Goal: Task Accomplishment & Management: Manage account settings

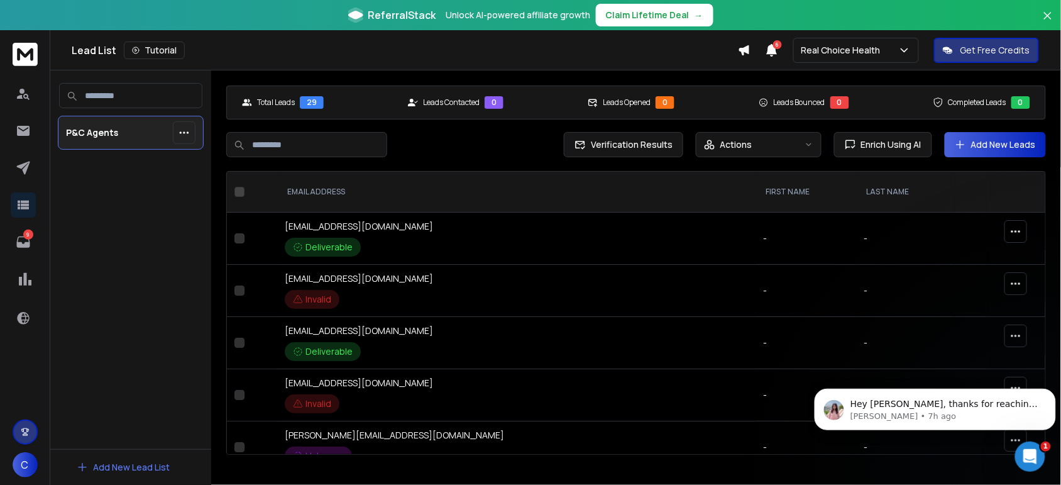
scroll to position [36, 0]
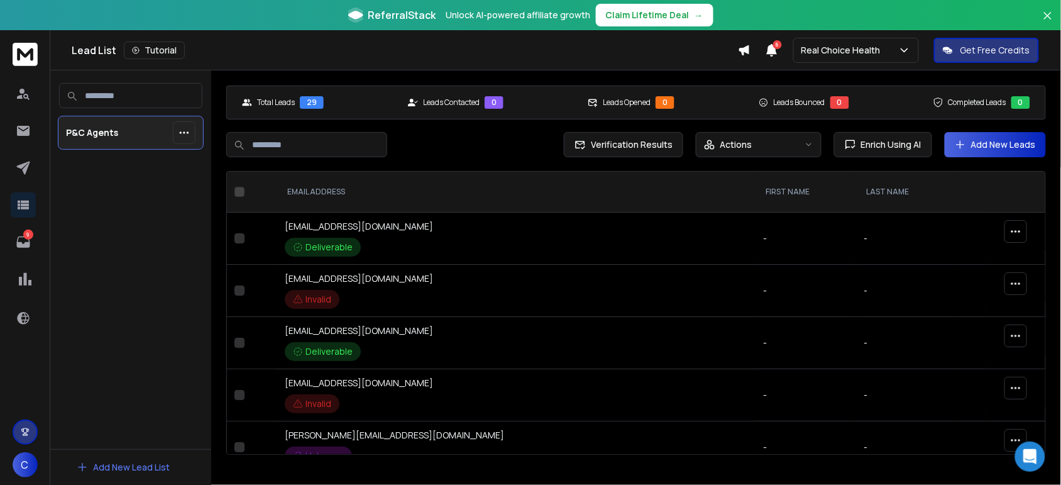
click at [480, 107] on p "Leads Contacted" at bounding box center [451, 102] width 57 height 10
click at [324, 109] on div "29" at bounding box center [312, 102] width 24 height 13
click at [418, 107] on icon at bounding box center [413, 102] width 10 height 10
click at [642, 107] on p "Leads Opened" at bounding box center [627, 102] width 48 height 10
click at [245, 197] on button "Select this Page" at bounding box center [239, 192] width 10 height 10
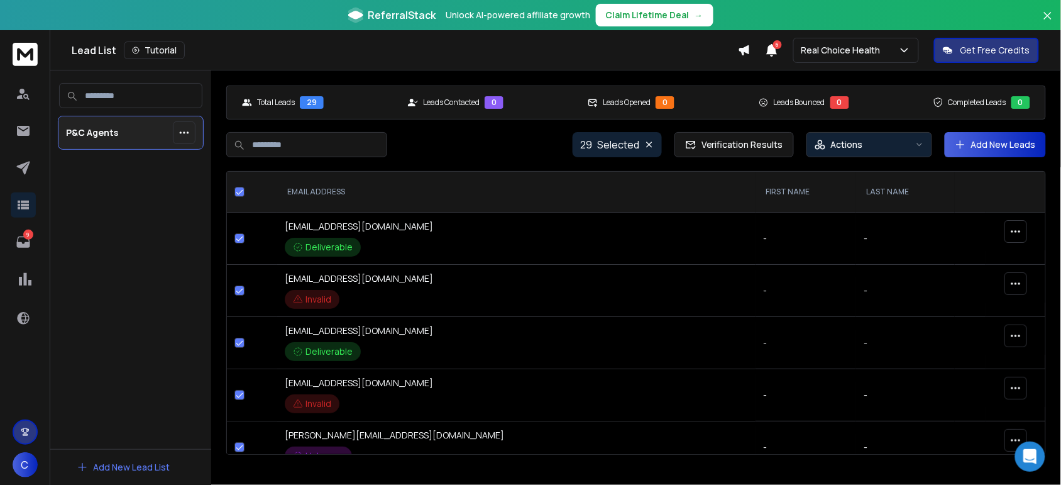
click at [924, 150] on icon "button" at bounding box center [919, 145] width 9 height 10
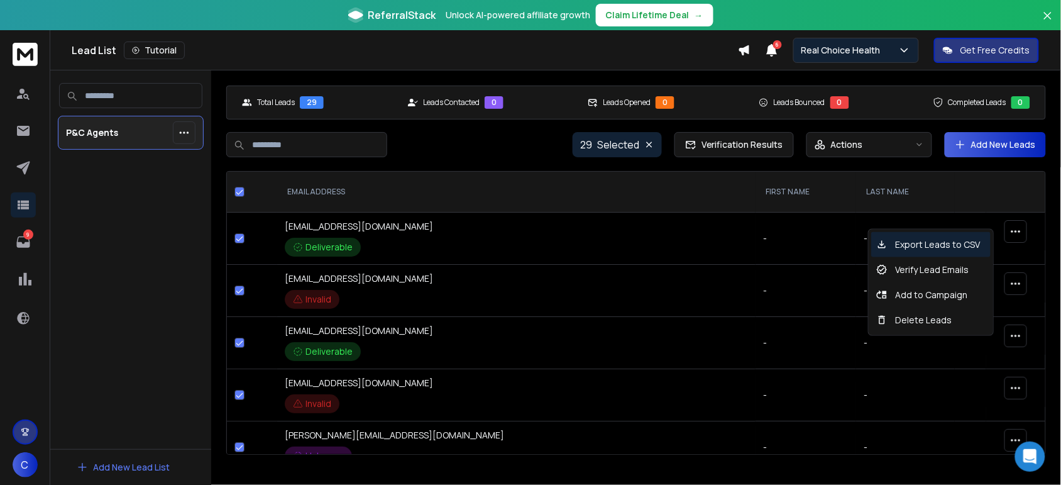
click at [876, 63] on button "Real Choice Health" at bounding box center [856, 50] width 126 height 25
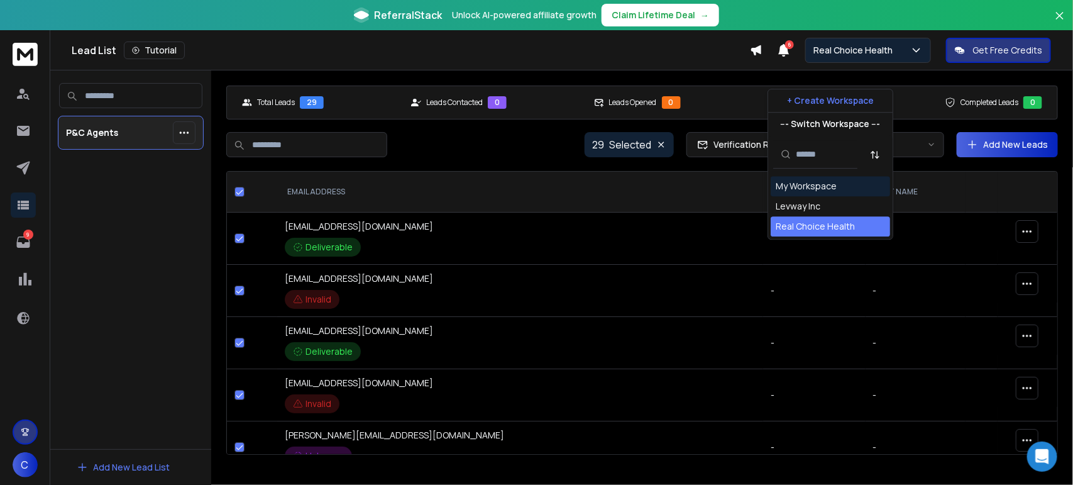
click at [910, 57] on icon "button" at bounding box center [916, 50] width 13 height 13
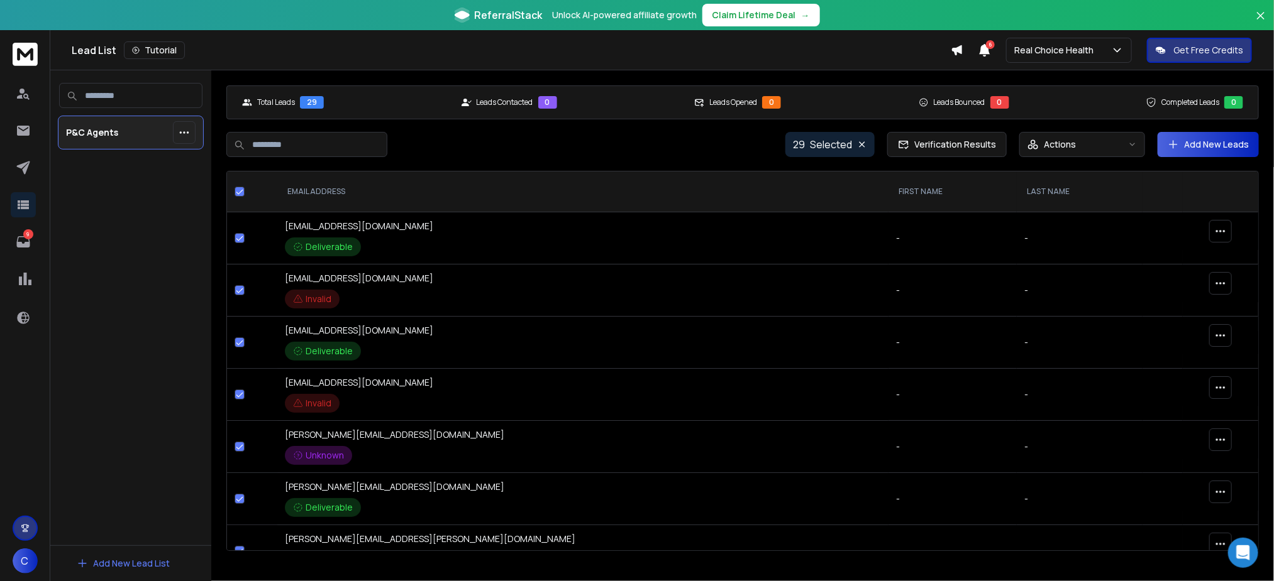
drag, startPoint x: 1047, startPoint y: 0, endPoint x: 736, endPoint y: 334, distance: 456.4
click at [736, 256] on div "[EMAIL_ADDRESS][DOMAIN_NAME] Deliverable" at bounding box center [583, 238] width 596 height 36
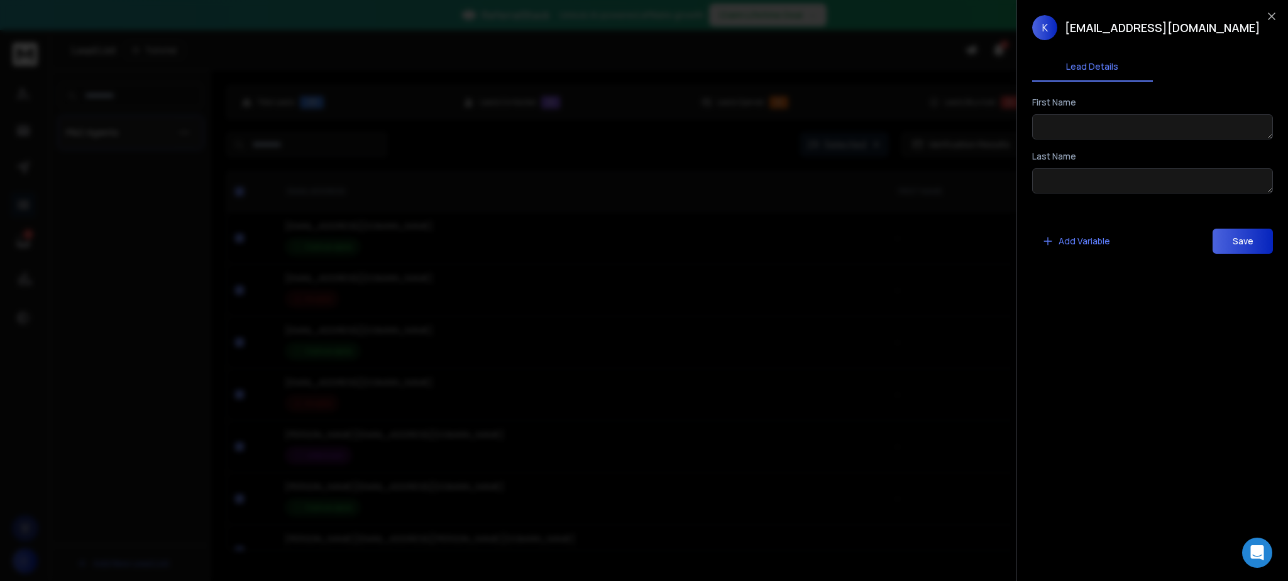
click at [736, 334] on div at bounding box center [644, 290] width 1288 height 581
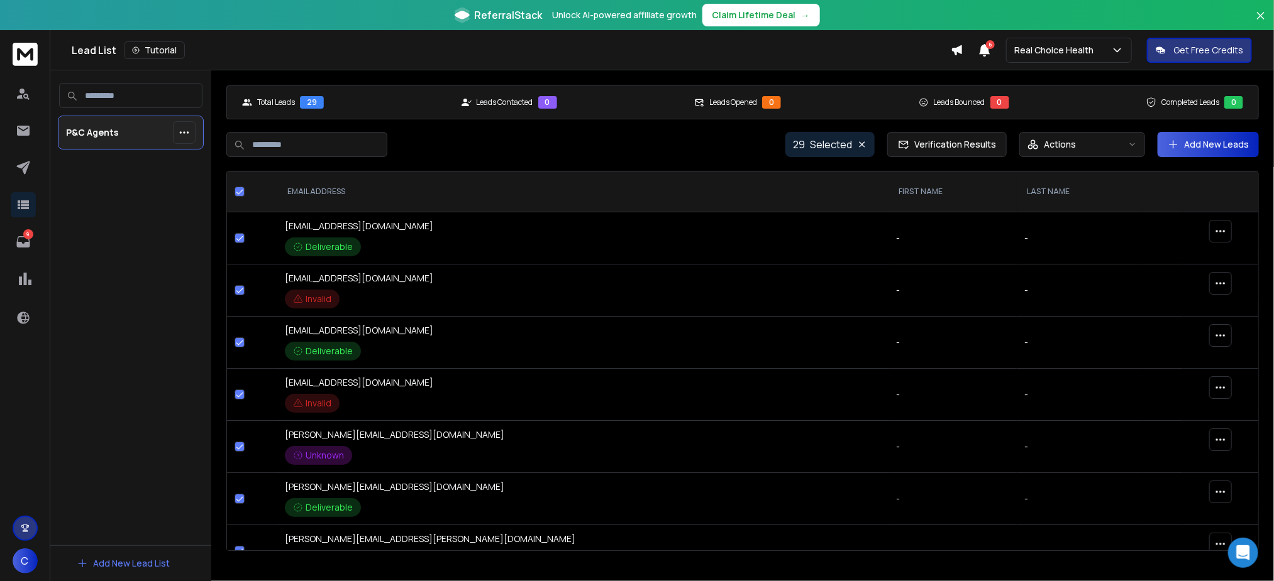
click at [1072, 151] on link "Add New Leads" at bounding box center [1207, 144] width 81 height 13
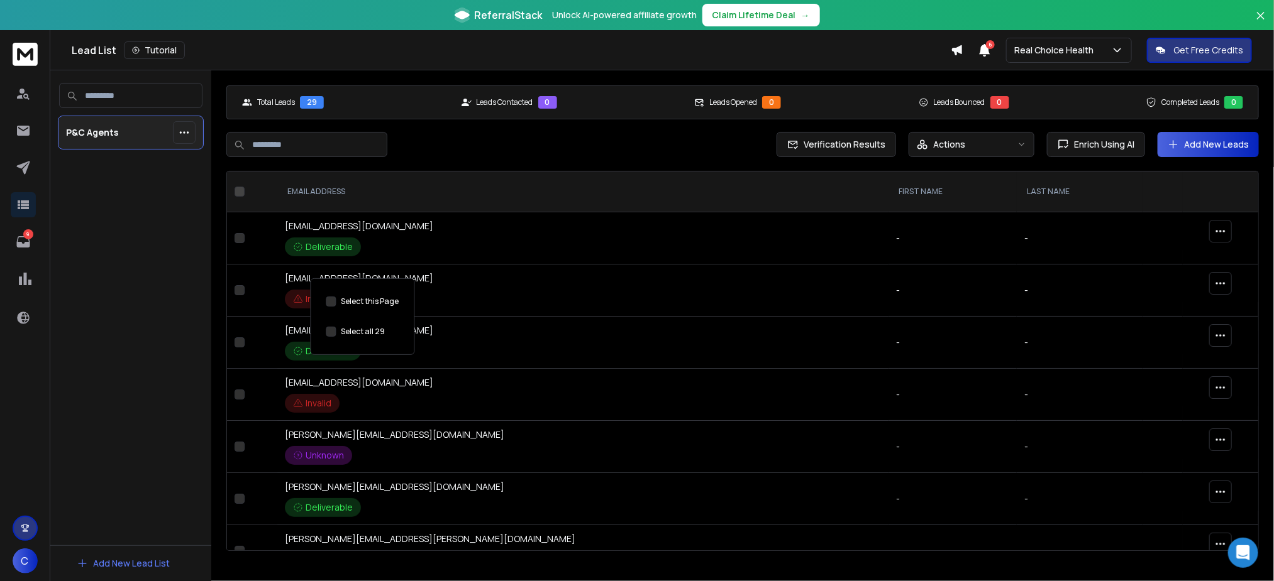
click at [245, 197] on button "Select this Page" at bounding box center [239, 192] width 10 height 10
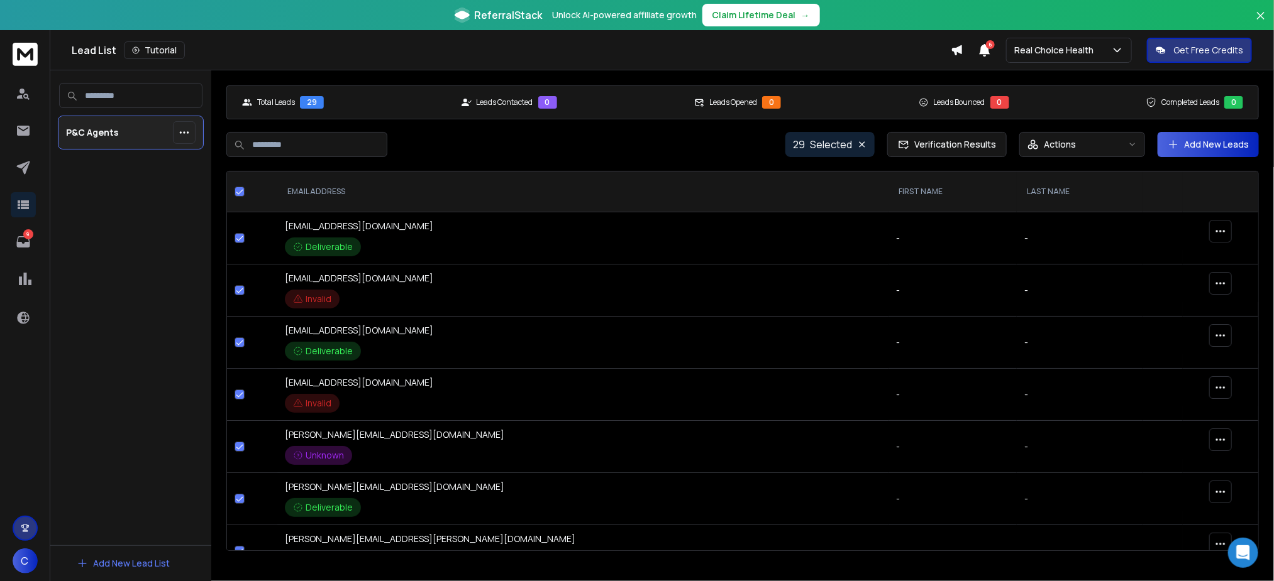
drag, startPoint x: 812, startPoint y: 259, endPoint x: 663, endPoint y: 262, distance: 149.0
click at [663, 212] on th "EMAIL ADDRESS" at bounding box center [582, 192] width 611 height 41
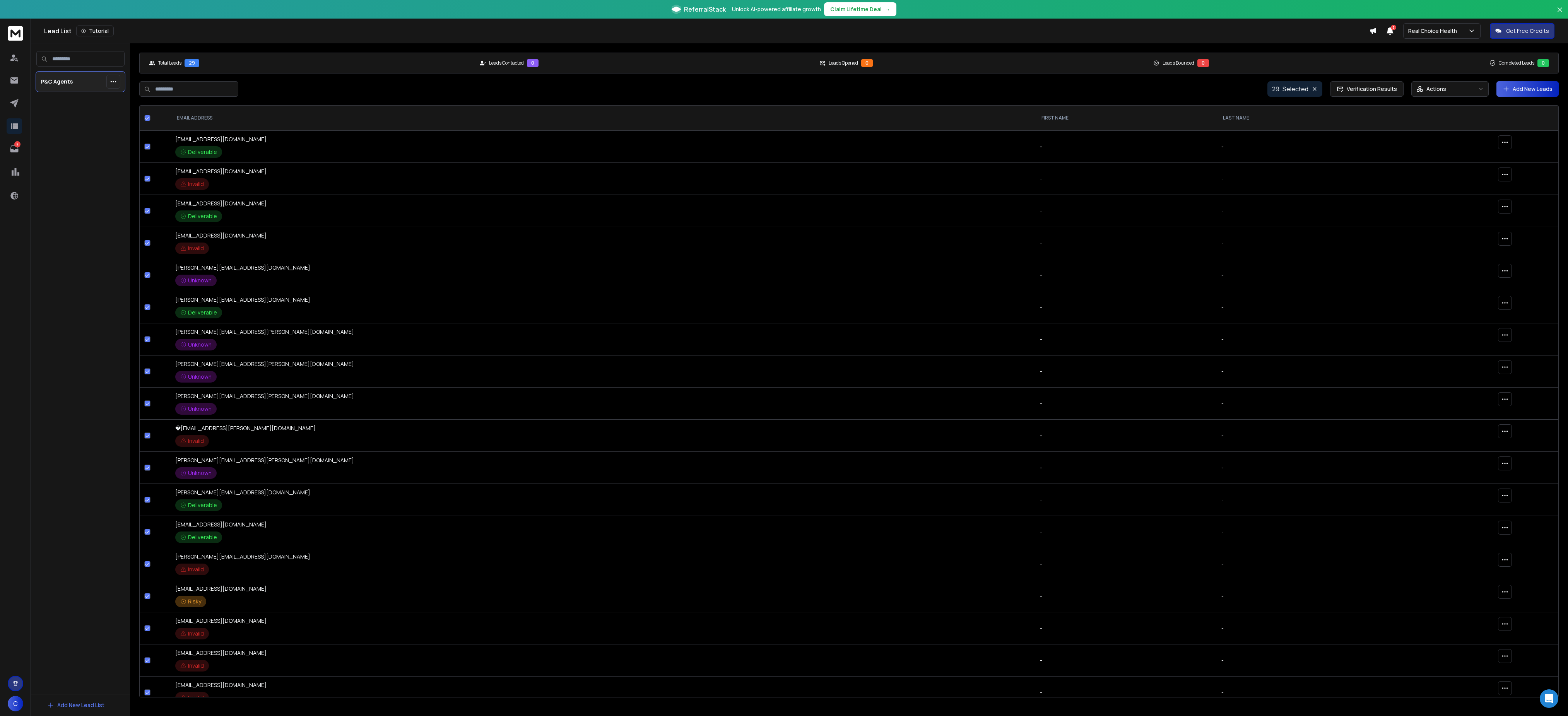
drag, startPoint x: 750, startPoint y: 0, endPoint x: 700, endPoint y: 197, distance: 203.2
click at [660, 157] on div "[EMAIL_ADDRESS][DOMAIN_NAME] Deliverable" at bounding box center [603, 146] width 855 height 22
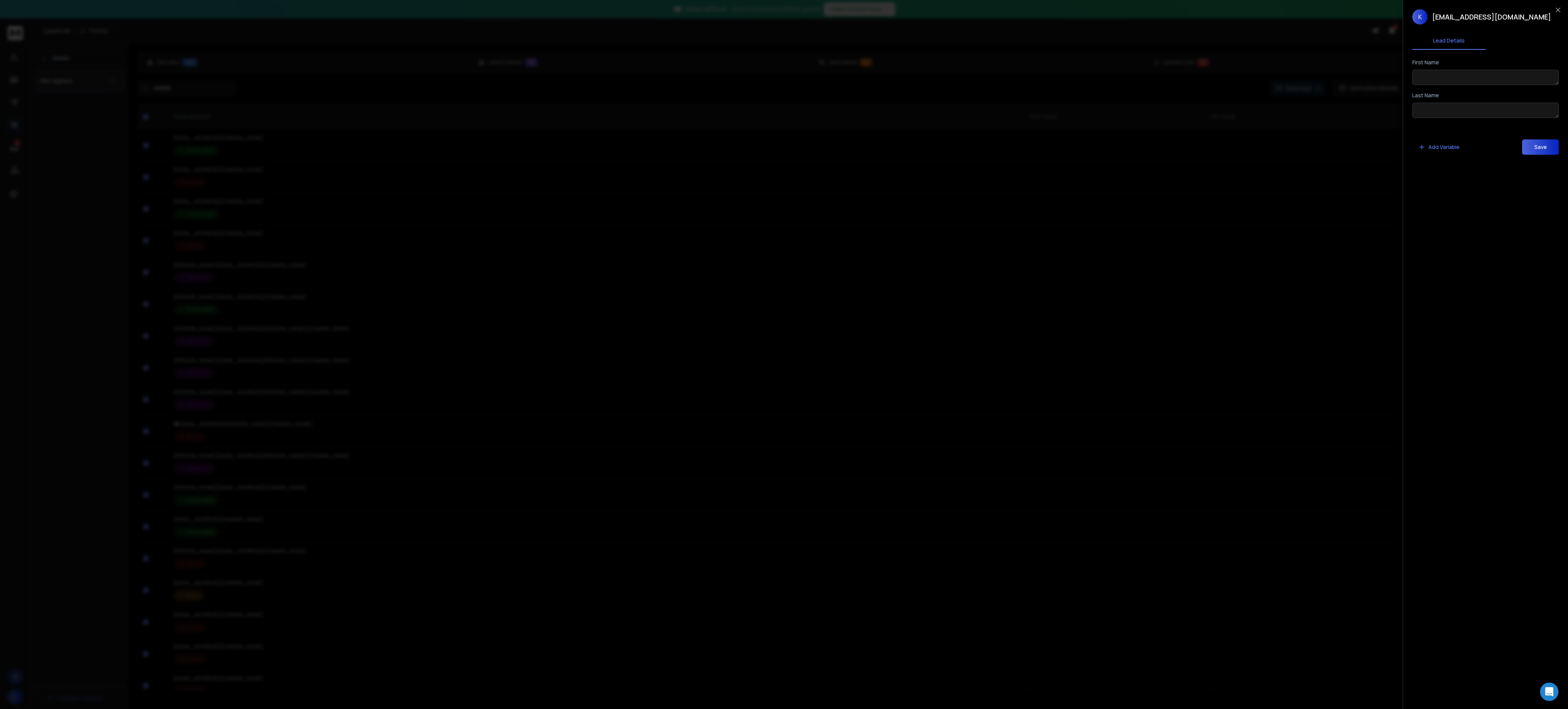
click at [653, 196] on div at bounding box center [784, 354] width 1568 height 709
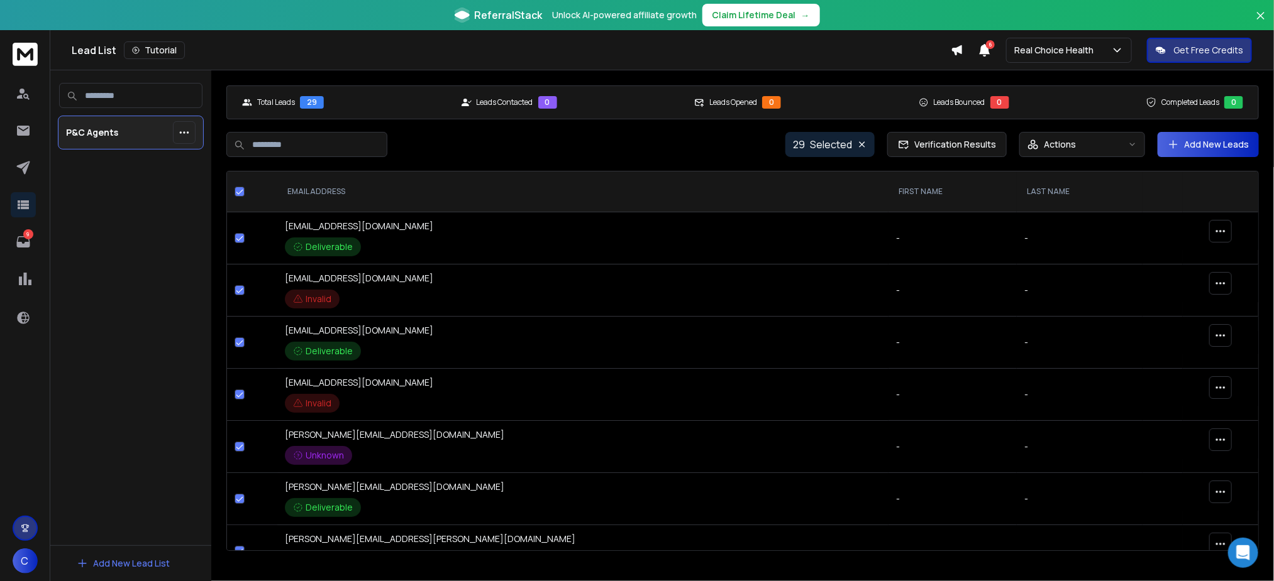
drag, startPoint x: 2155, startPoint y: 0, endPoint x: 687, endPoint y: 340, distance: 1507.3
click at [687, 256] on div "Deliverable" at bounding box center [508, 247] width 447 height 19
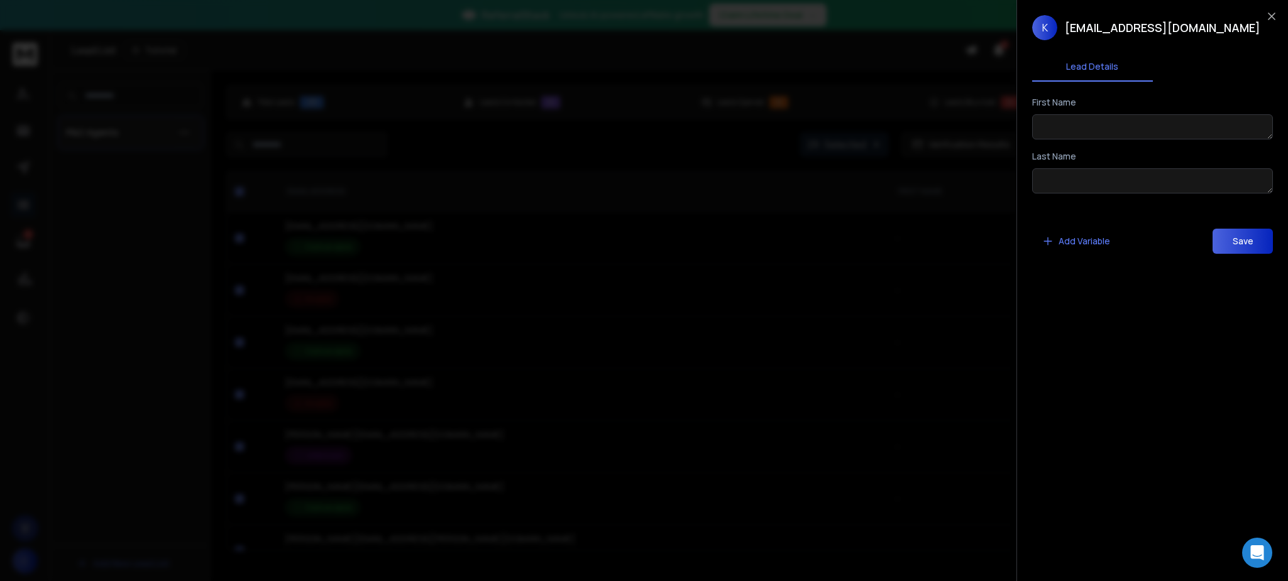
click at [687, 340] on div at bounding box center [644, 290] width 1288 height 581
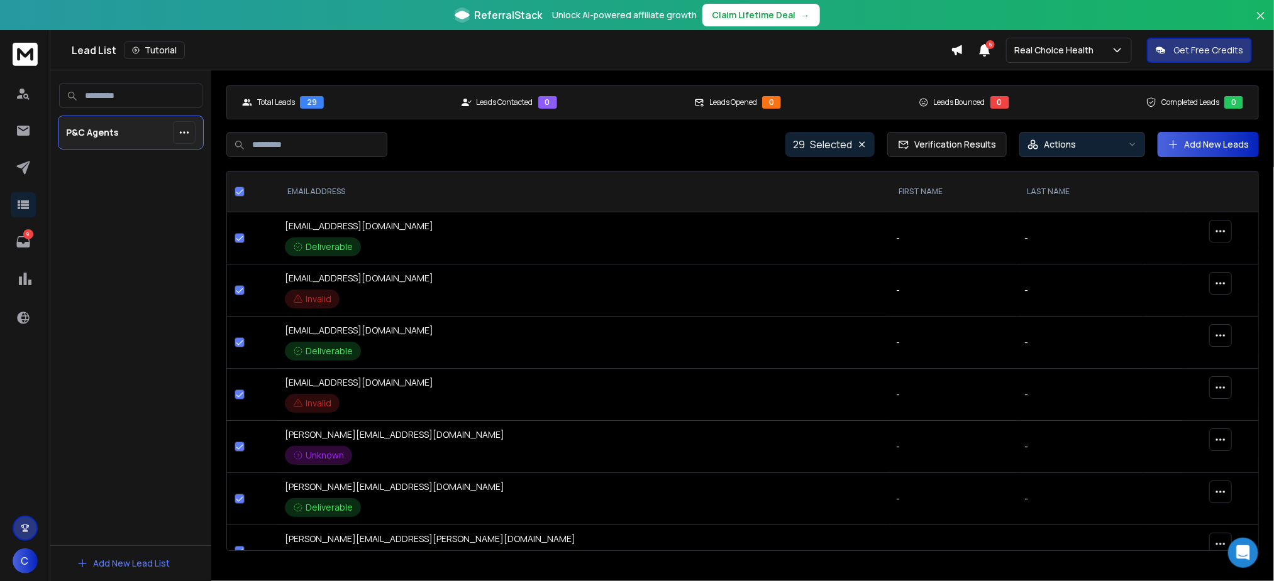
click at [1072, 150] on icon "button" at bounding box center [1132, 145] width 9 height 10
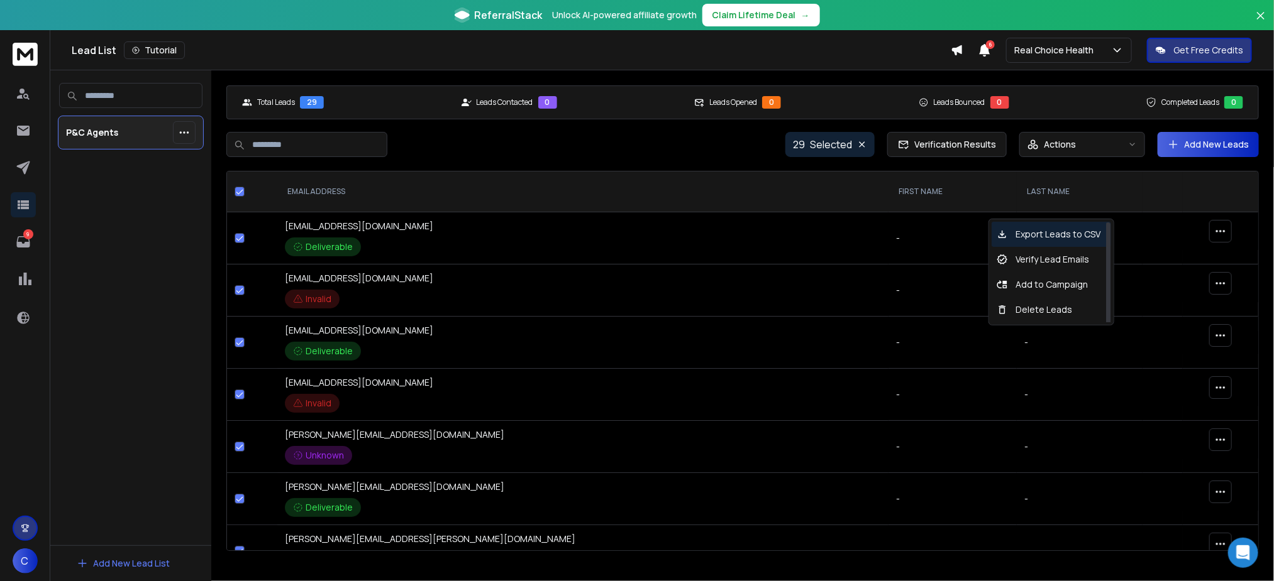
click at [705, 256] on div "[EMAIL_ADDRESS][DOMAIN_NAME] Deliverable" at bounding box center [583, 238] width 596 height 36
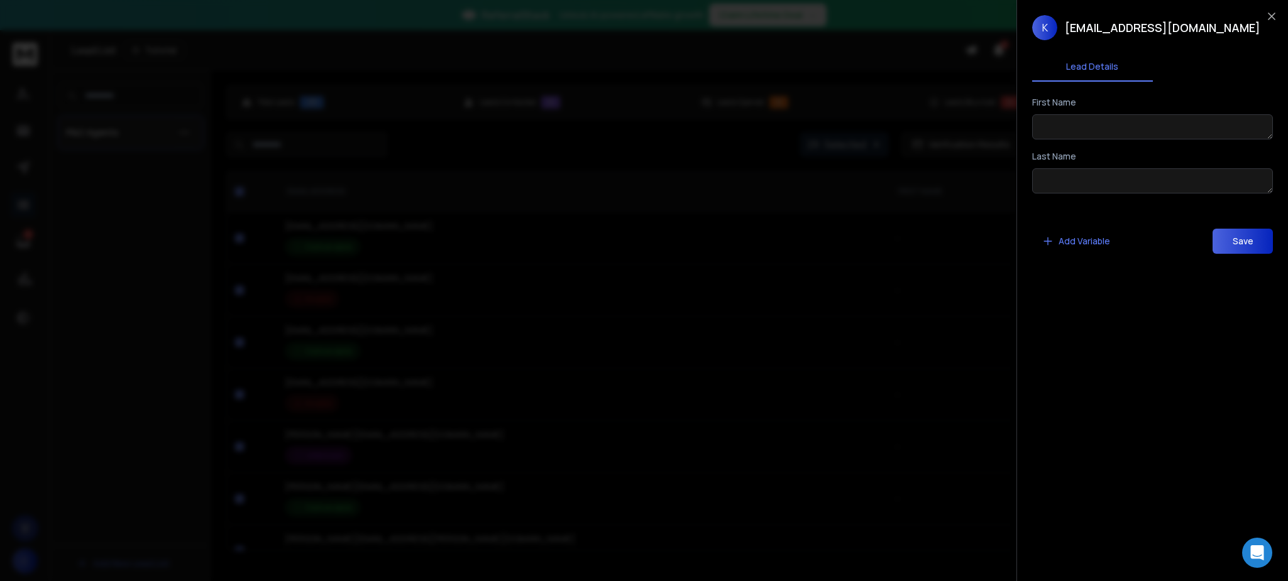
click at [705, 322] on div at bounding box center [644, 290] width 1288 height 581
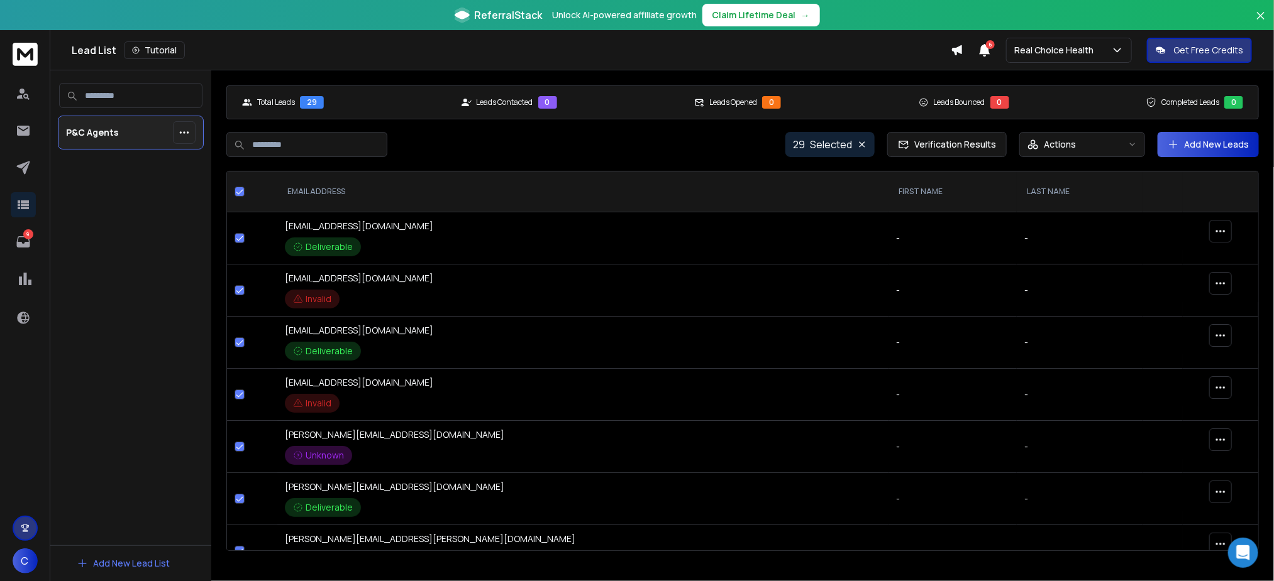
click at [1072, 151] on link "Add New Leads" at bounding box center [1207, 144] width 81 height 13
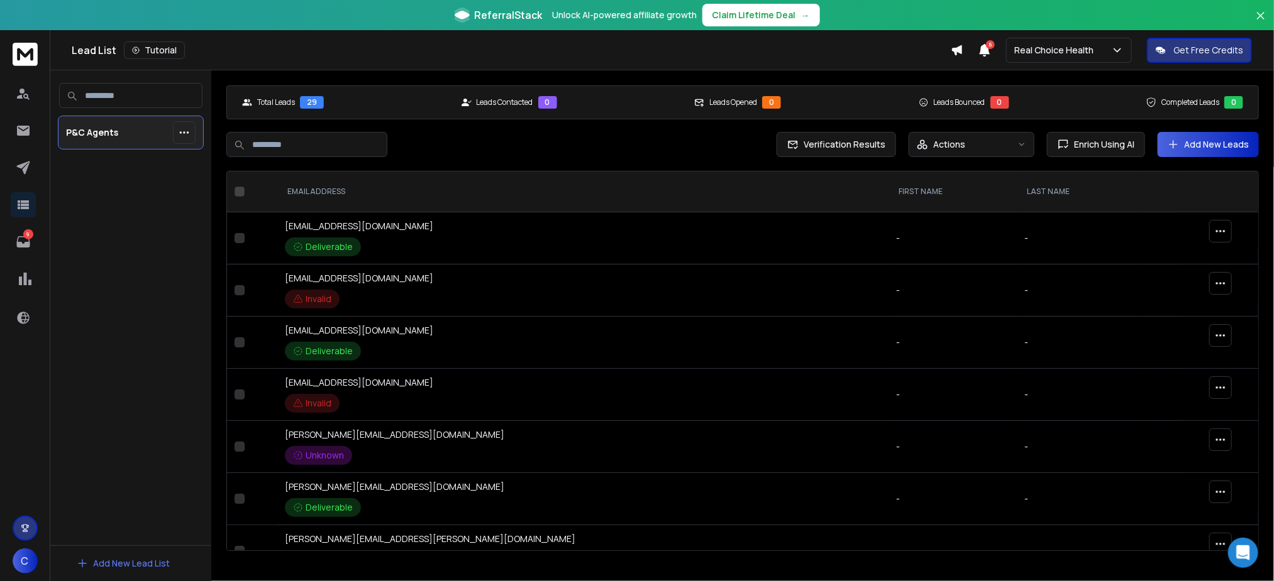
click at [1072, 157] on button "Add New Leads" at bounding box center [1207, 144] width 101 height 25
click at [1072, 151] on link "Add New Leads" at bounding box center [1207, 144] width 81 height 13
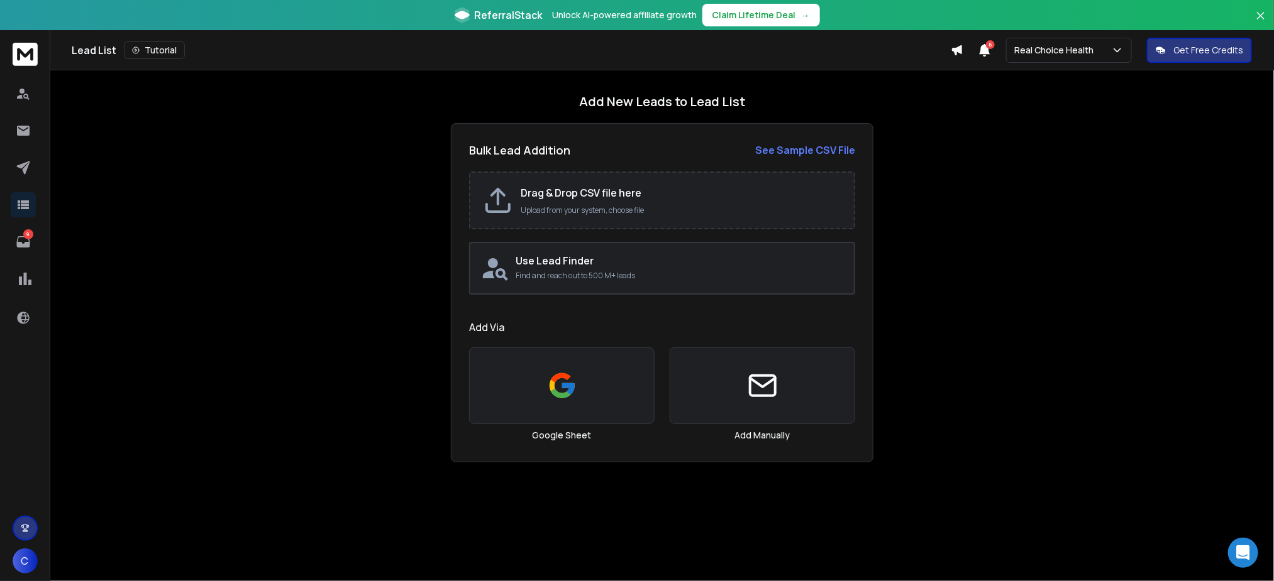
click at [101, 59] on div "Lead List Tutorial" at bounding box center [511, 50] width 879 height 18
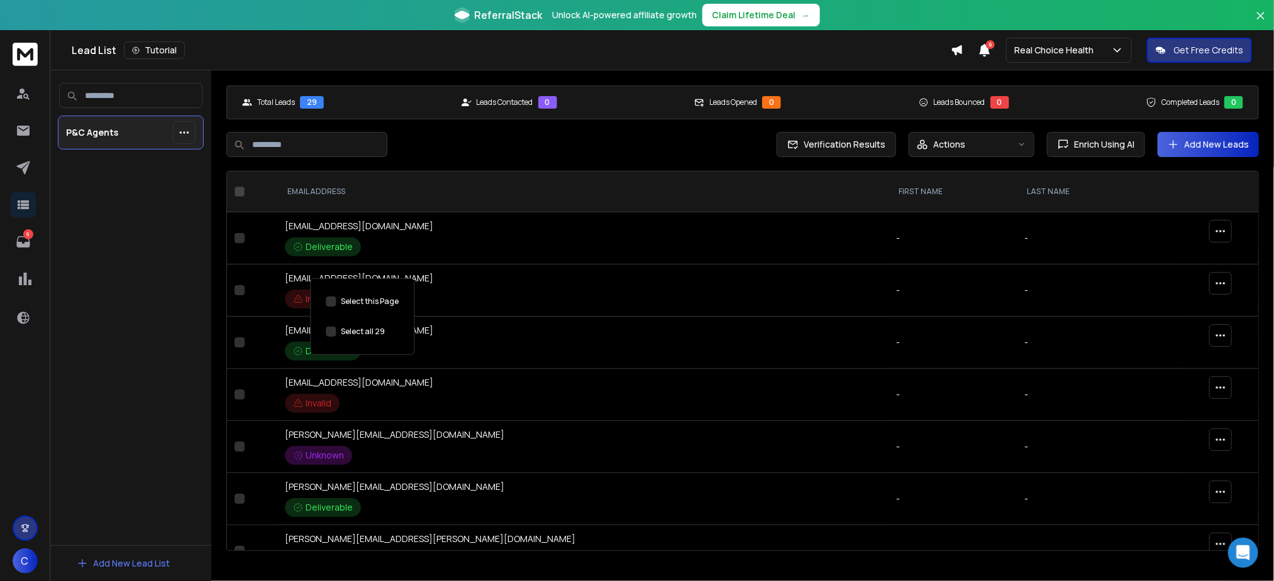
click at [245, 197] on button "Select this Page" at bounding box center [239, 192] width 10 height 10
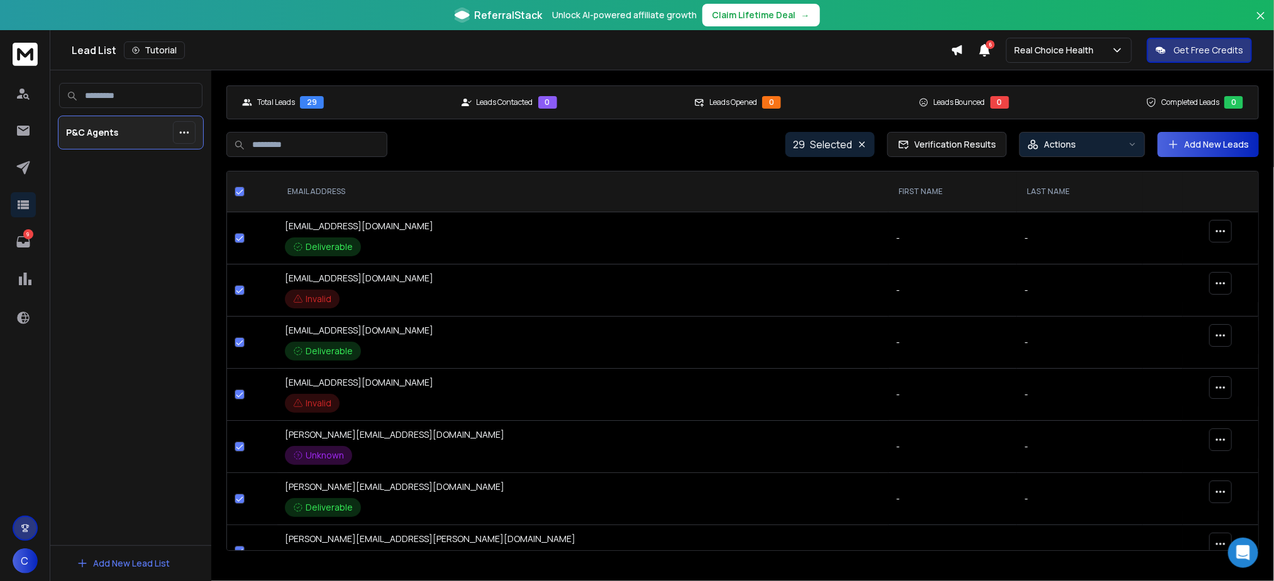
click at [1072, 150] on icon "button" at bounding box center [1132, 145] width 9 height 10
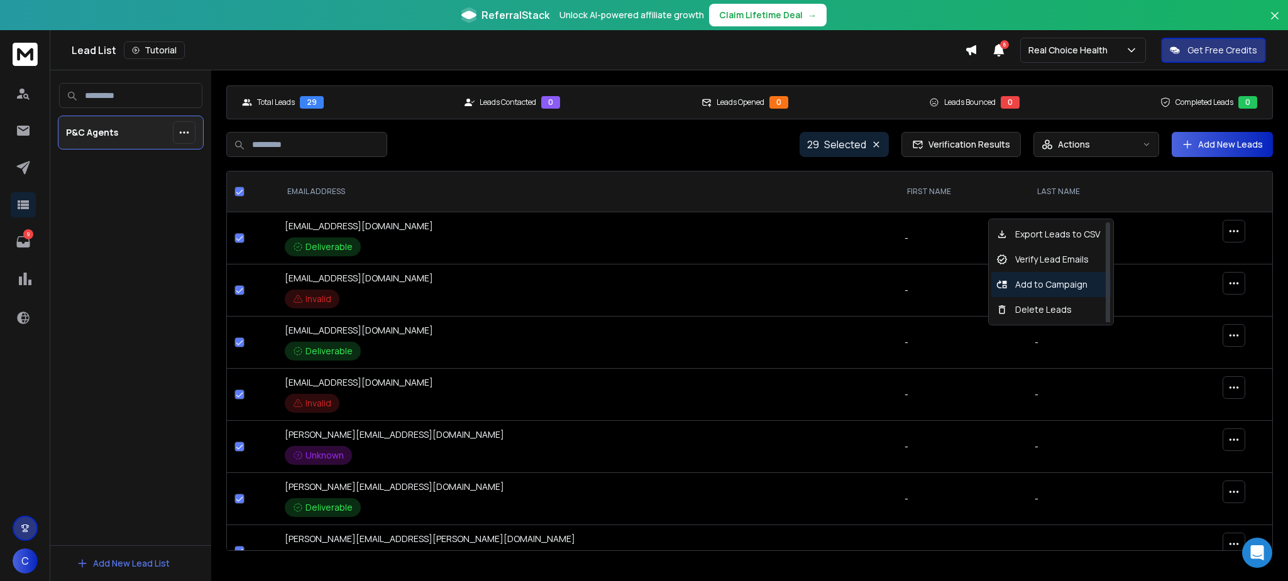
click at [1054, 294] on p "Add to Campaign" at bounding box center [1051, 285] width 77 height 18
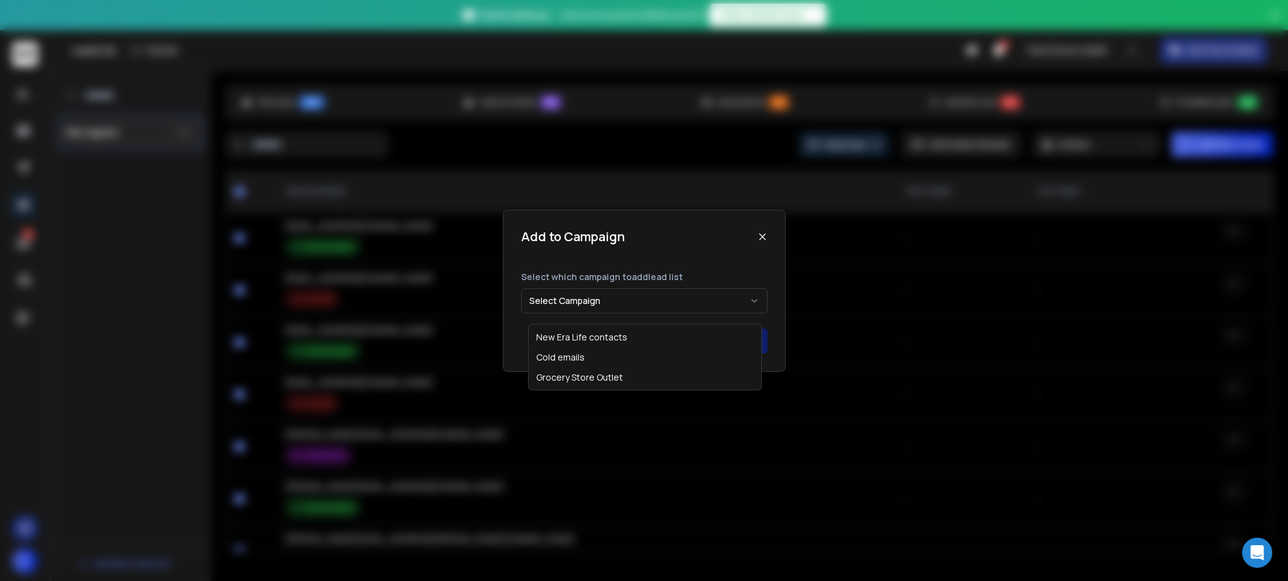
click at [749, 297] on icon "button" at bounding box center [754, 301] width 10 height 10
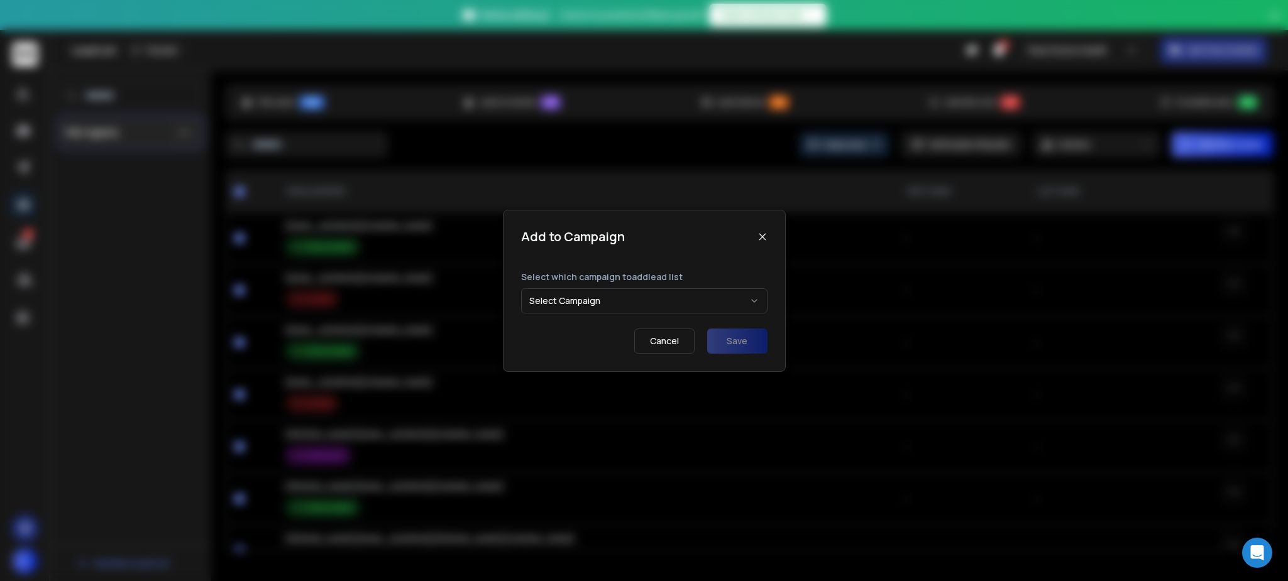
click at [757, 232] on icon at bounding box center [762, 237] width 10 height 10
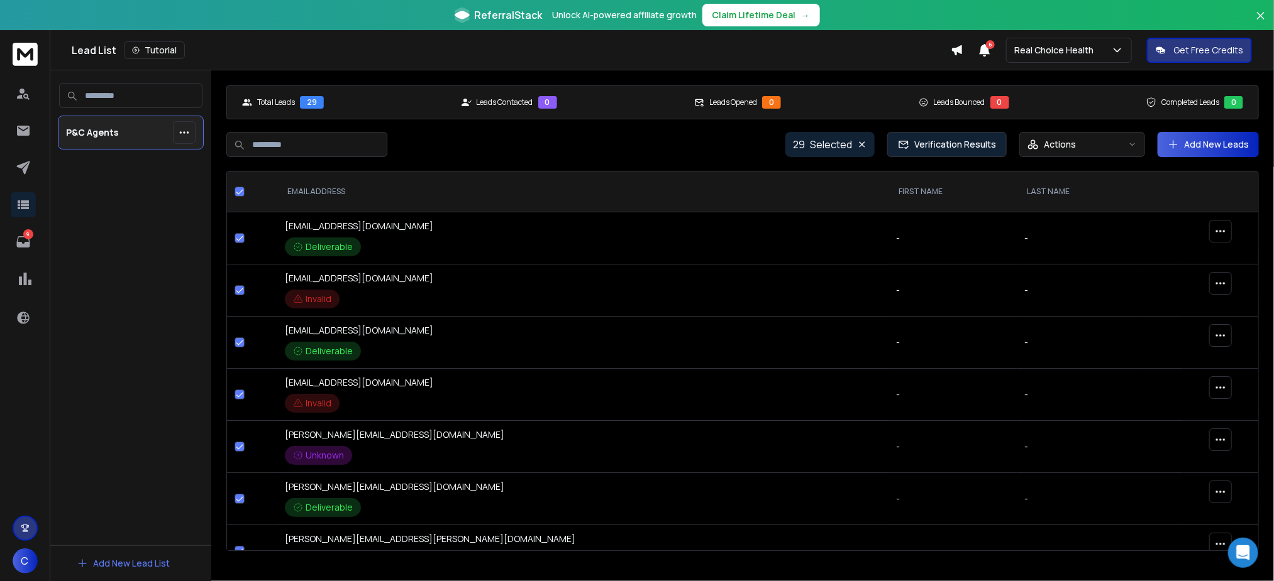
click at [909, 151] on span "Verification Results" at bounding box center [952, 144] width 87 height 13
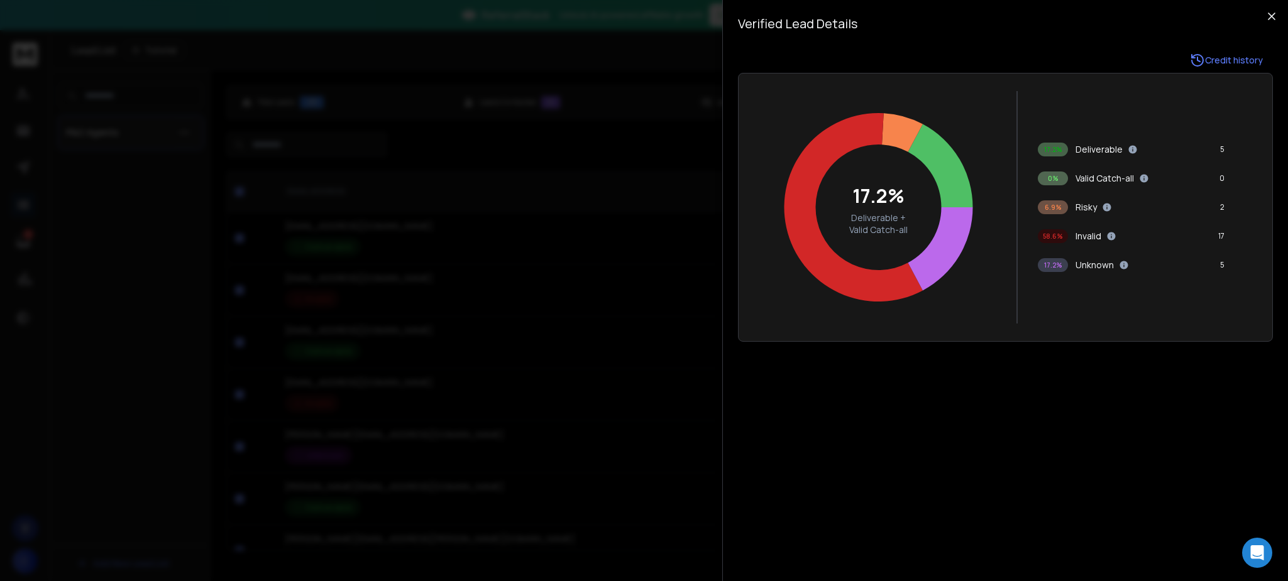
click at [1072, 13] on icon "button" at bounding box center [1271, 16] width 13 height 13
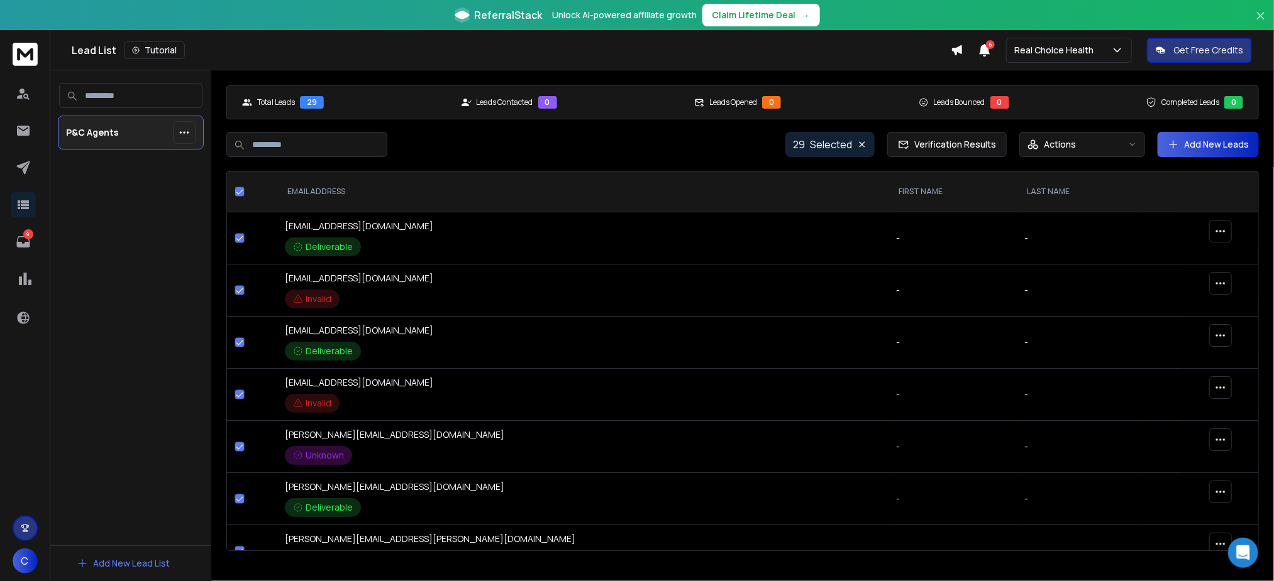
click at [1072, 19] on icon "Close banner" at bounding box center [1260, 15] width 11 height 11
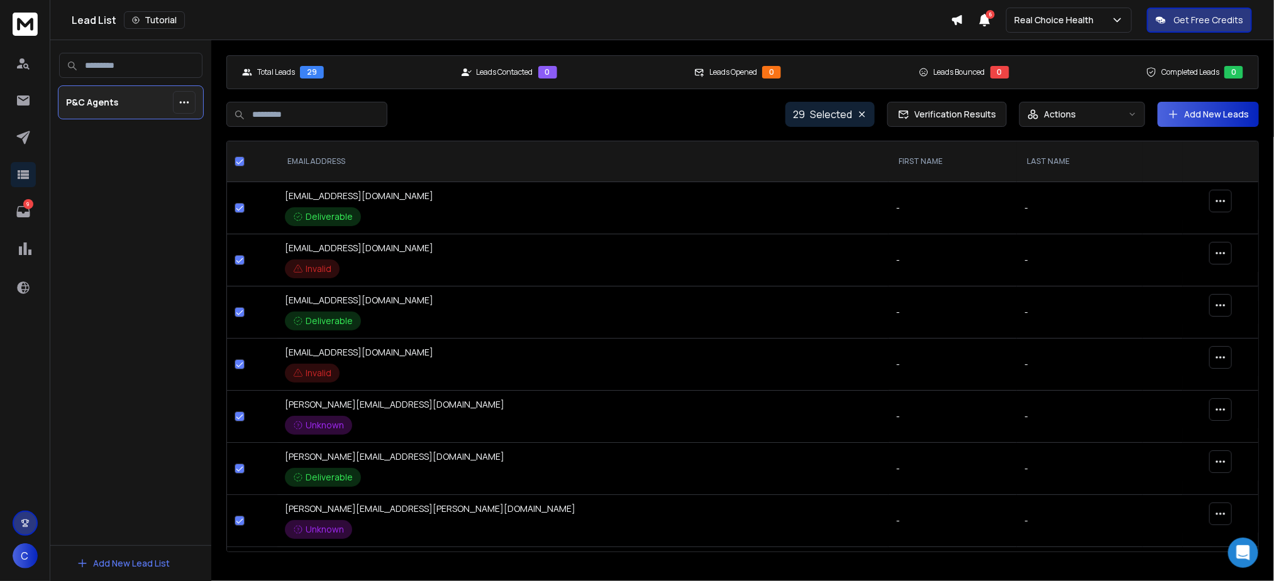
click at [190, 108] on icon "button" at bounding box center [184, 102] width 11 height 11
click at [182, 270] on div "P&C Agents" at bounding box center [130, 308] width 161 height 446
click at [190, 108] on icon "button" at bounding box center [184, 102] width 11 height 11
click at [164, 346] on div "P&C Agents" at bounding box center [130, 308] width 161 height 446
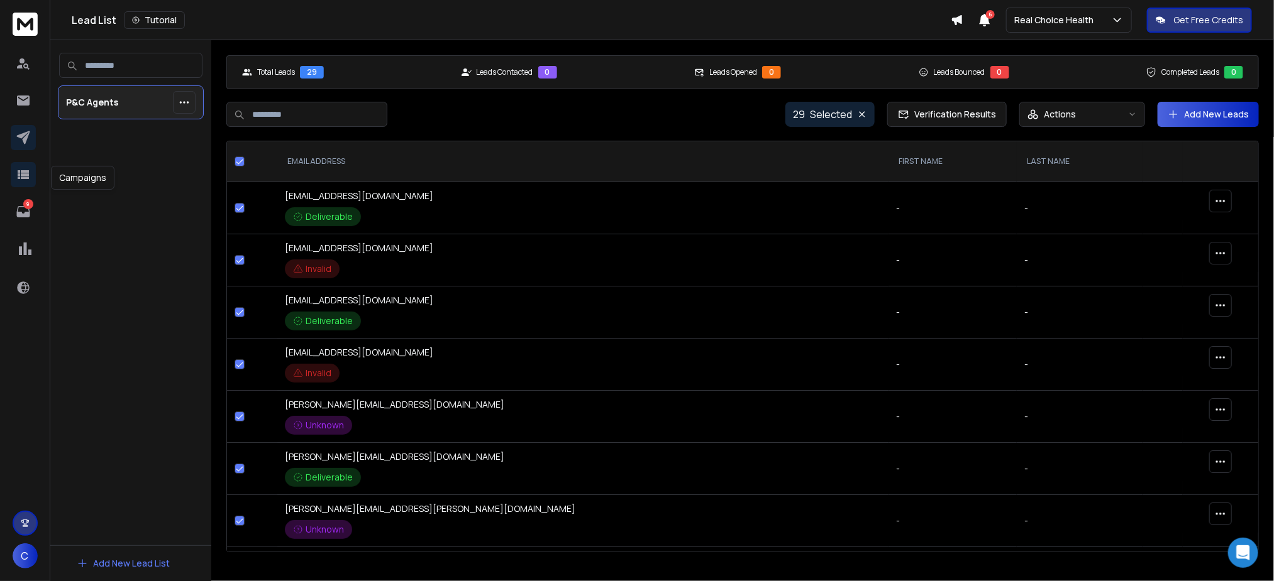
click at [28, 145] on icon at bounding box center [23, 137] width 15 height 15
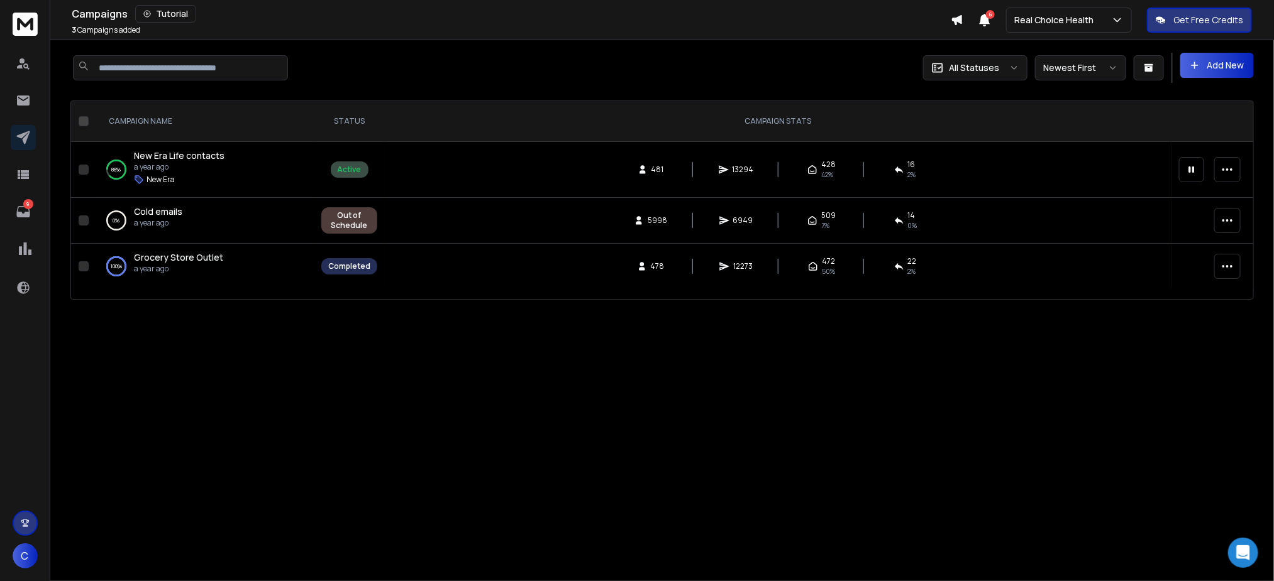
click at [1072, 78] on button "Add New" at bounding box center [1217, 65] width 74 height 25
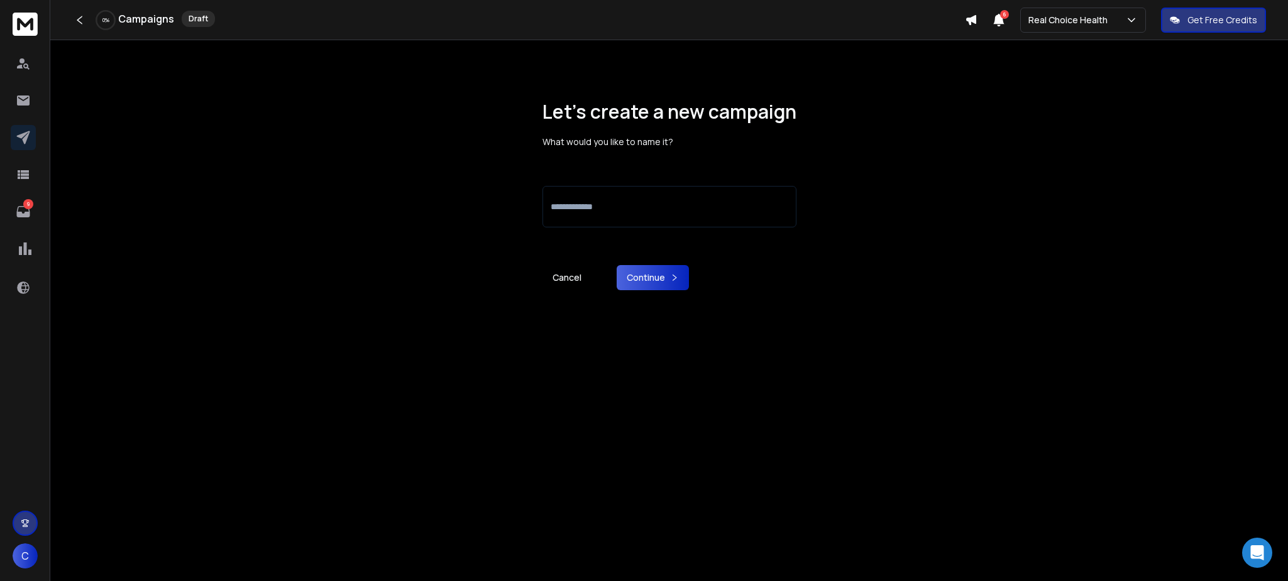
click at [542, 228] on input at bounding box center [669, 206] width 254 height 41
type input "**********"
click at [641, 290] on button "Continue" at bounding box center [653, 277] width 72 height 25
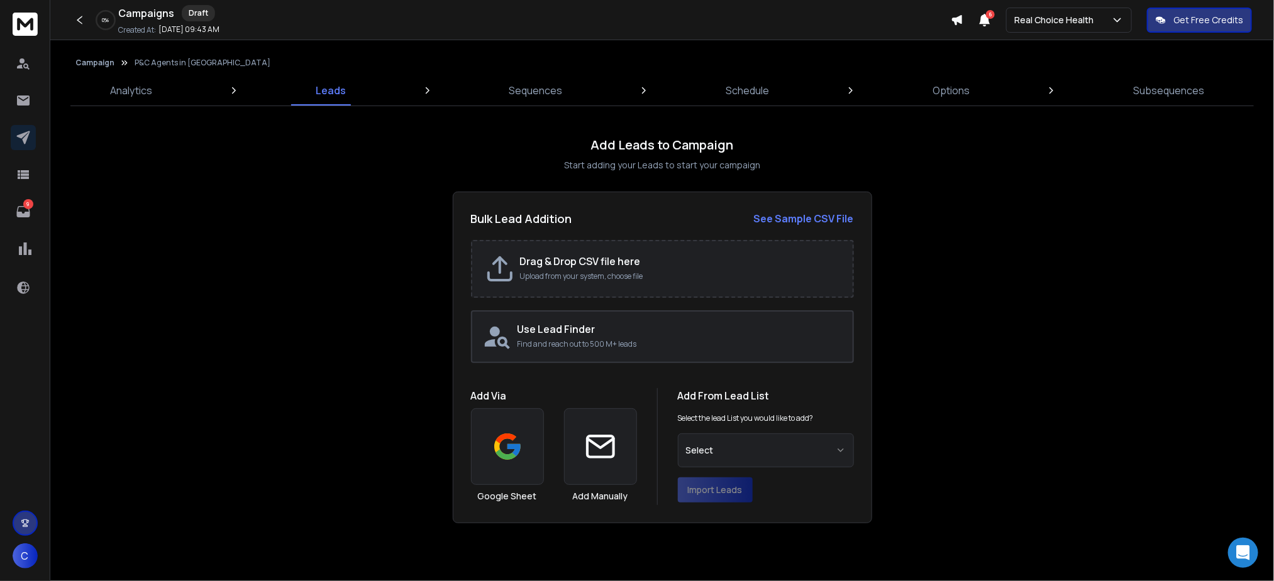
click at [608, 269] on h2 "Drag & Drop CSV file here" at bounding box center [680, 261] width 320 height 15
type input "**********"
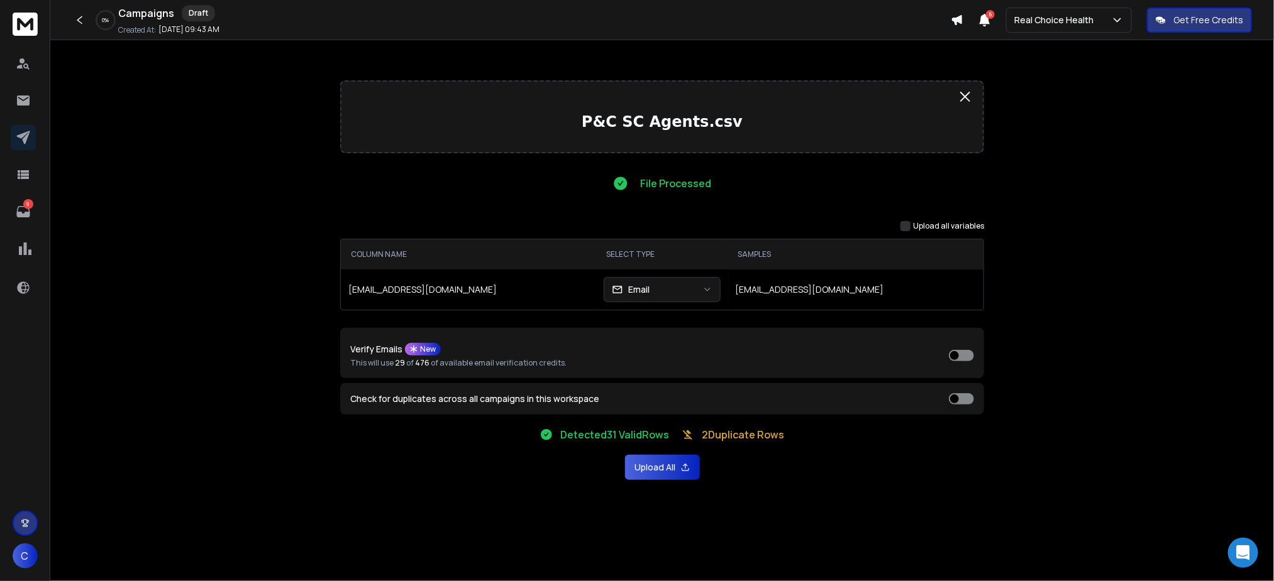
scroll to position [94, 0]
click at [30, 182] on icon at bounding box center [23, 174] width 15 height 15
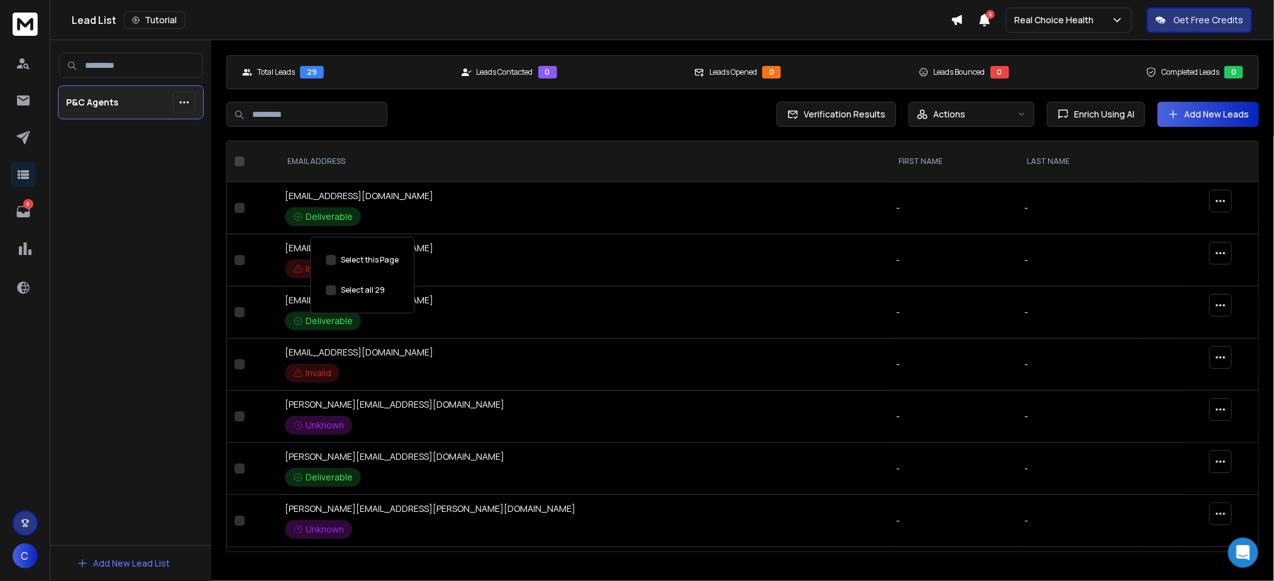
click at [245, 167] on button "Select this Page" at bounding box center [239, 162] width 10 height 10
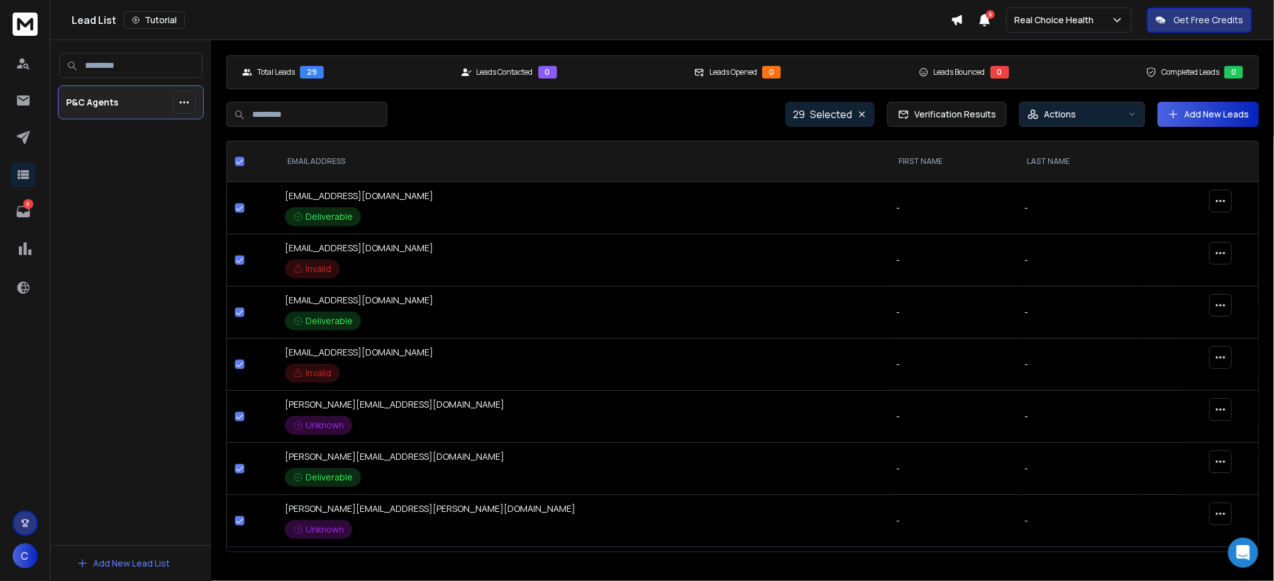
click at [1072, 115] on icon "button" at bounding box center [1132, 114] width 4 height 2
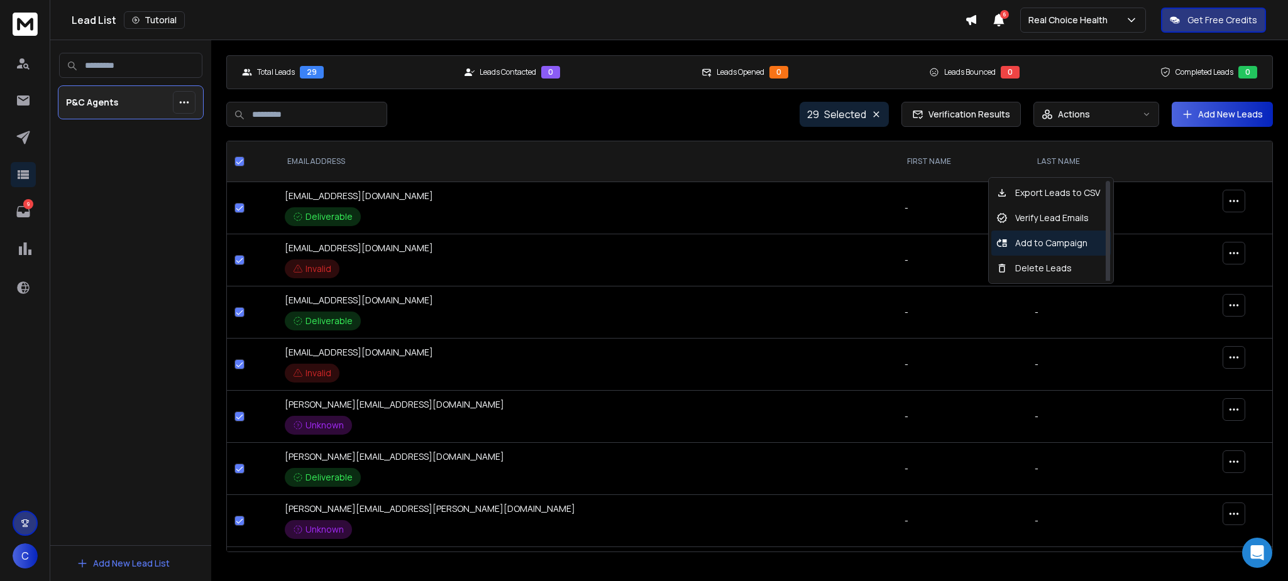
click at [1039, 252] on p "Add to Campaign" at bounding box center [1051, 243] width 77 height 18
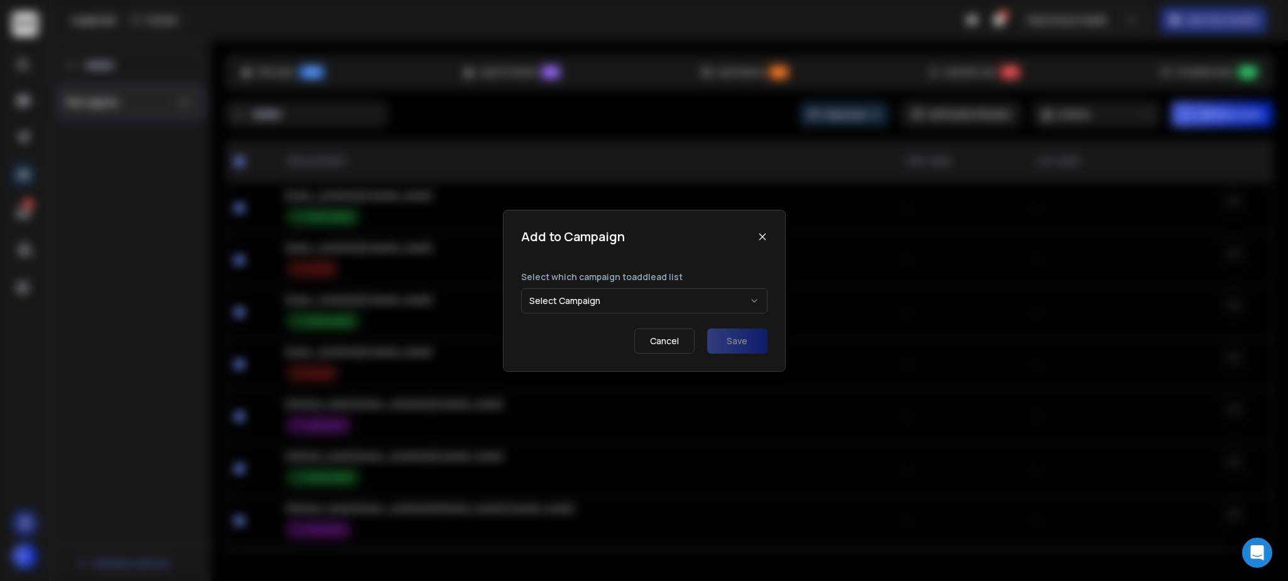
click at [749, 300] on icon "button" at bounding box center [754, 301] width 10 height 10
click at [713, 354] on button "Save" at bounding box center [737, 341] width 60 height 25
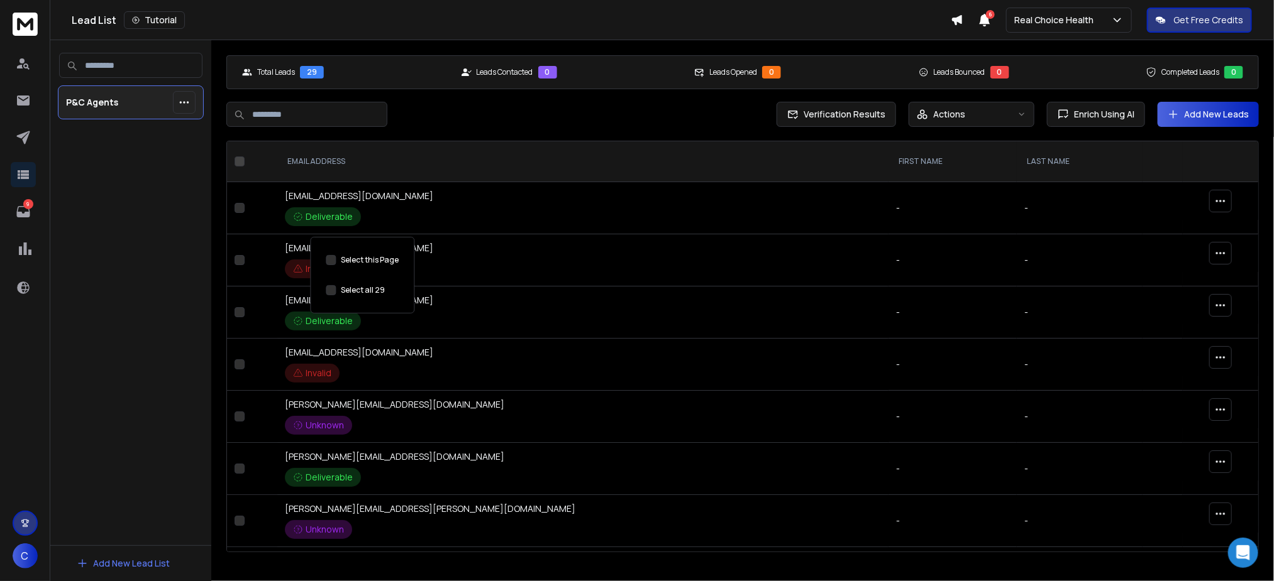
click at [245, 167] on button "Select this Page" at bounding box center [239, 162] width 10 height 10
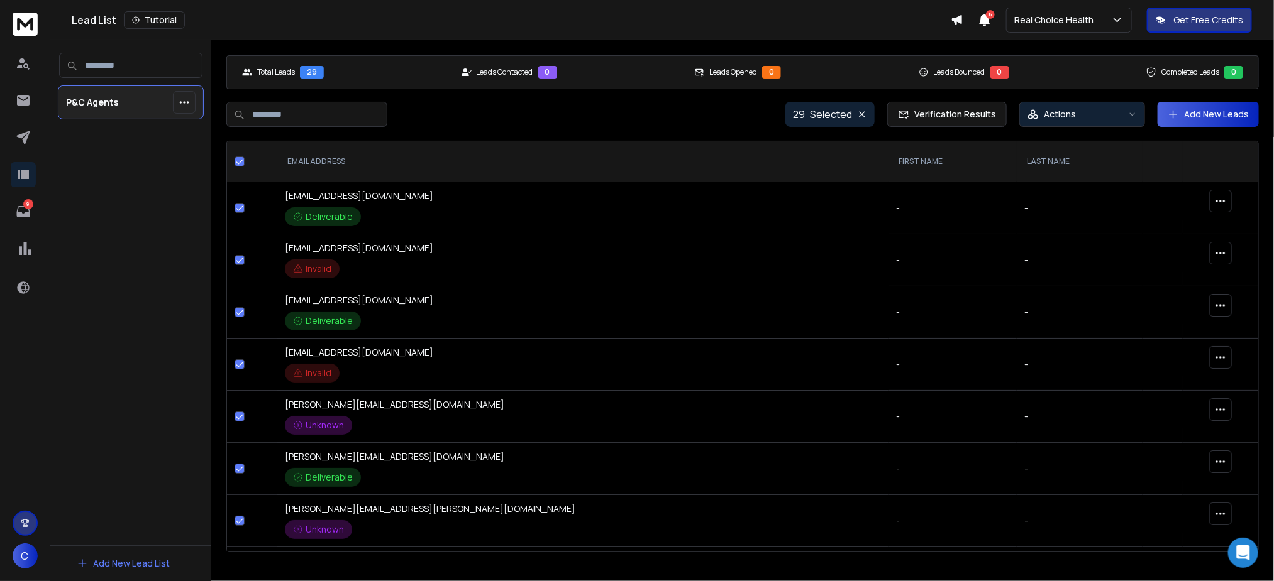
click at [1072, 119] on icon "button" at bounding box center [1132, 114] width 9 height 10
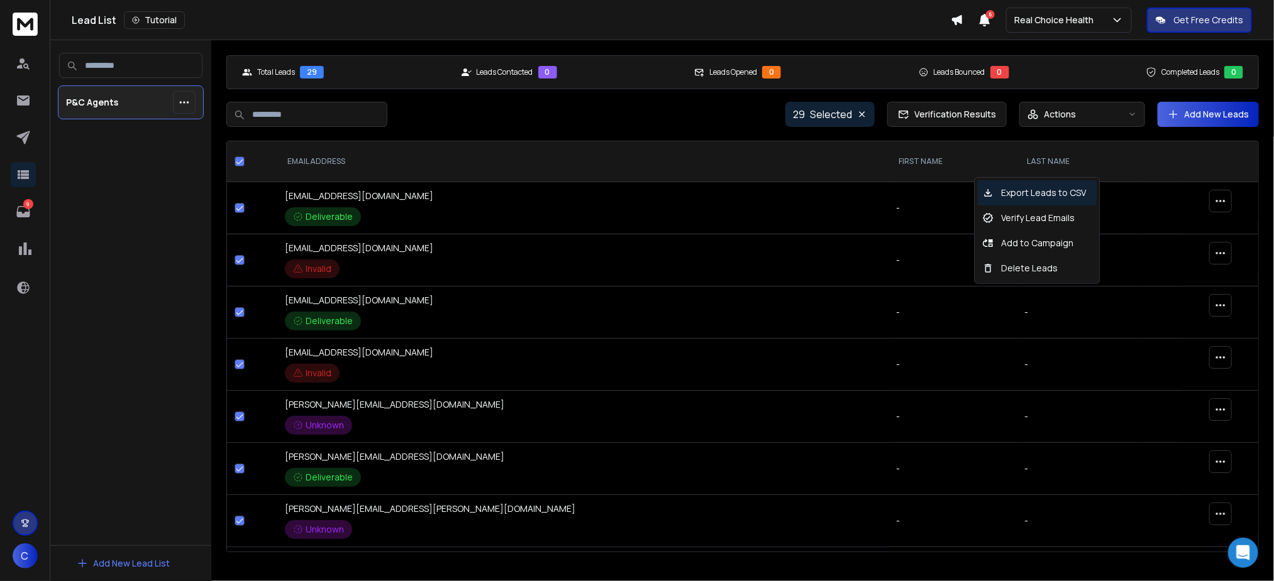
click at [696, 182] on th "EMAIL ADDRESS" at bounding box center [582, 161] width 611 height 41
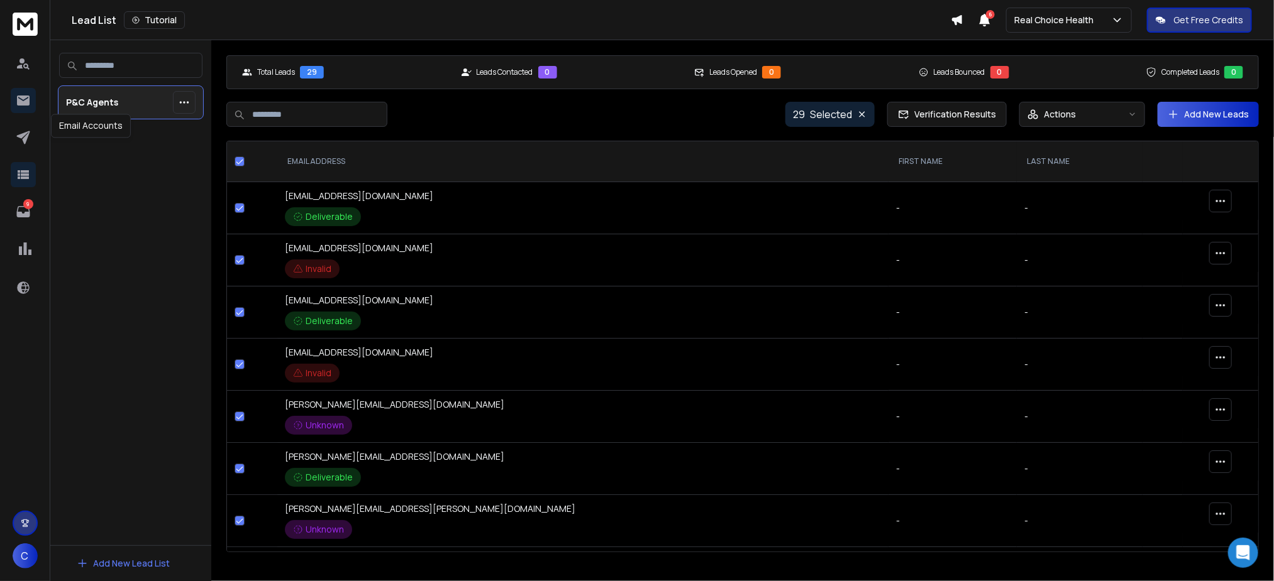
click at [26, 106] on icon at bounding box center [23, 101] width 13 height 10
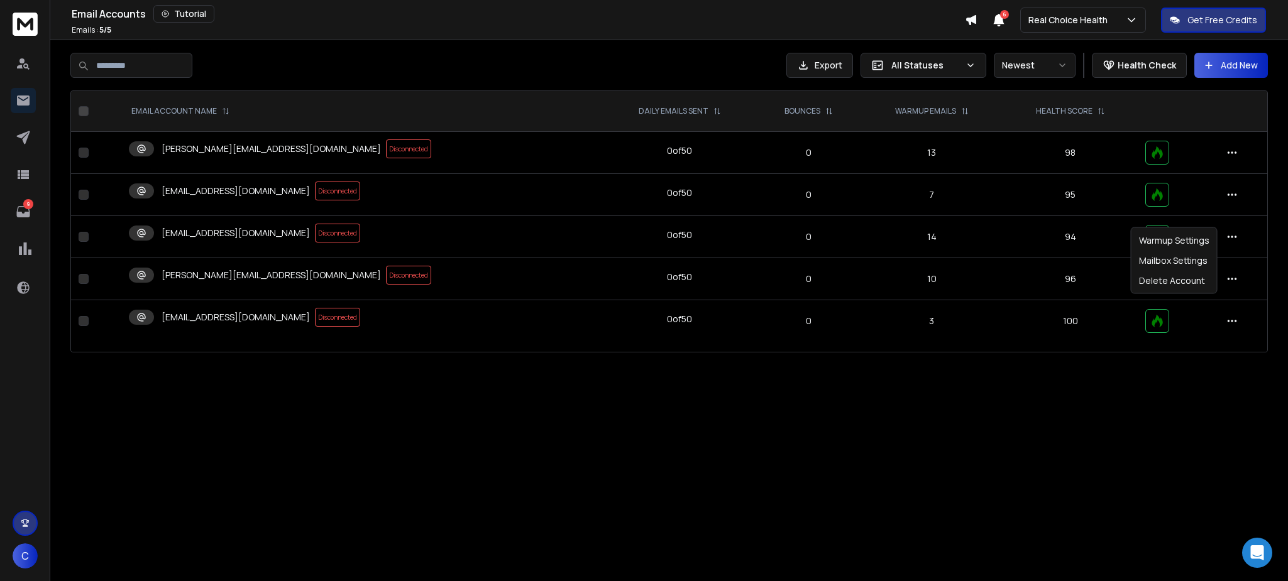
click at [1072, 158] on icon at bounding box center [1231, 152] width 11 height 11
drag, startPoint x: 1204, startPoint y: 236, endPoint x: 1203, endPoint y: 267, distance: 30.2
click at [1072, 267] on div "Warmup Settings Mailbox Settings Delete Account" at bounding box center [1174, 261] width 87 height 67
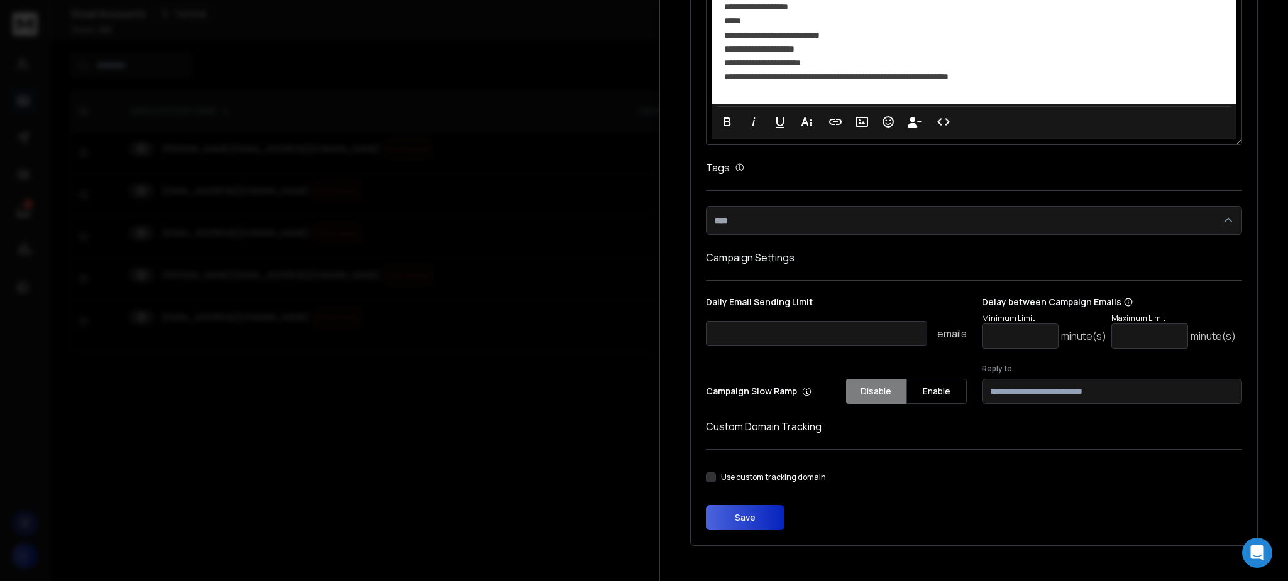
scroll to position [512, 0]
drag, startPoint x: 923, startPoint y: 302, endPoint x: 911, endPoint y: 365, distance: 63.3
click at [911, 365] on form "**********" at bounding box center [974, 217] width 536 height 627
click at [758, 484] on button "Save" at bounding box center [745, 517] width 79 height 25
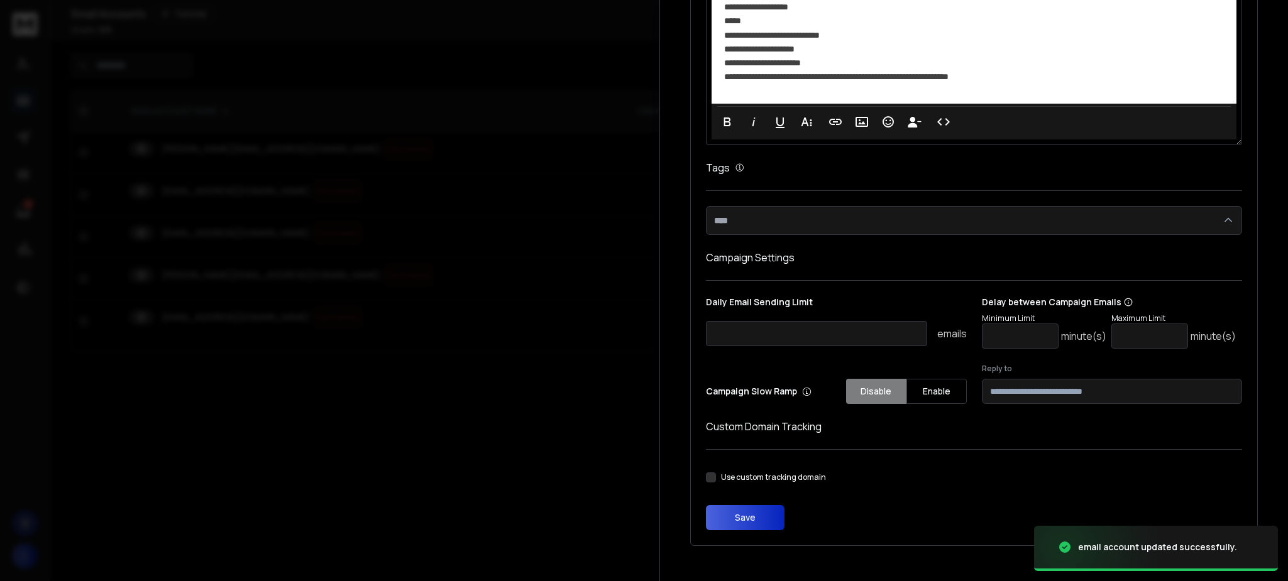
scroll to position [490, 0]
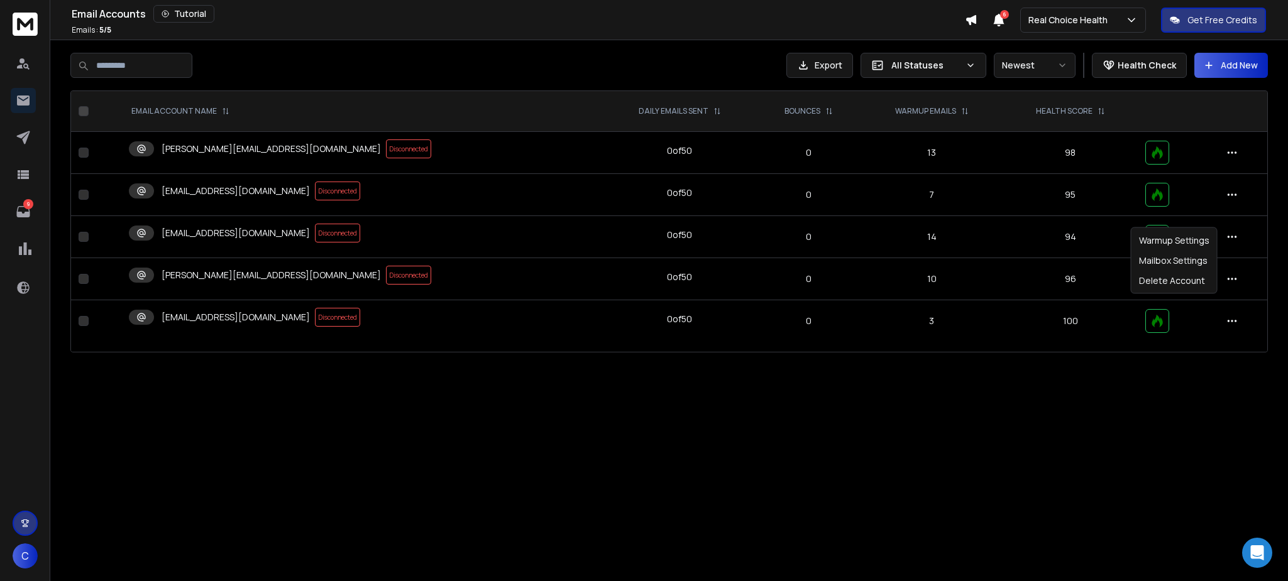
click at [1072, 158] on icon at bounding box center [1231, 152] width 11 height 11
click at [1072, 270] on div "Mailbox Settings" at bounding box center [1174, 261] width 80 height 20
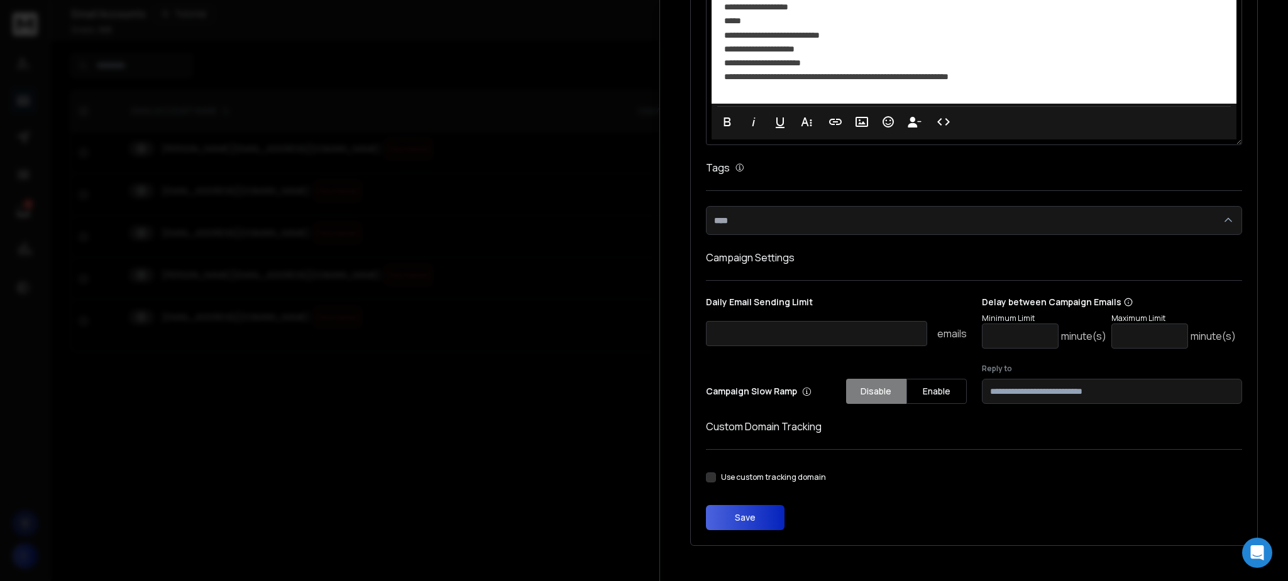
scroll to position [471, 0]
click at [759, 484] on button "Save" at bounding box center [745, 517] width 79 height 25
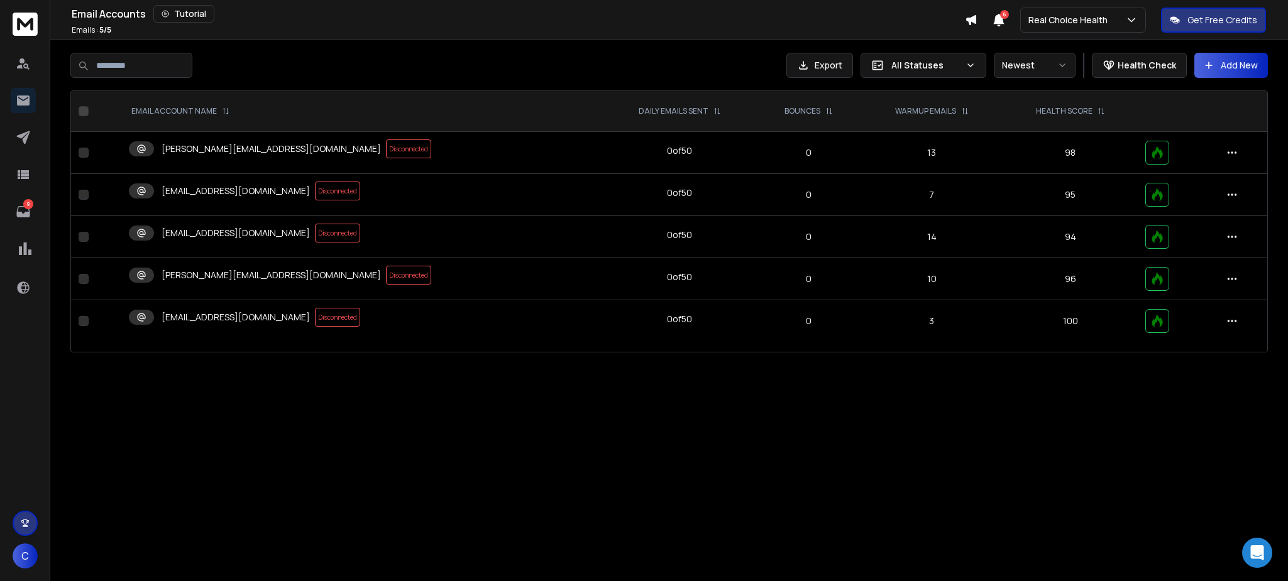
click at [1072, 159] on icon at bounding box center [1157, 152] width 13 height 13
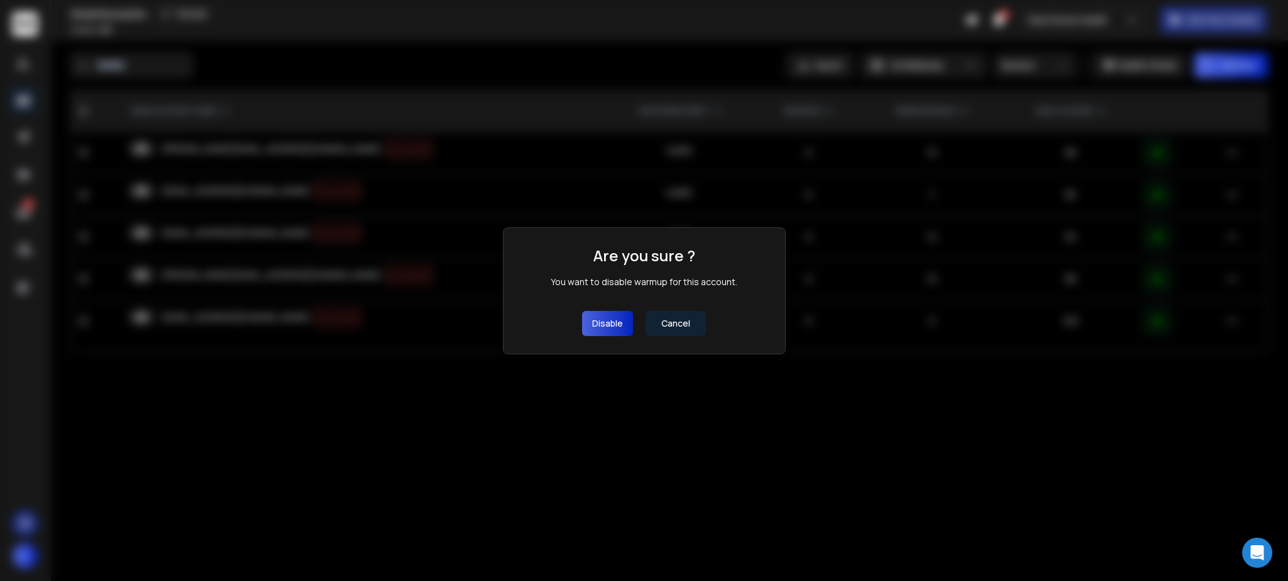
click at [676, 336] on button "Cancel" at bounding box center [676, 323] width 60 height 25
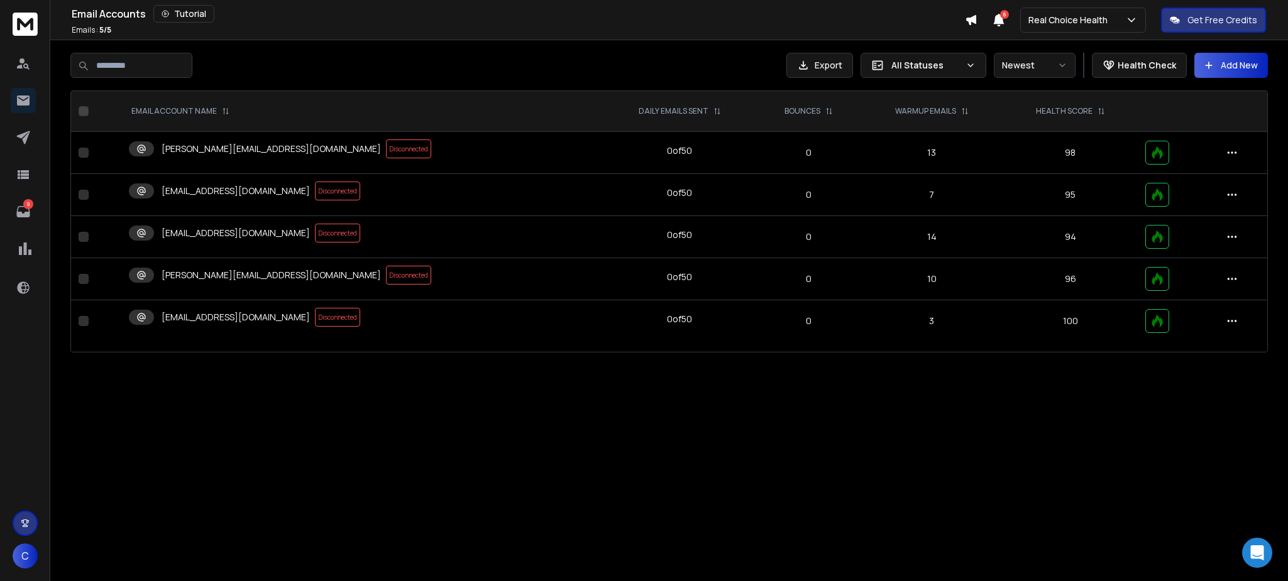
click at [365, 155] on p "[PERSON_NAME][EMAIL_ADDRESS][DOMAIN_NAME]" at bounding box center [271, 149] width 219 height 13
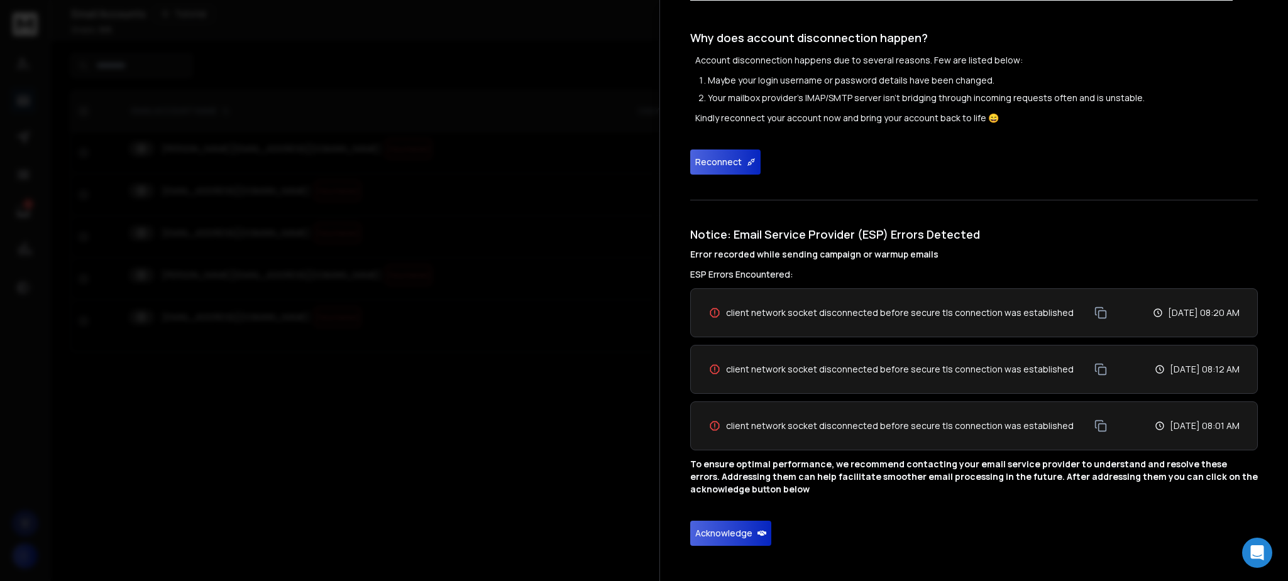
scroll to position [230, 0]
click at [742, 175] on button "Reconnect" at bounding box center [725, 162] width 70 height 25
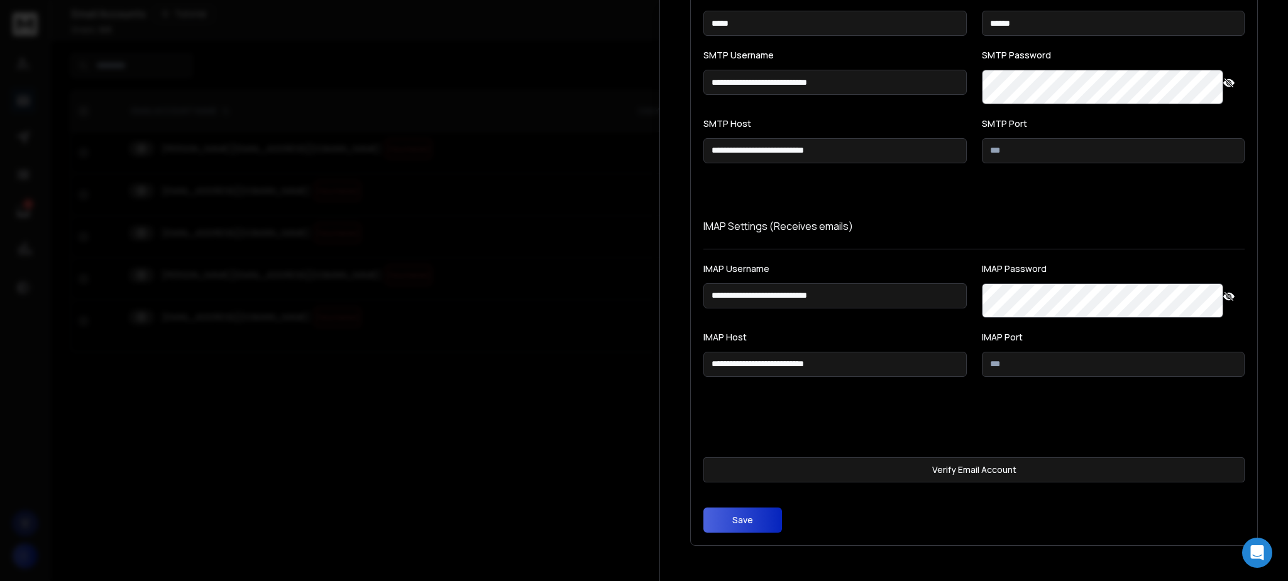
scroll to position [409, 0]
click at [757, 484] on button "Save" at bounding box center [742, 520] width 79 height 25
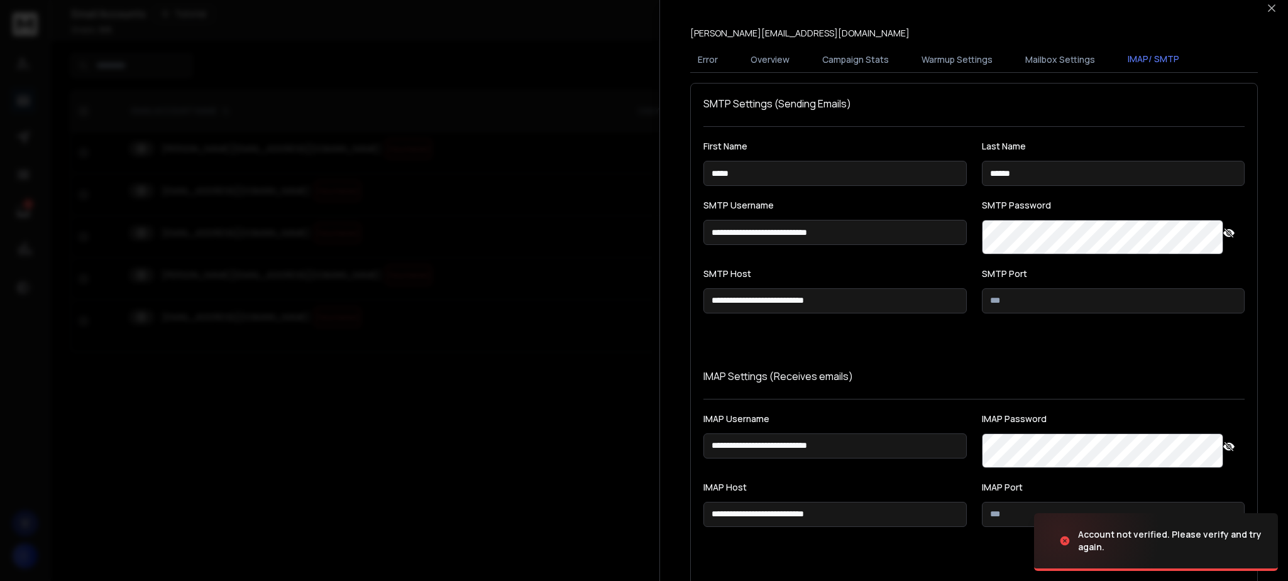
scroll to position [0, 0]
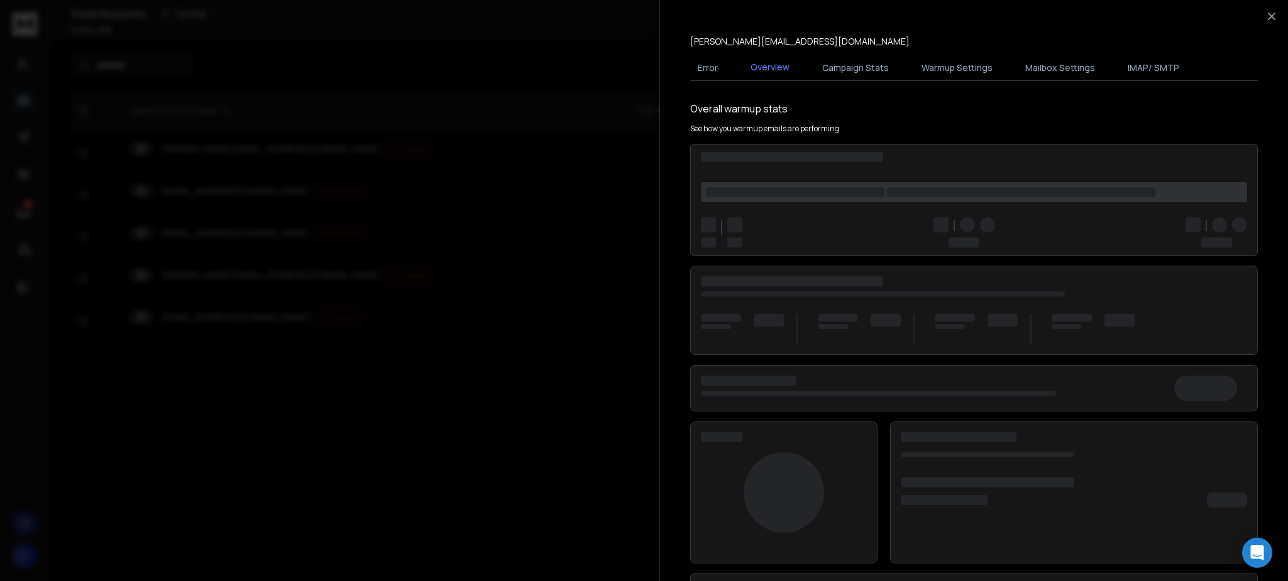
click at [588, 363] on div at bounding box center [644, 290] width 1288 height 581
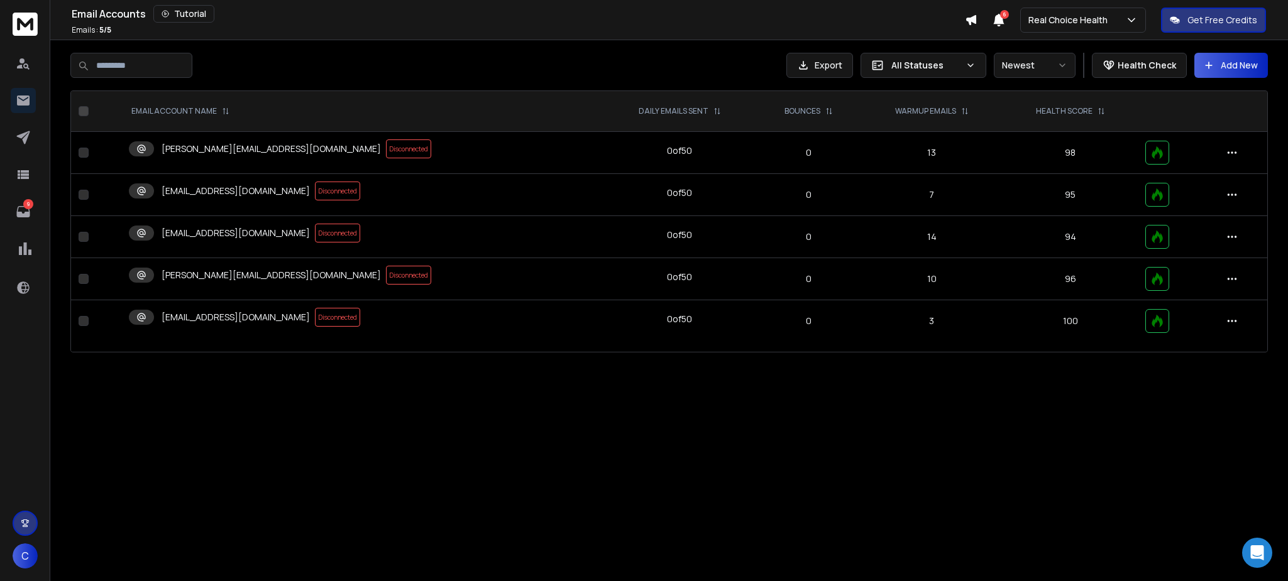
click at [360, 155] on p "[PERSON_NAME][EMAIL_ADDRESS][DOMAIN_NAME]" at bounding box center [271, 149] width 219 height 13
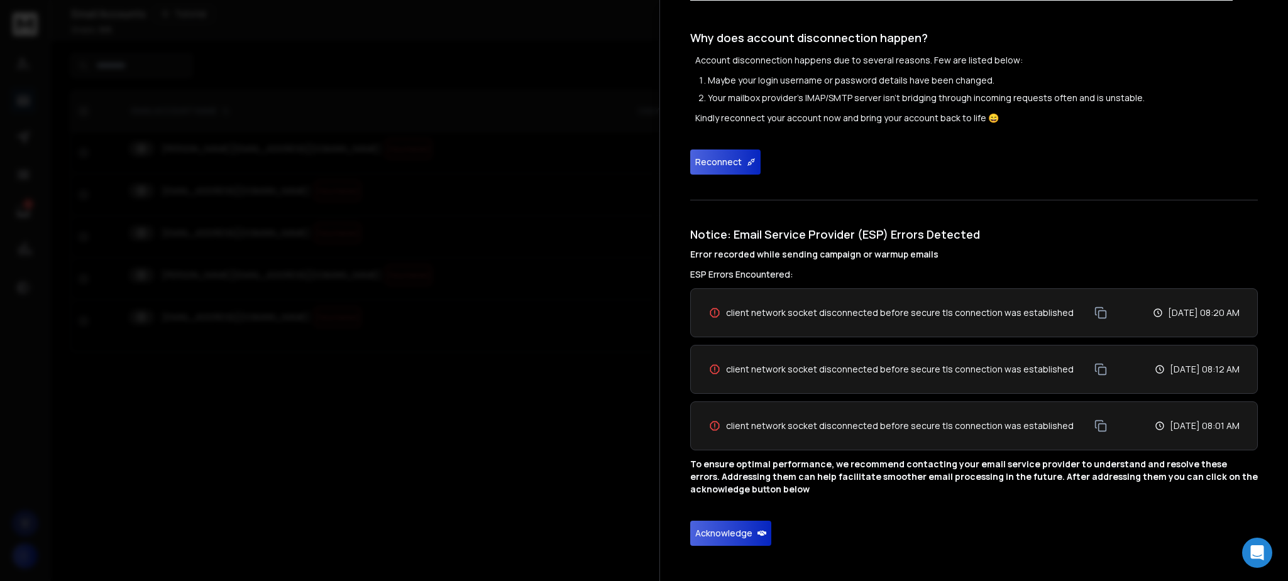
scroll to position [607, 0]
click at [744, 484] on button "Acknowledge" at bounding box center [730, 533] width 81 height 25
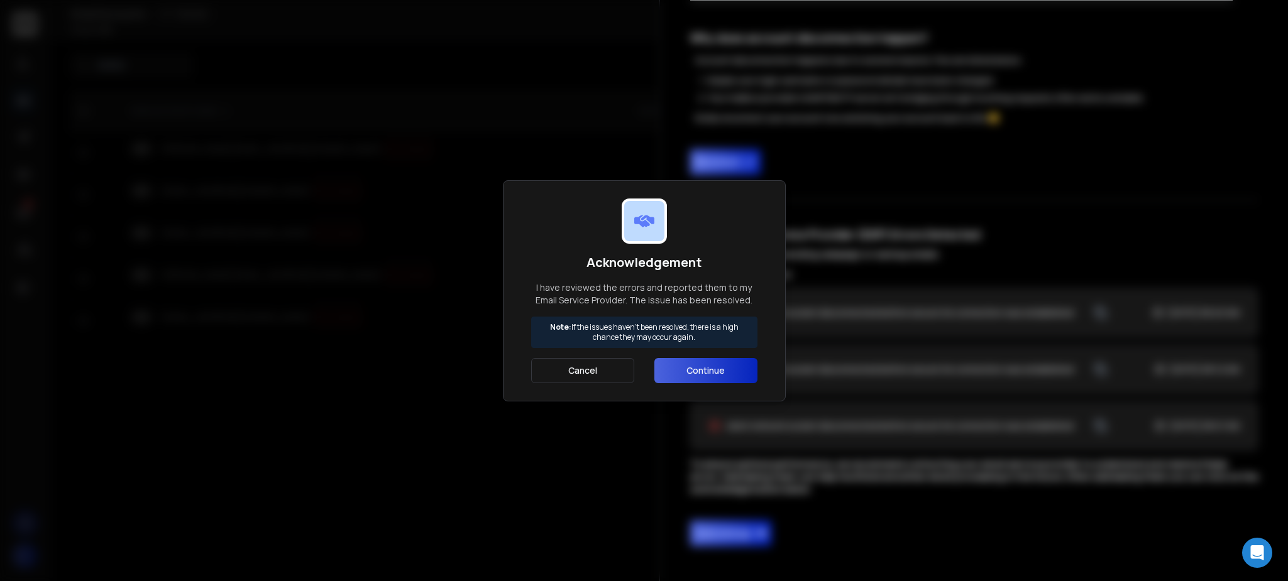
scroll to position [628, 0]
click at [702, 383] on button "Continue" at bounding box center [705, 370] width 102 height 25
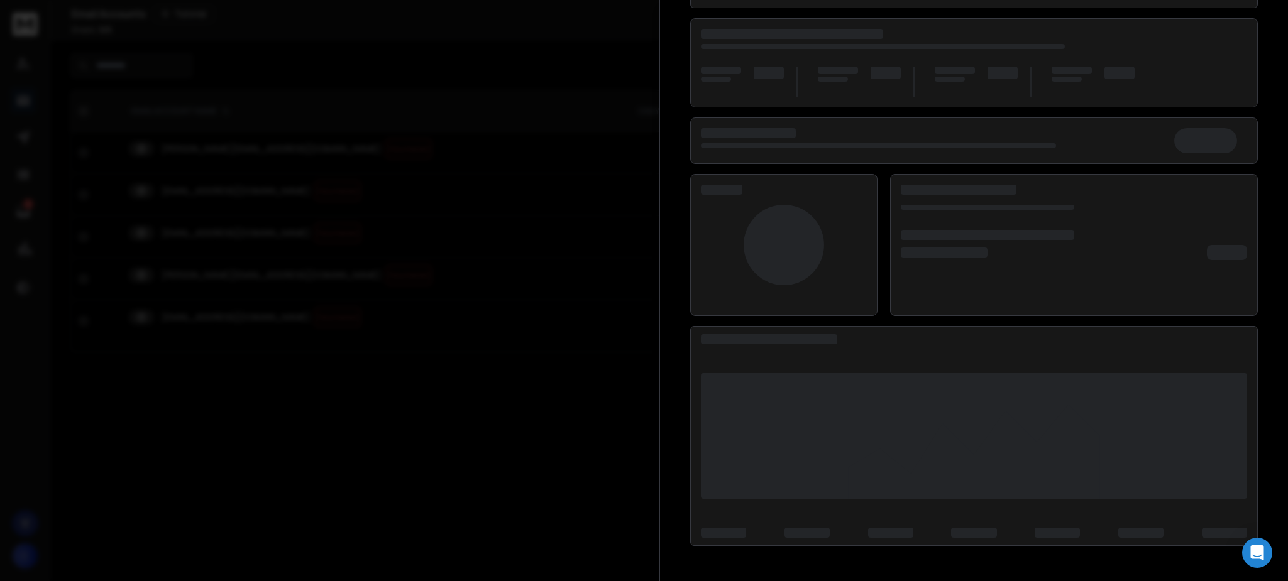
scroll to position [331, 0]
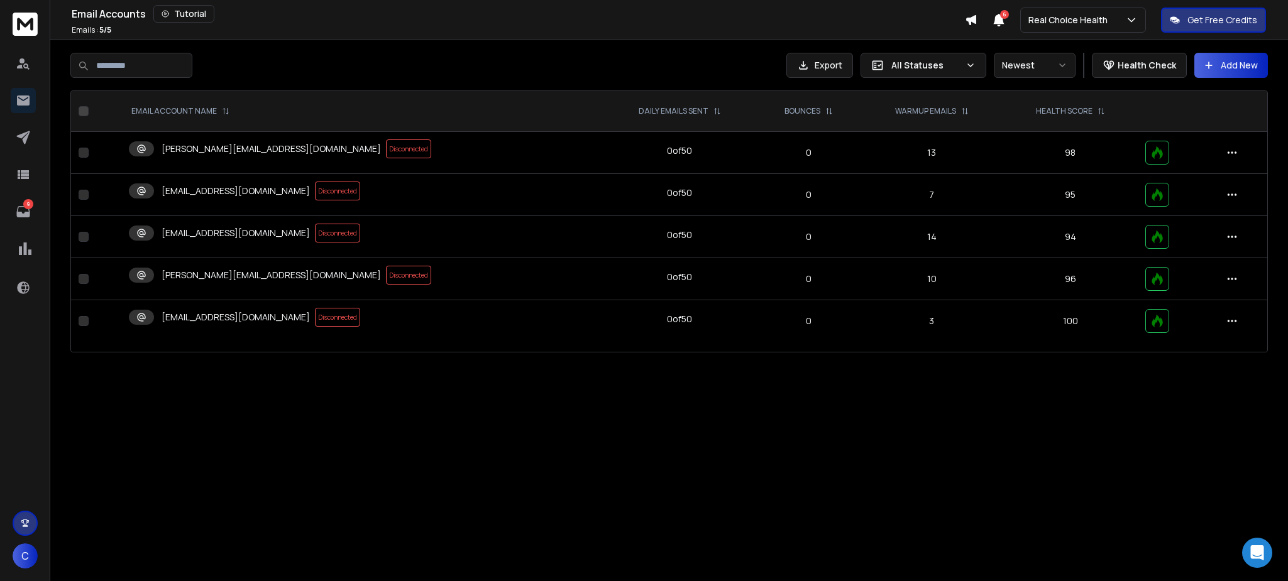
click at [1072, 163] on button at bounding box center [1231, 152] width 55 height 21
click at [1072, 268] on div "Mailbox Settings" at bounding box center [1174, 261] width 80 height 20
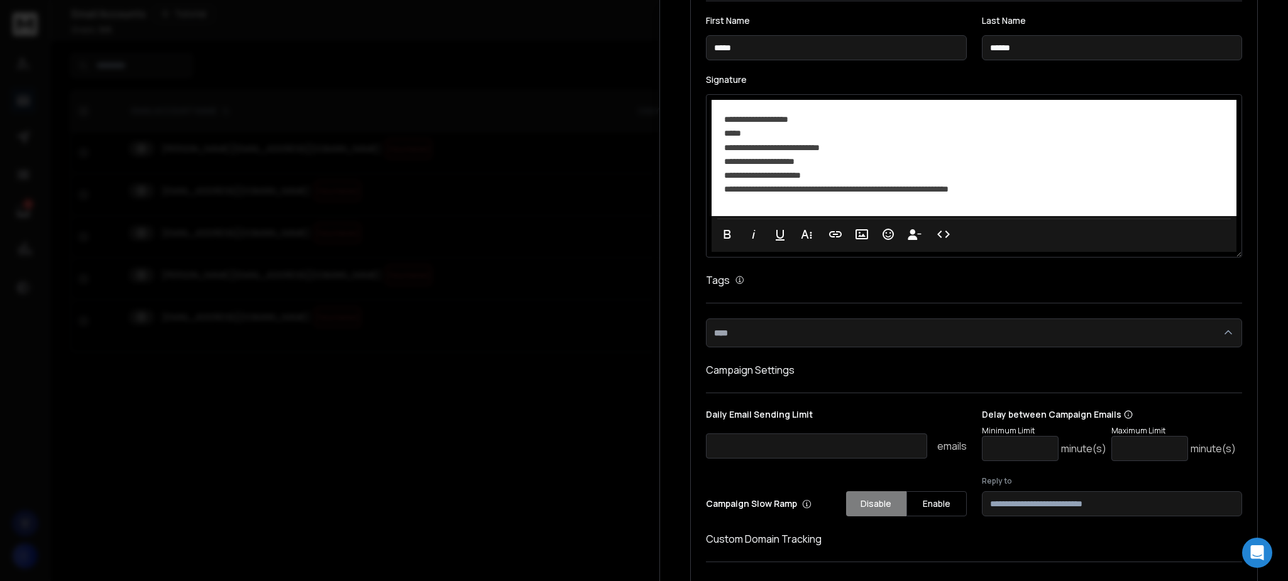
scroll to position [512, 0]
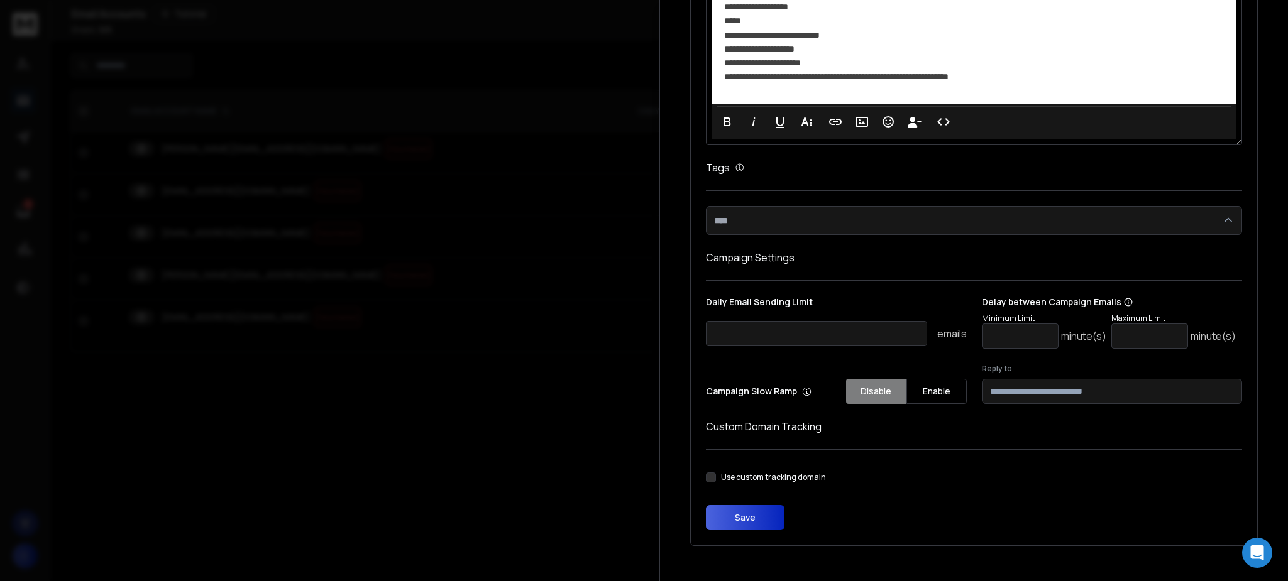
click at [761, 484] on button "Save" at bounding box center [745, 517] width 79 height 25
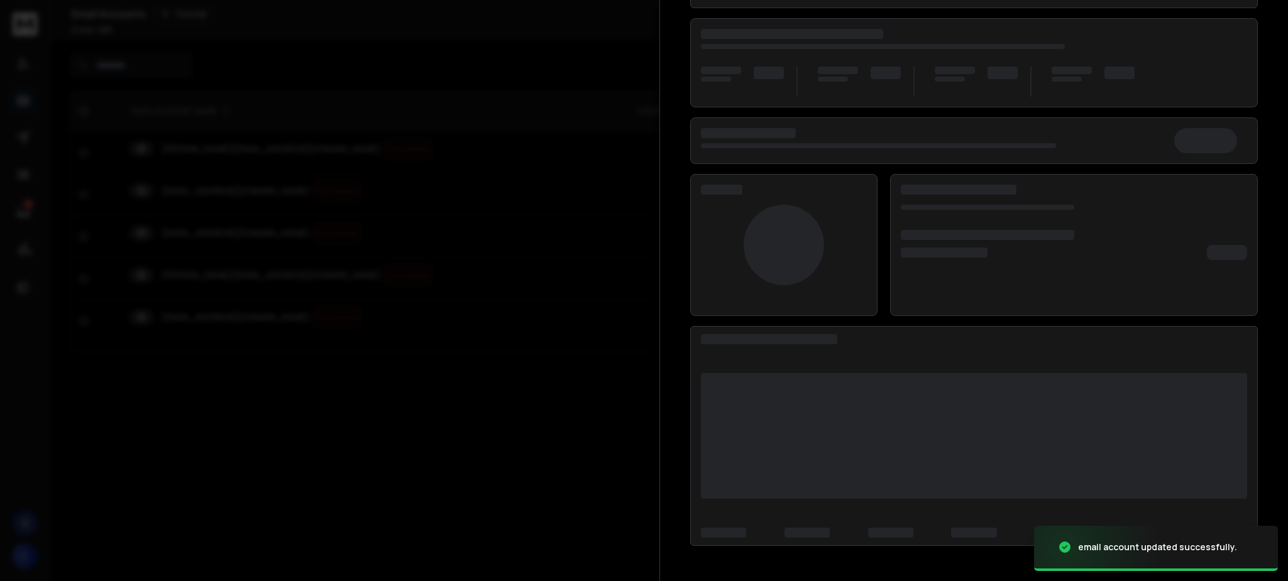
scroll to position [490, 0]
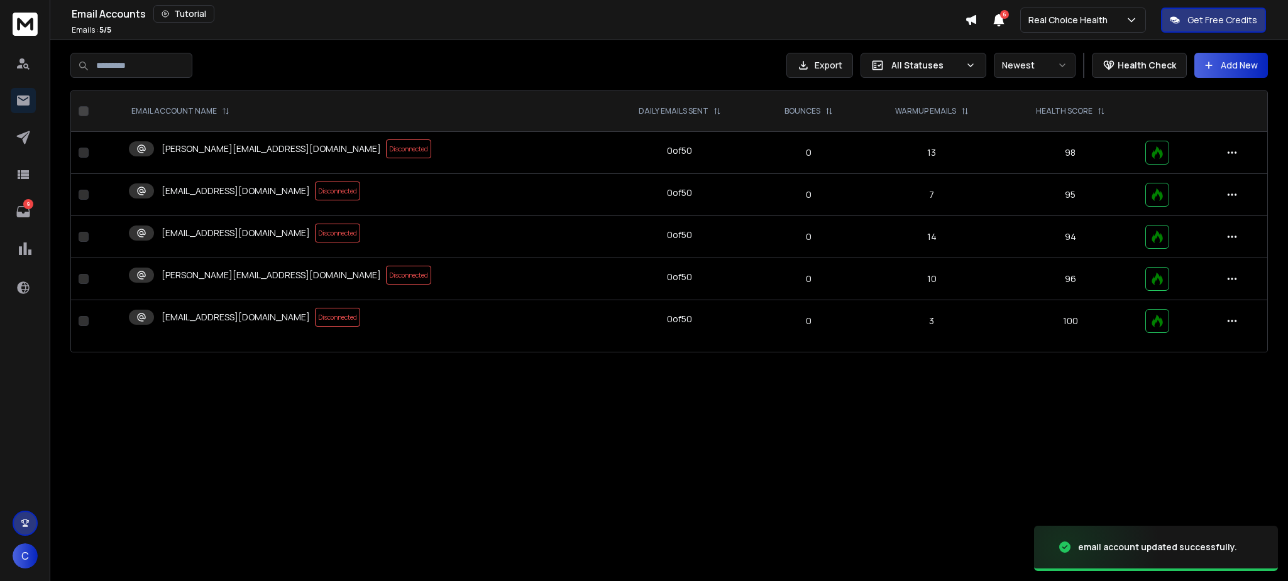
click at [363, 155] on p "[PERSON_NAME][EMAIL_ADDRESS][DOMAIN_NAME]" at bounding box center [271, 149] width 219 height 13
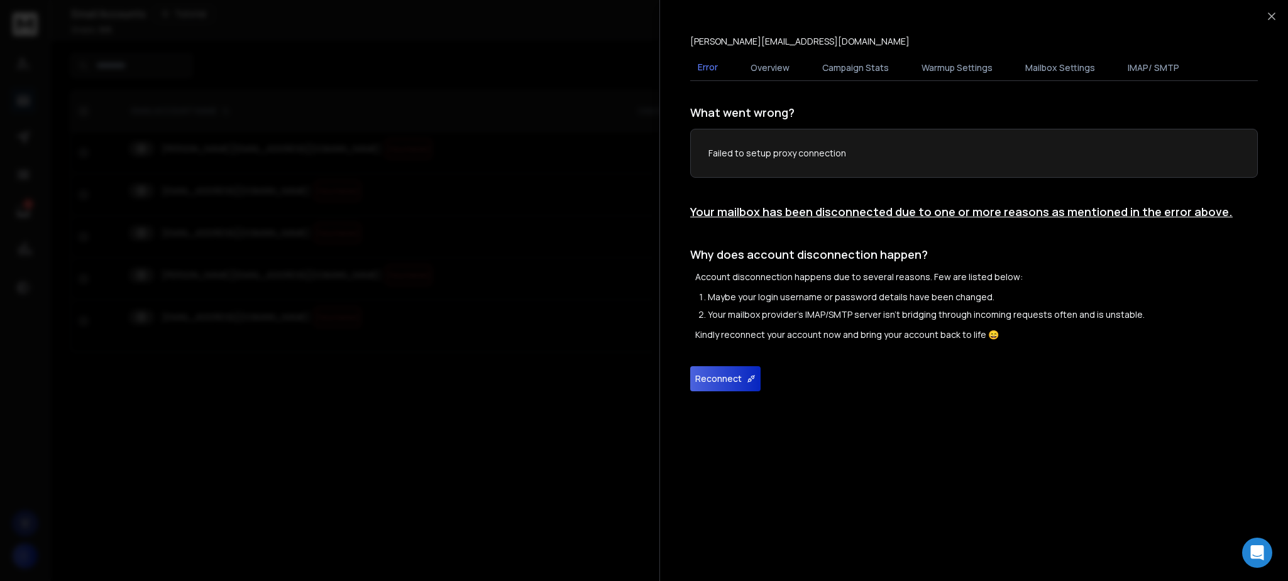
scroll to position [36, 0]
click at [744, 392] on button "Reconnect" at bounding box center [725, 378] width 70 height 25
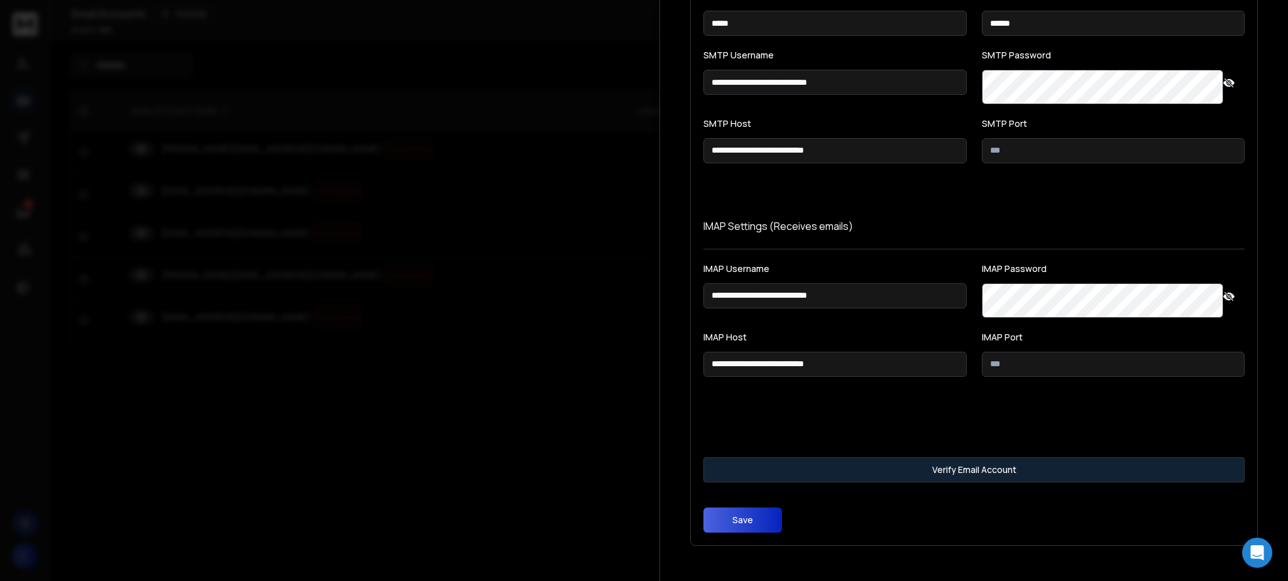
scroll to position [409, 0]
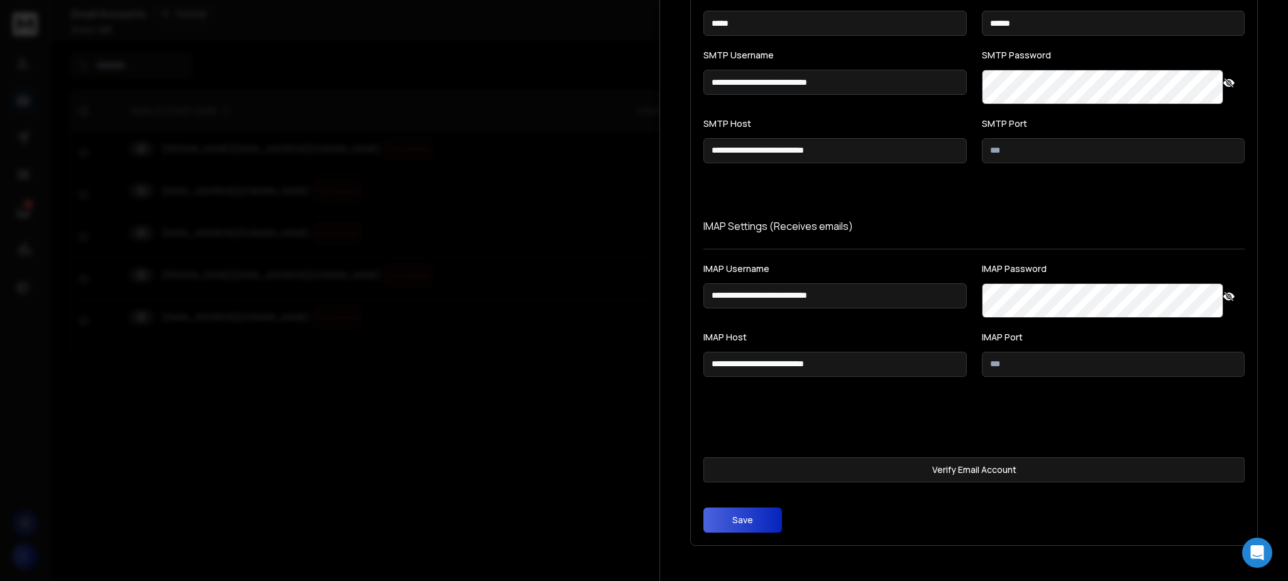
click at [752, 484] on button "Save" at bounding box center [742, 520] width 79 height 25
click at [544, 477] on div at bounding box center [644, 290] width 1288 height 581
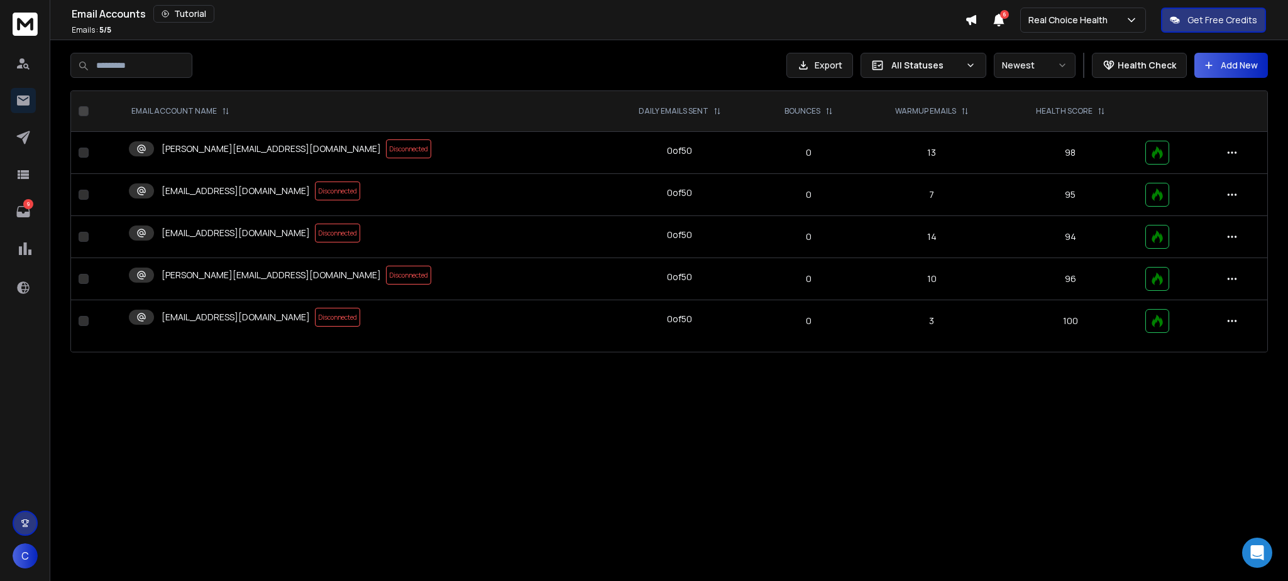
click at [319, 158] on div "[PERSON_NAME][EMAIL_ADDRESS][DOMAIN_NAME] Disconnected" at bounding box center [362, 149] width 466 height 19
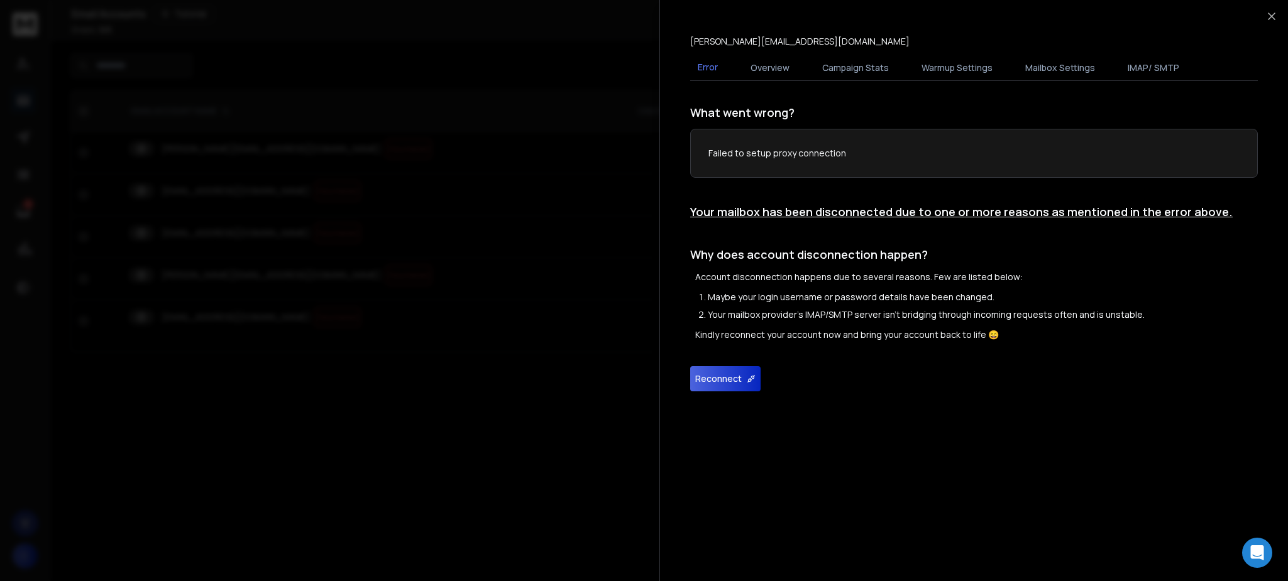
scroll to position [0, 150]
click at [1041, 81] on button "Mailbox Settings" at bounding box center [1060, 68] width 85 height 28
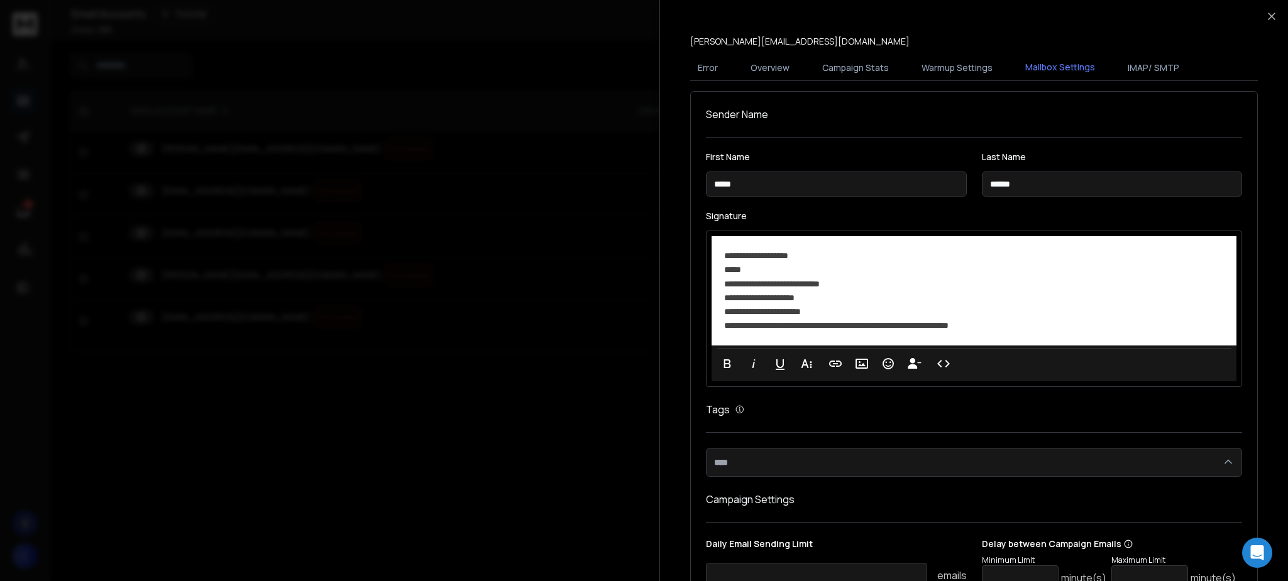
click at [1072, 81] on button "IMAP/ SMTP" at bounding box center [1153, 68] width 67 height 28
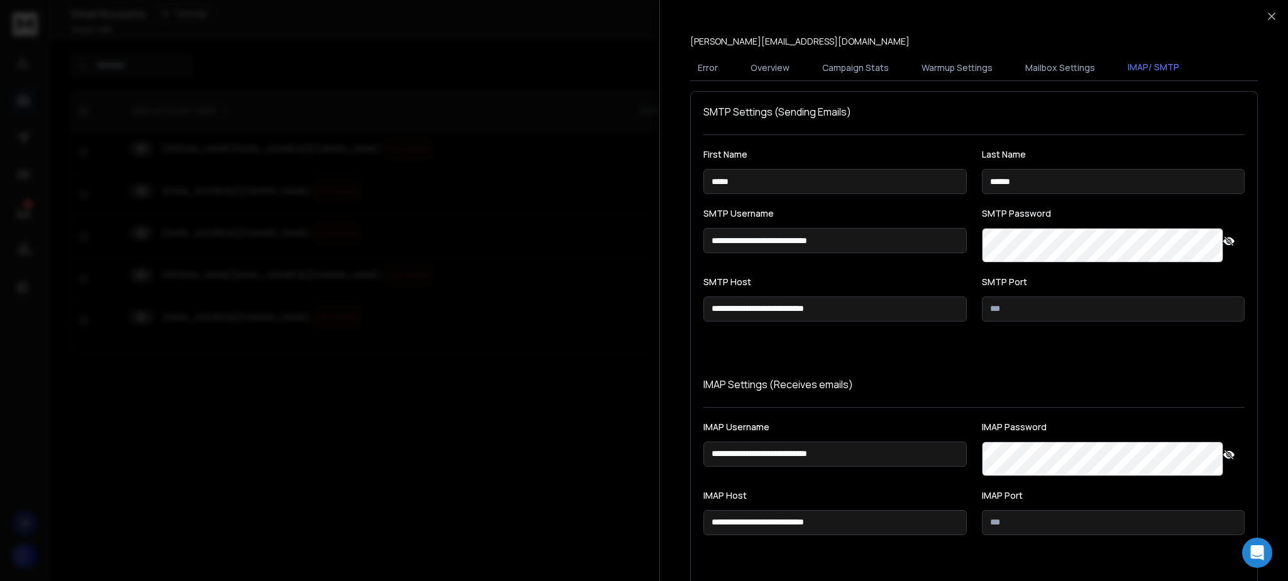
scroll to position [0, 0]
click at [720, 82] on button "Error" at bounding box center [707, 68] width 35 height 28
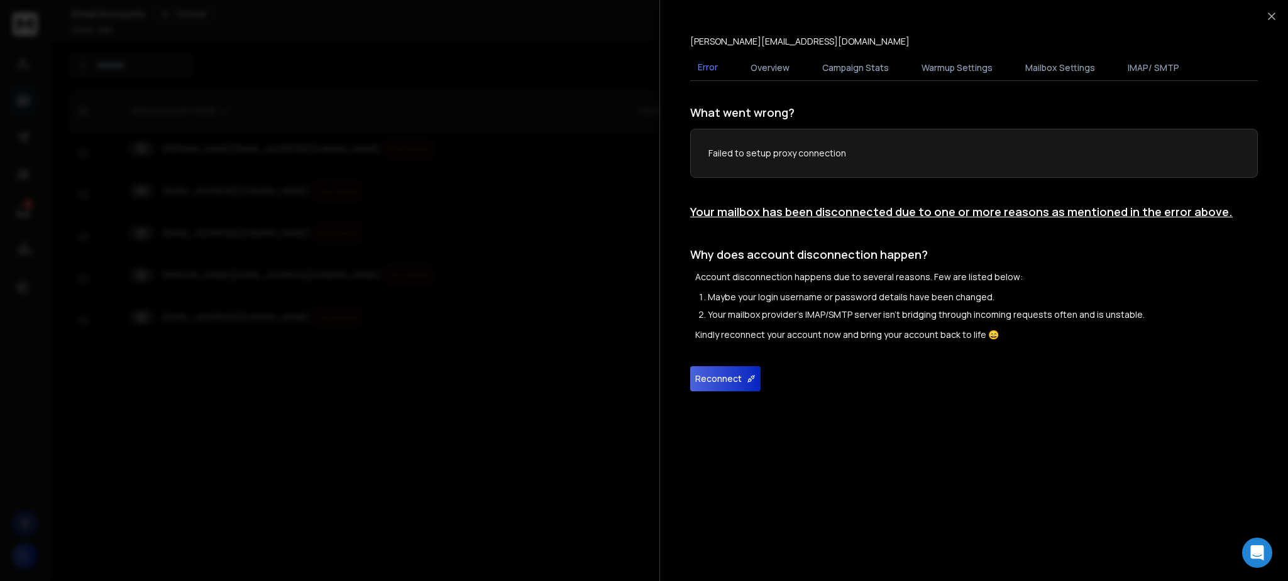
scroll to position [36, 0]
click at [740, 392] on button "Reconnect" at bounding box center [725, 378] width 70 height 25
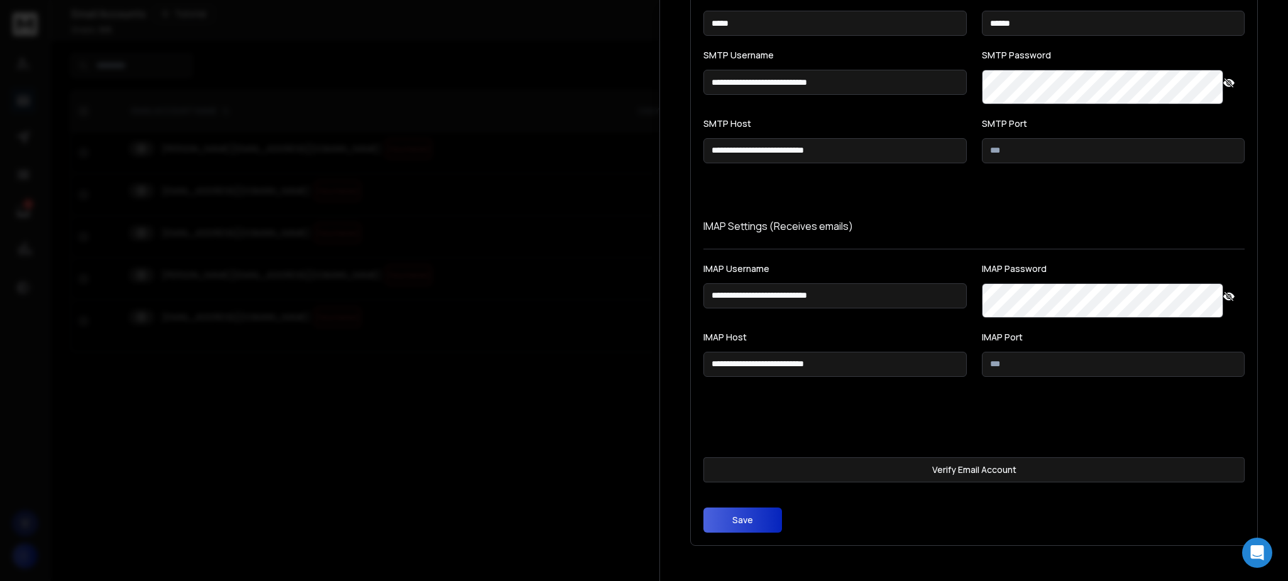
scroll to position [409, 0]
click at [754, 484] on button "Save" at bounding box center [742, 520] width 79 height 25
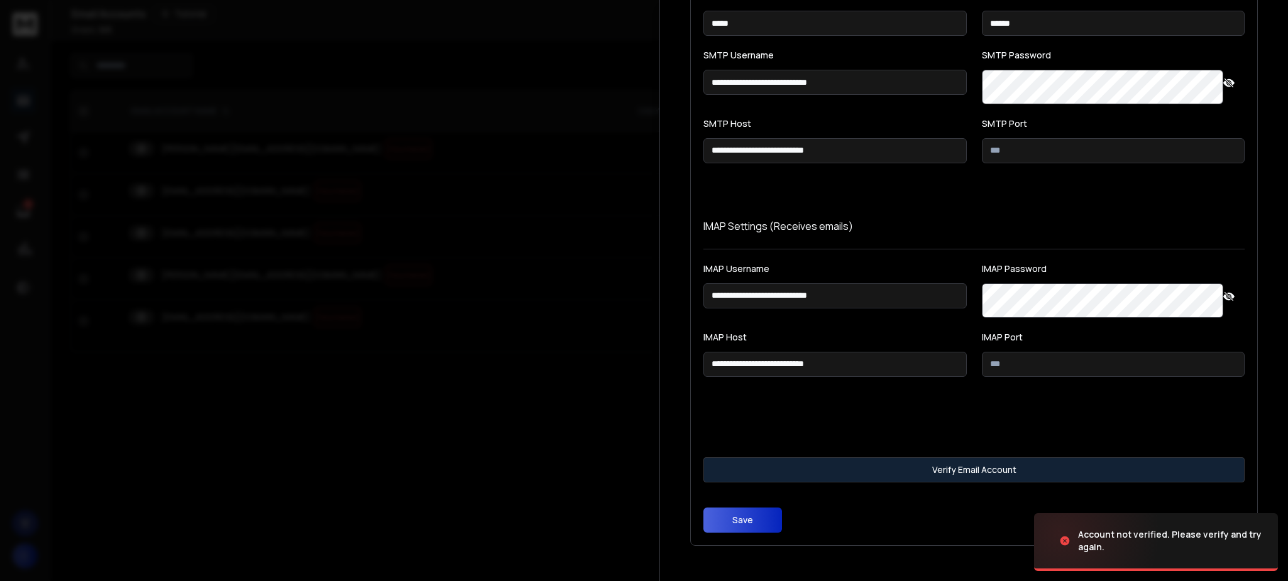
scroll to position [0, 0]
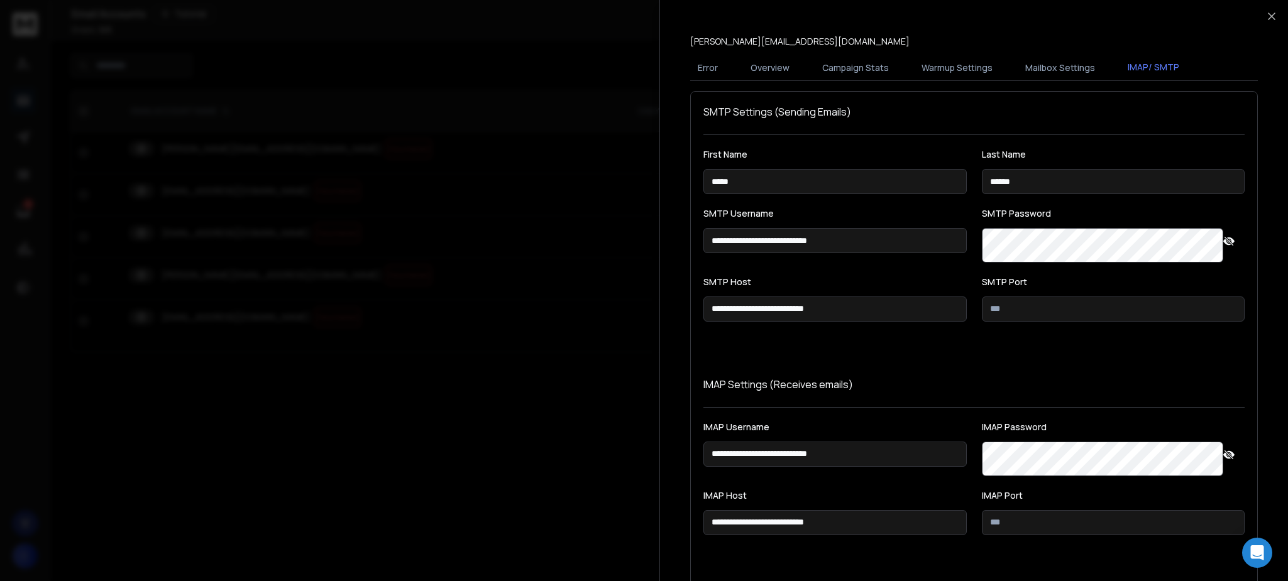
click at [797, 79] on button "Overview" at bounding box center [770, 68] width 54 height 28
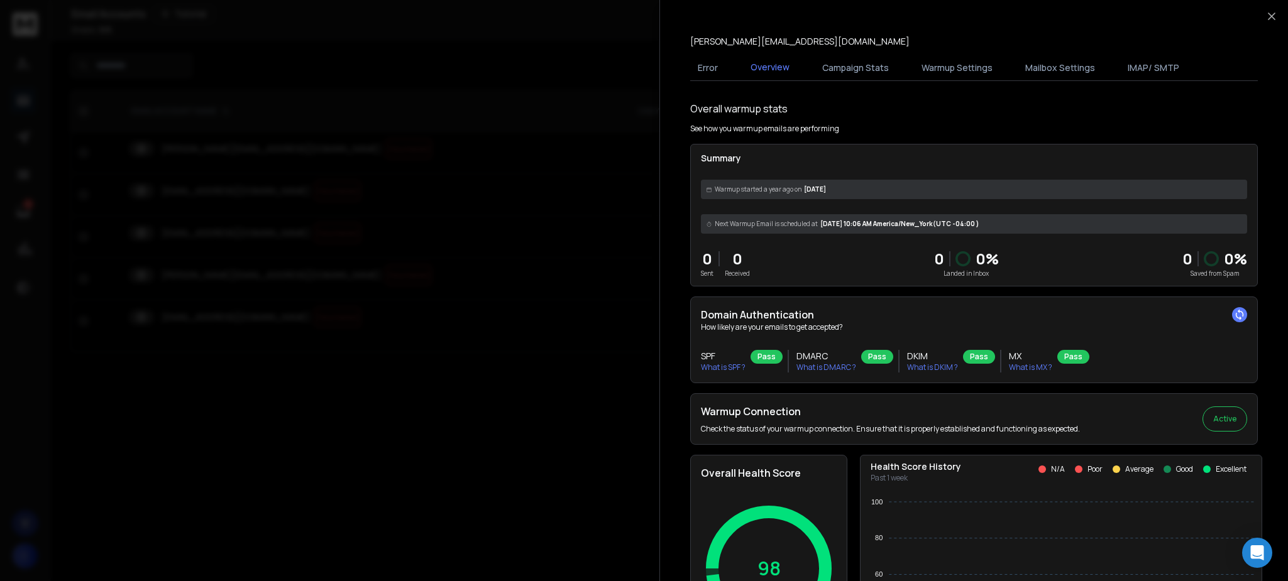
click at [896, 76] on button "Campaign Stats" at bounding box center [856, 68] width 82 height 28
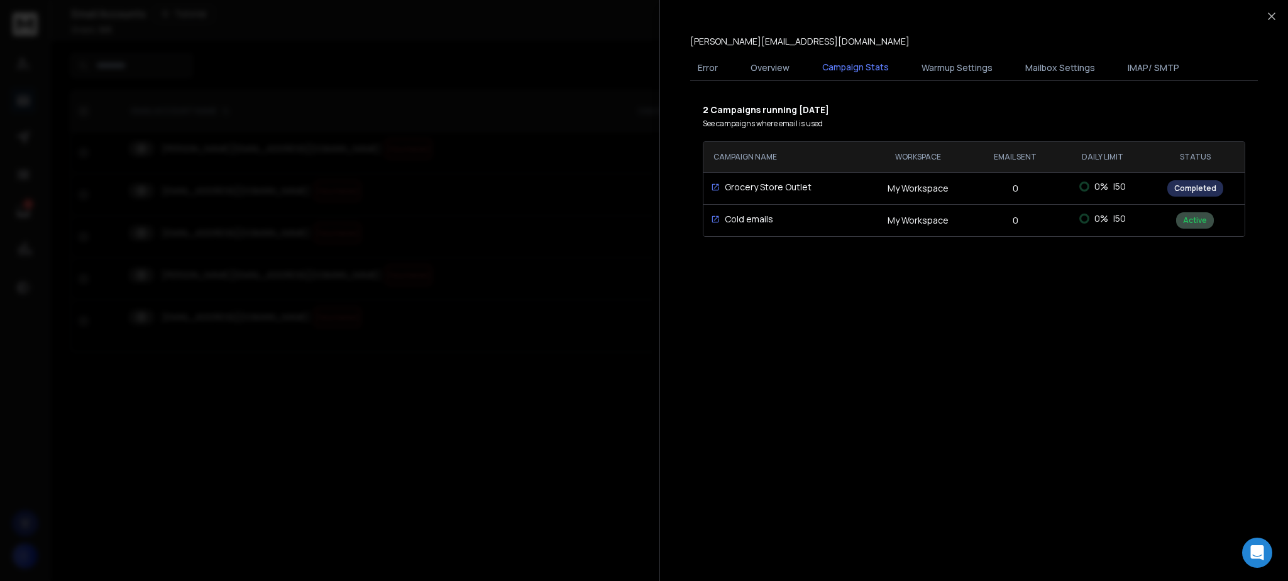
click at [1000, 80] on button "Warmup Settings" at bounding box center [957, 68] width 86 height 28
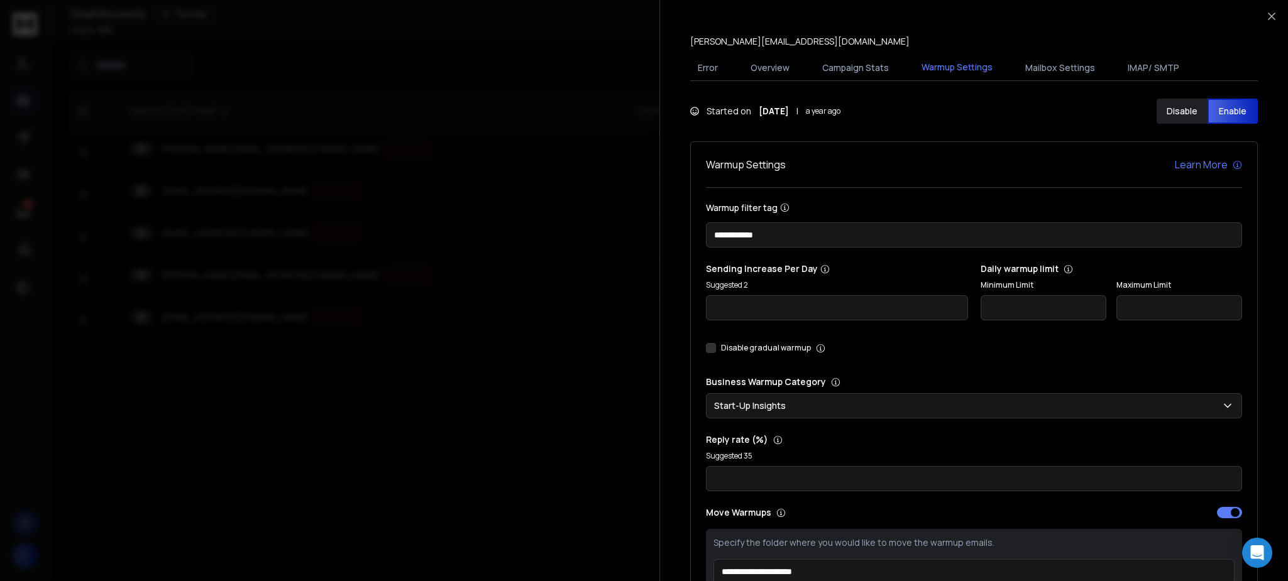
scroll to position [0, 150]
click at [1072, 79] on button "IMAP/ SMTP" at bounding box center [1153, 68] width 67 height 28
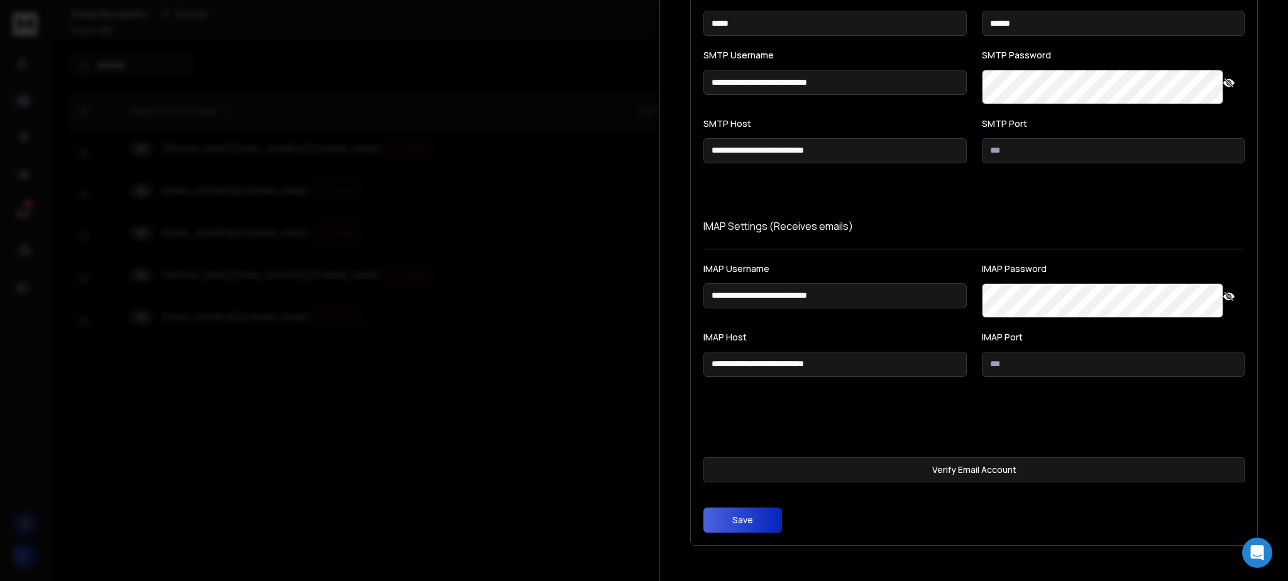
scroll to position [409, 0]
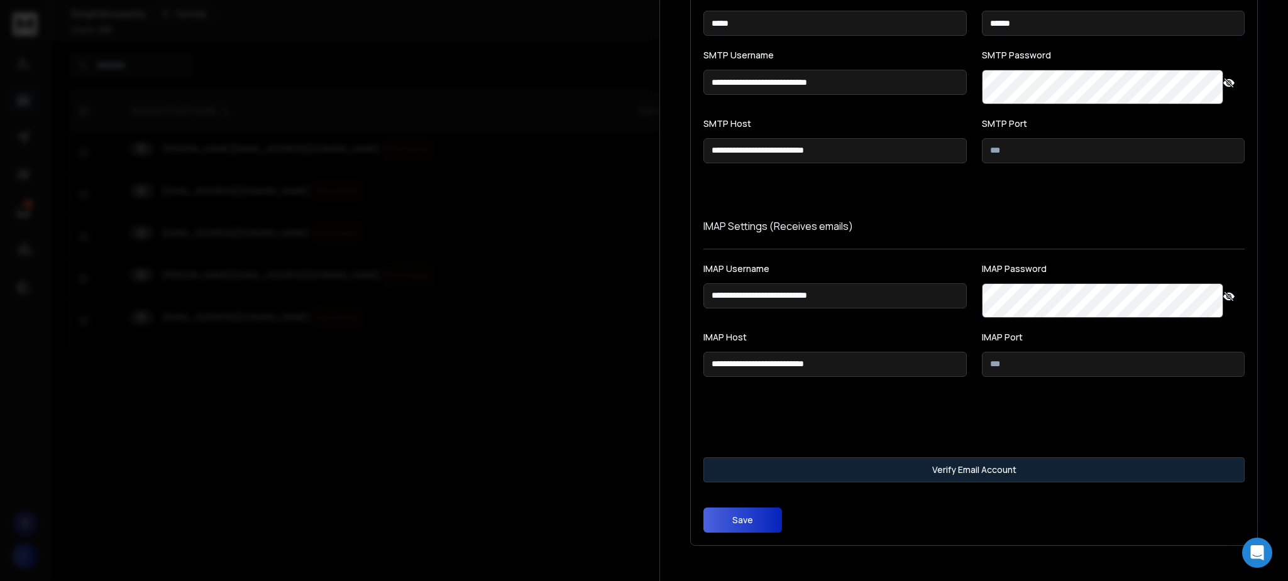
click at [966, 458] on button "Verify Email Account" at bounding box center [973, 470] width 541 height 25
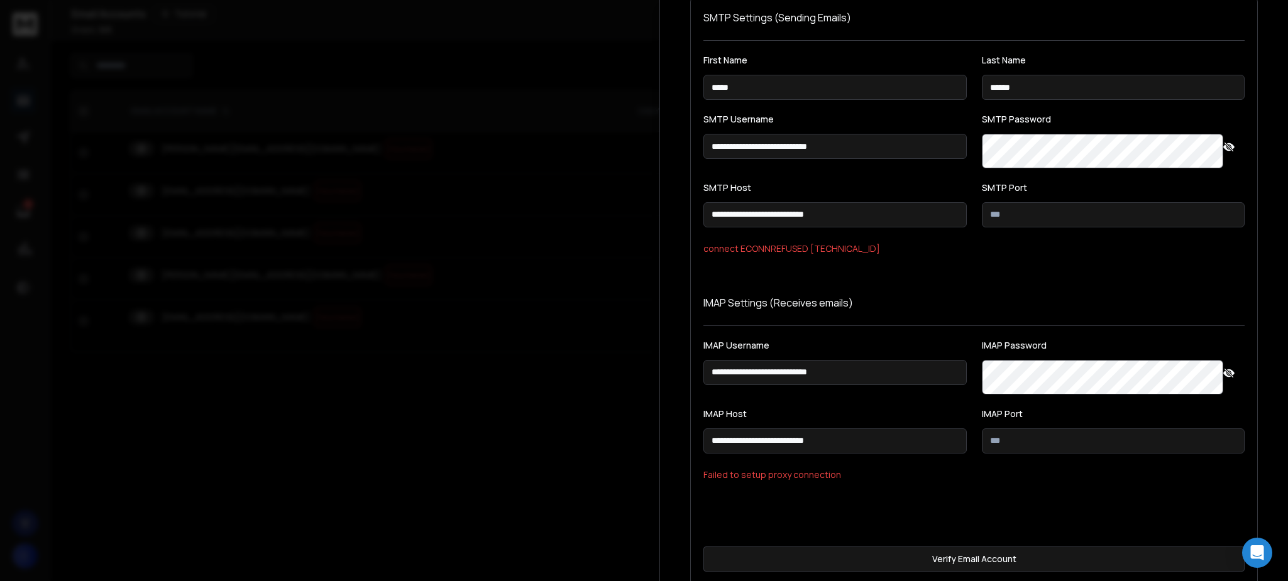
scroll to position [189, 0]
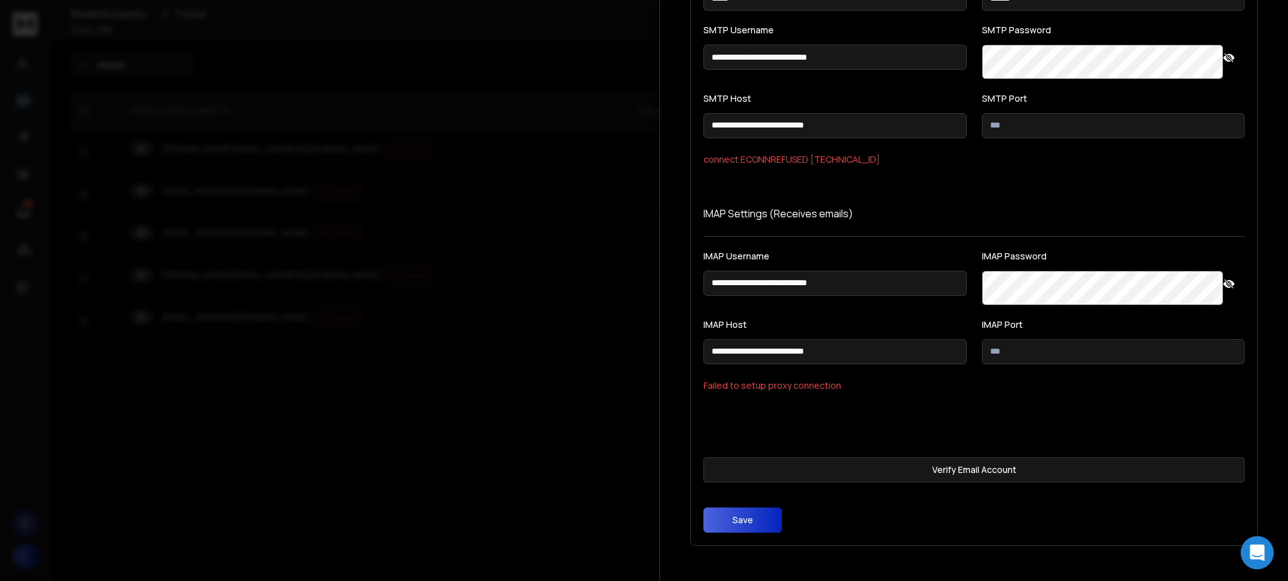
click at [1072, 484] on div "Open Intercom Messenger" at bounding box center [1257, 553] width 33 height 33
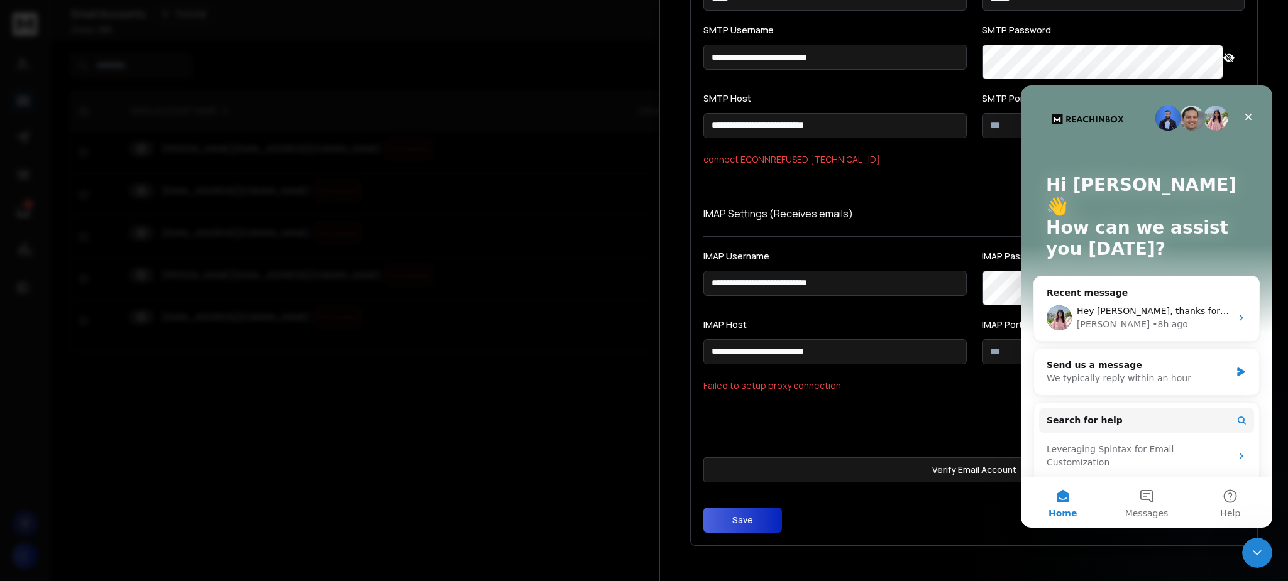
scroll to position [0, 0]
click at [1072, 484] on button "Messages" at bounding box center [1146, 503] width 84 height 50
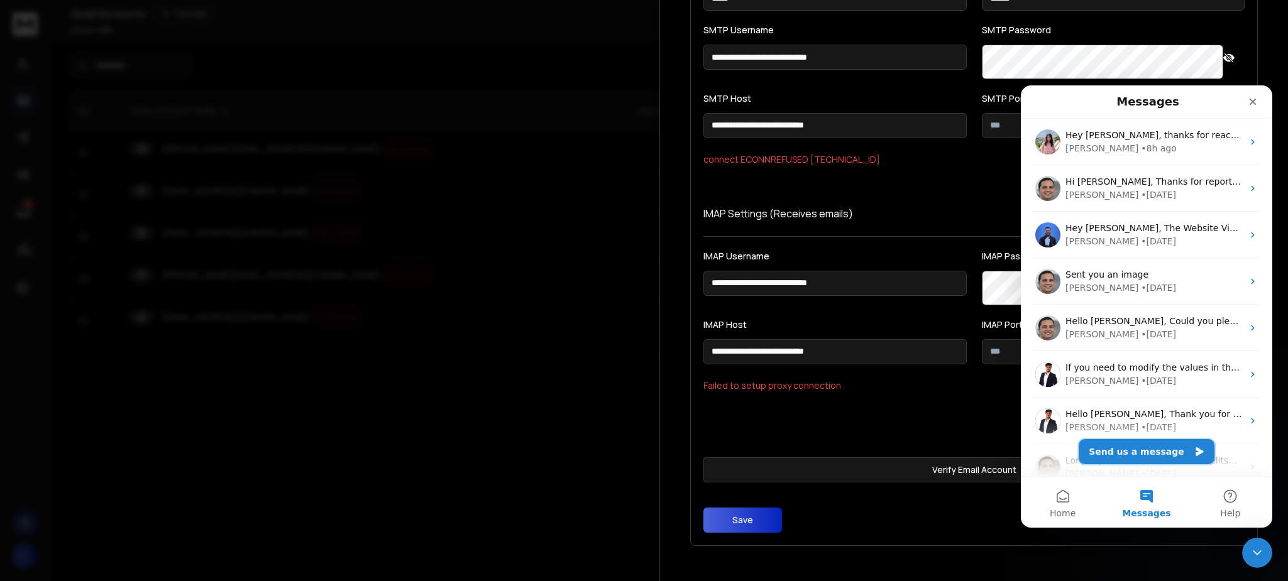
click at [1072, 446] on button "Send us a message" at bounding box center [1147, 451] width 136 height 25
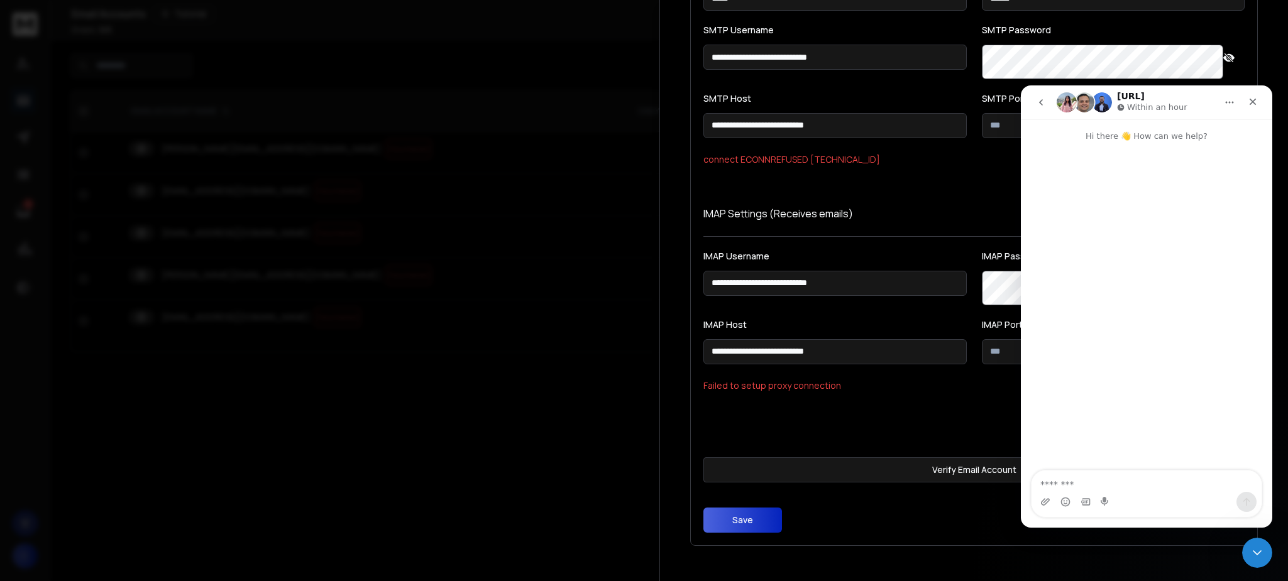
click at [1055, 484] on textarea "Message…" at bounding box center [1147, 481] width 230 height 21
type textarea "**********"
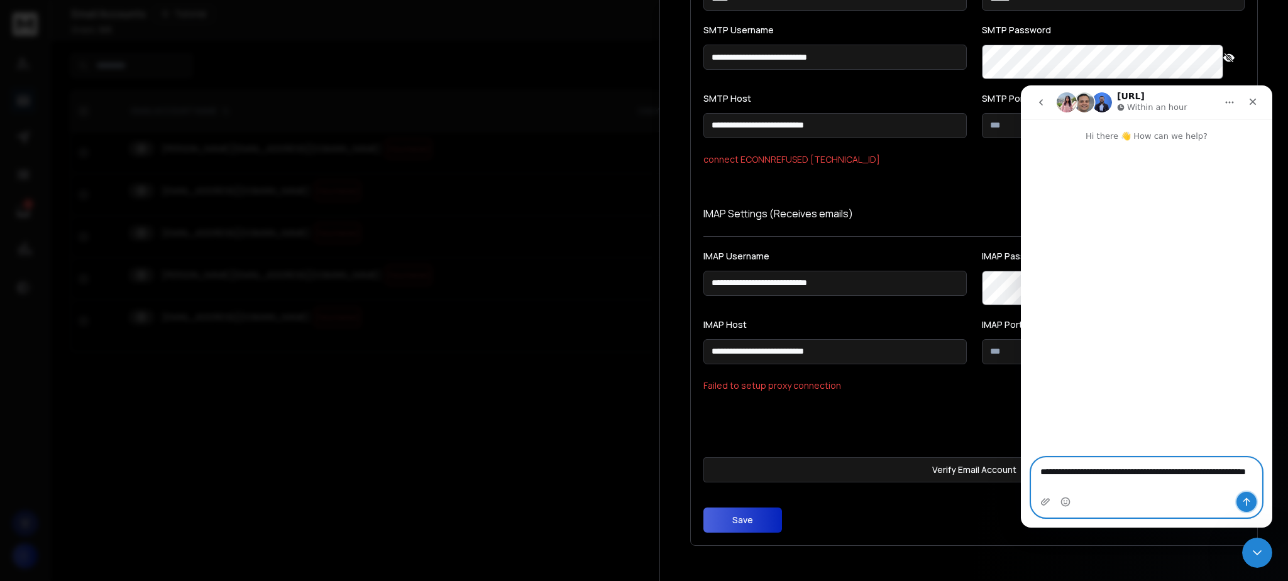
click at [1072, 484] on icon "Send a message…" at bounding box center [1246, 502] width 10 height 10
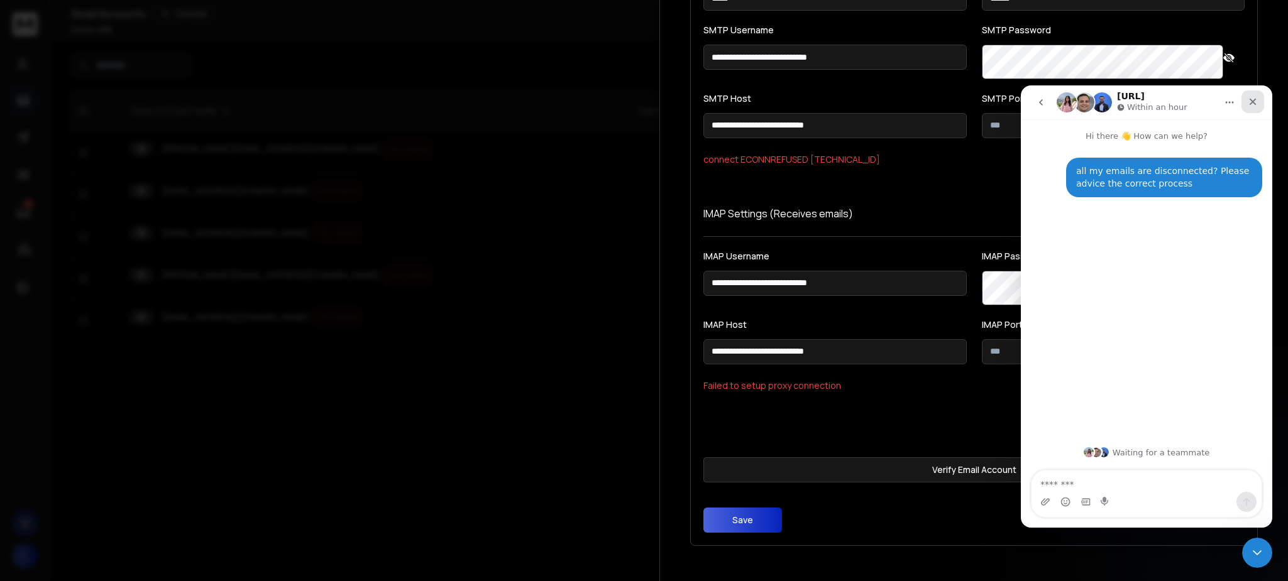
click at [1072, 98] on icon "Close" at bounding box center [1253, 102] width 10 height 10
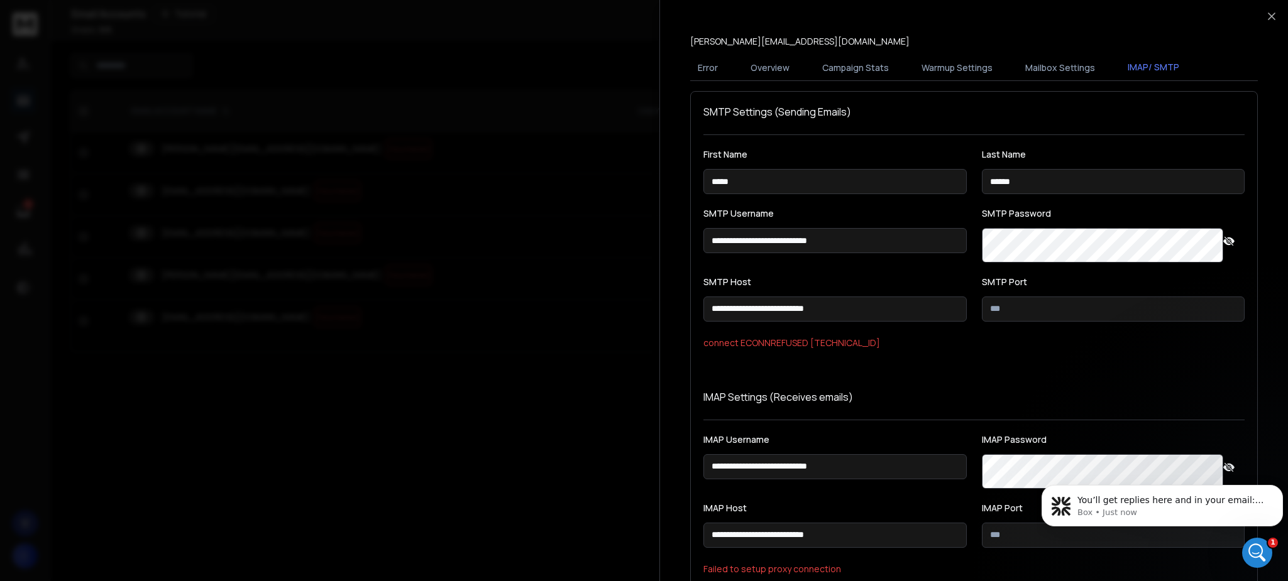
click at [1047, 82] on button "Mailbox Settings" at bounding box center [1060, 68] width 85 height 28
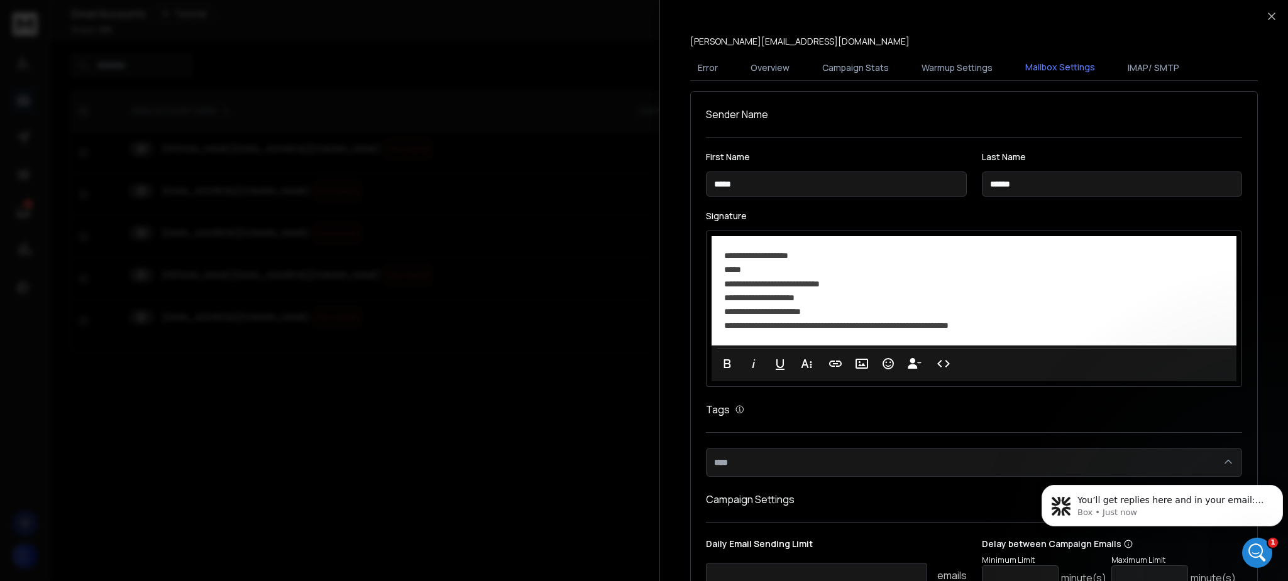
click at [815, 82] on button "Campaign Stats" at bounding box center [856, 68] width 82 height 28
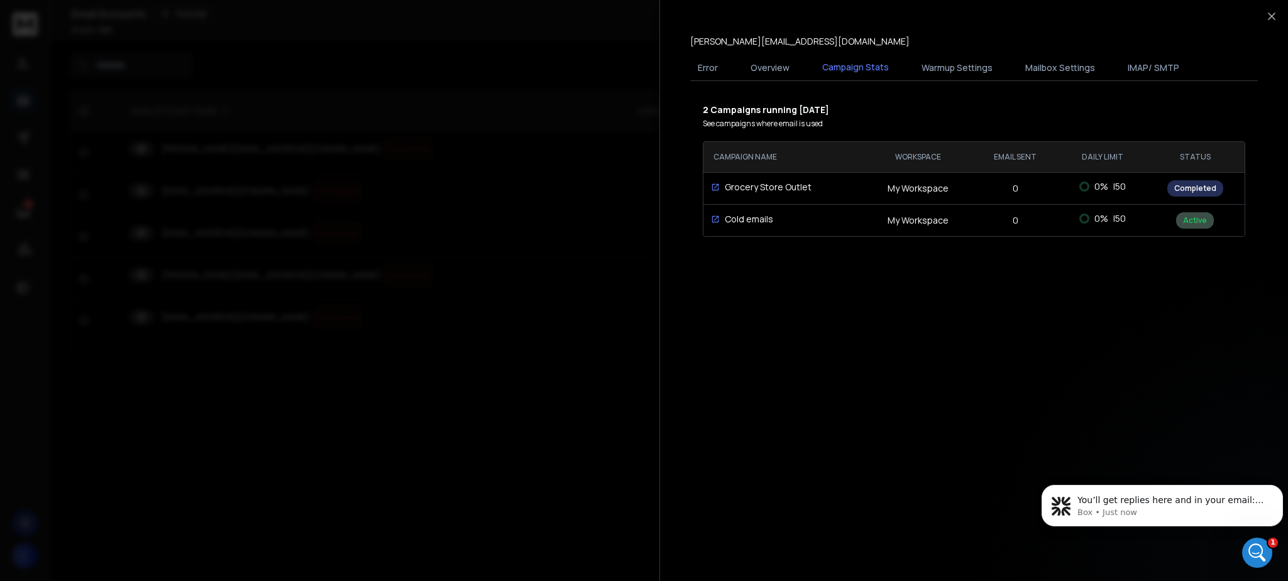
click at [1072, 78] on button "IMAP/ SMTP" at bounding box center [1153, 68] width 67 height 28
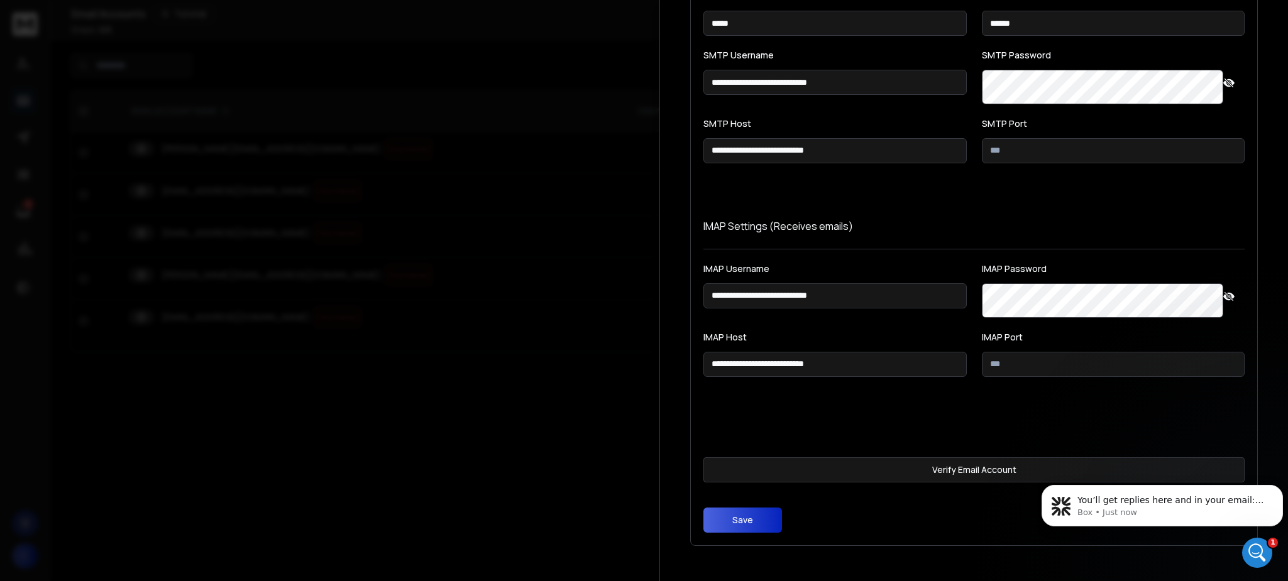
scroll to position [377, 0]
click at [1072, 292] on icon at bounding box center [1229, 296] width 9 height 9
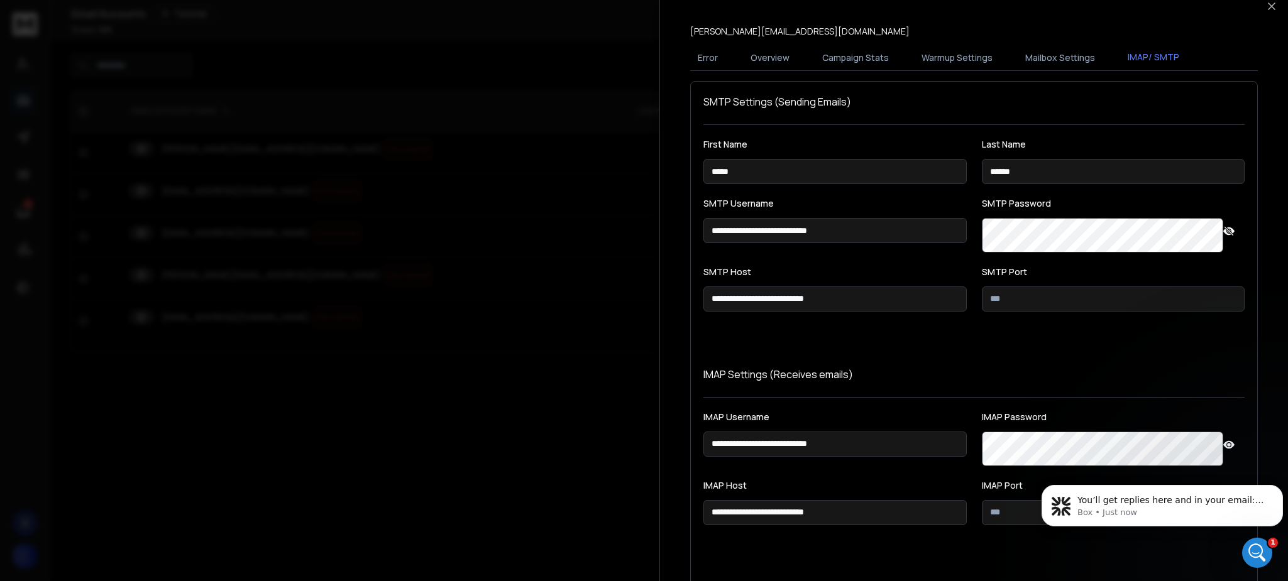
scroll to position [0, 0]
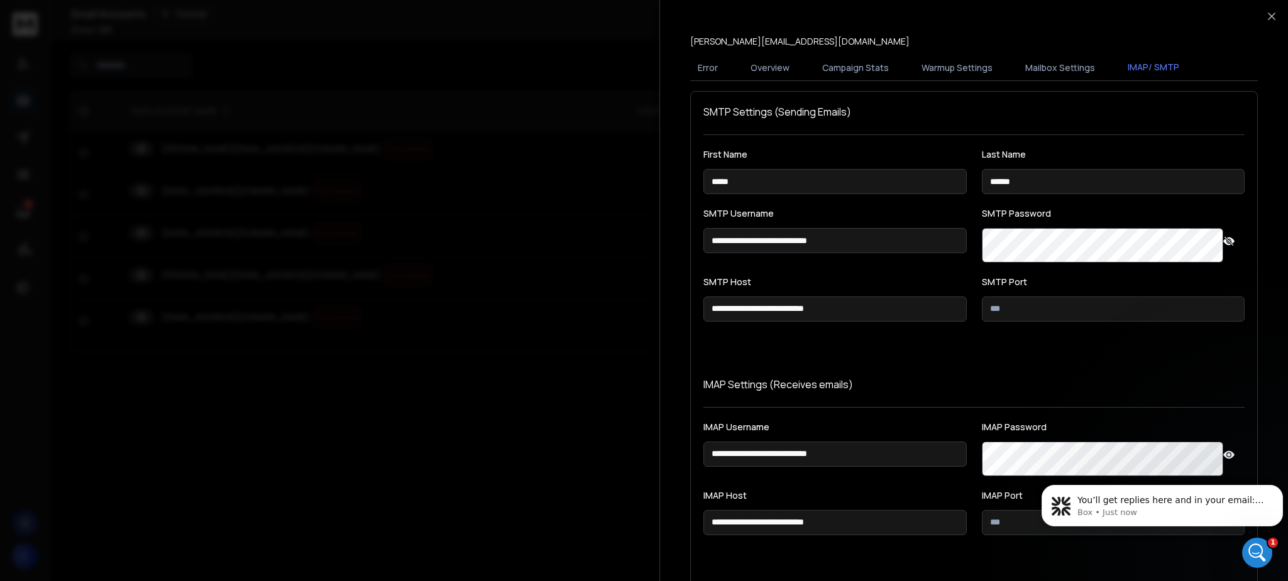
click at [1072, 247] on icon at bounding box center [1228, 241] width 11 height 11
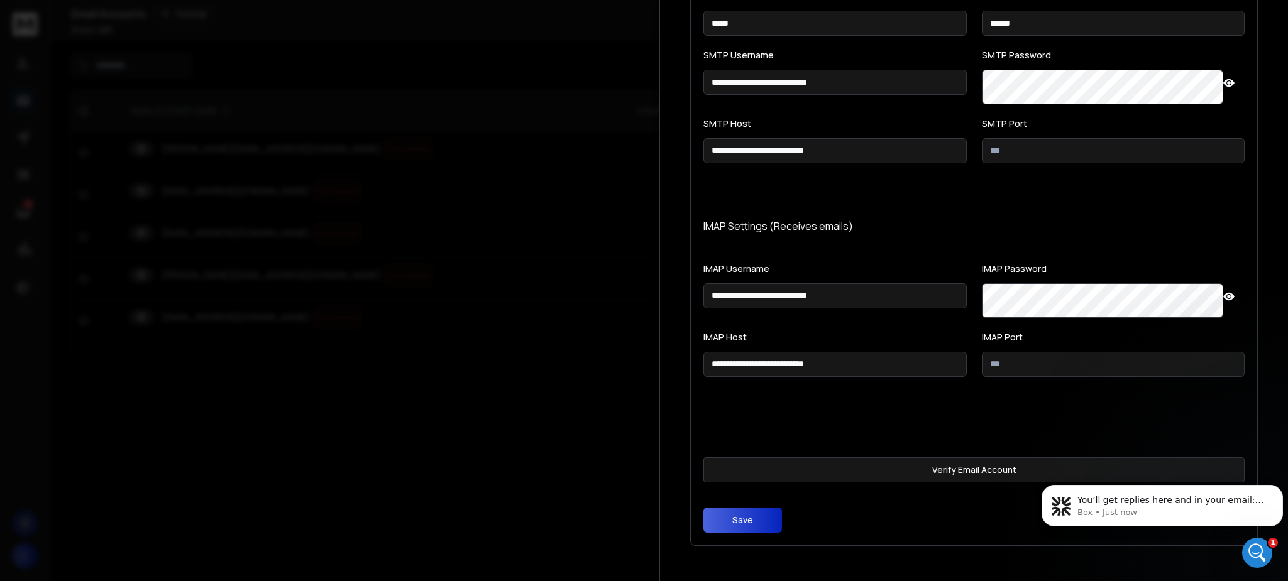
scroll to position [409, 0]
click at [762, 484] on button "Save" at bounding box center [742, 520] width 79 height 25
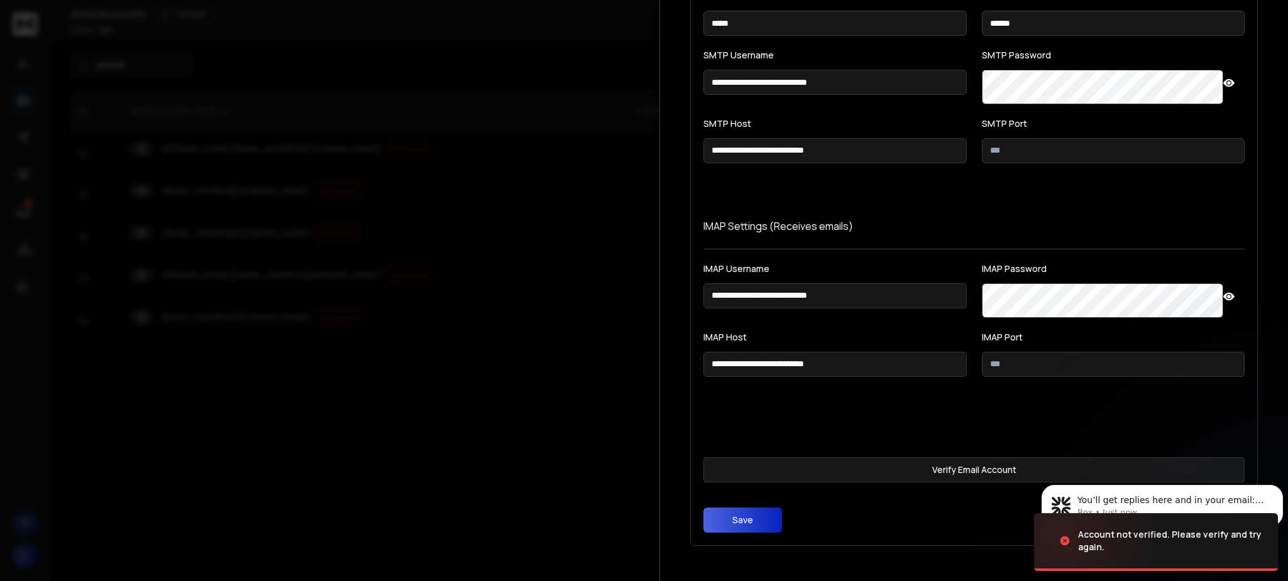
click at [916, 484] on div "Save" at bounding box center [811, 515] width 216 height 35
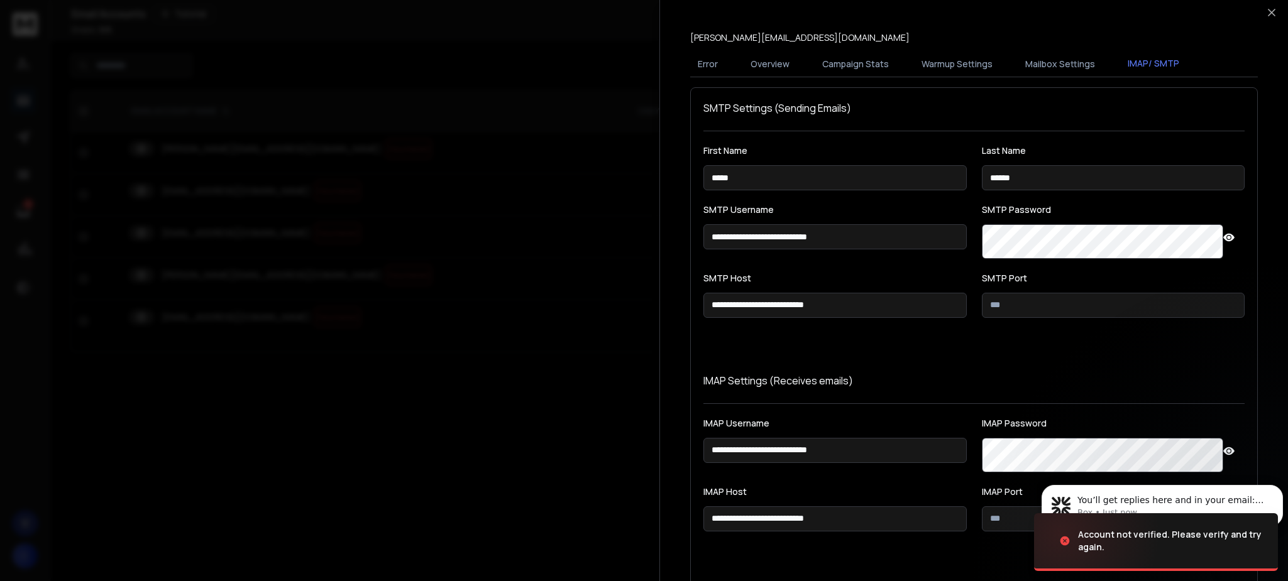
scroll to position [0, 0]
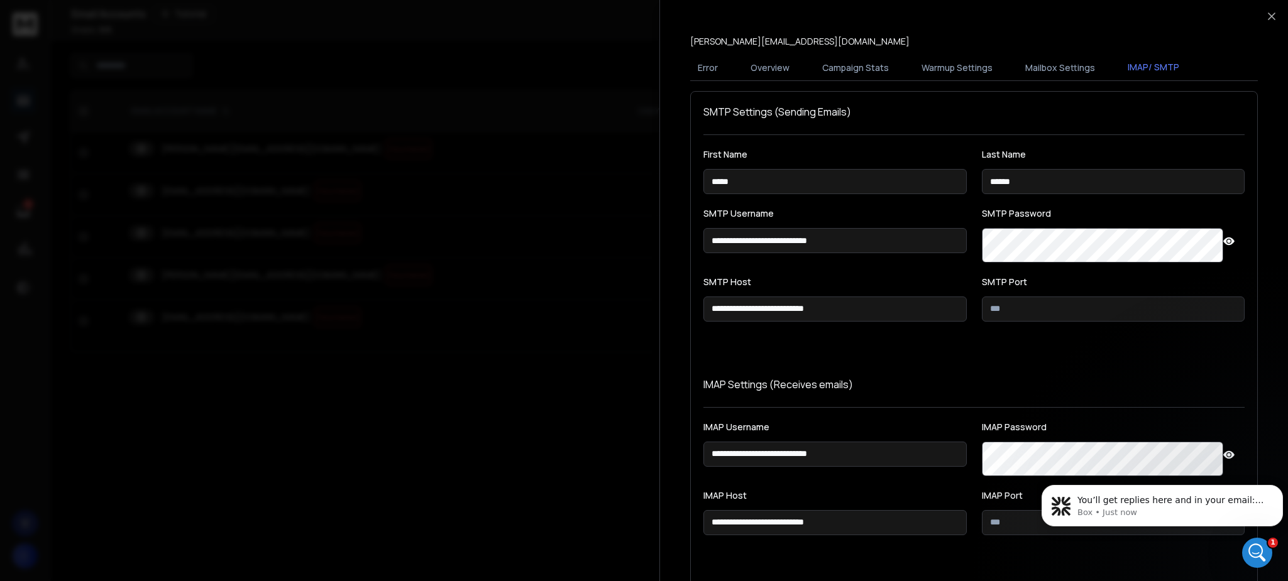
click at [1035, 82] on button "Mailbox Settings" at bounding box center [1060, 68] width 85 height 28
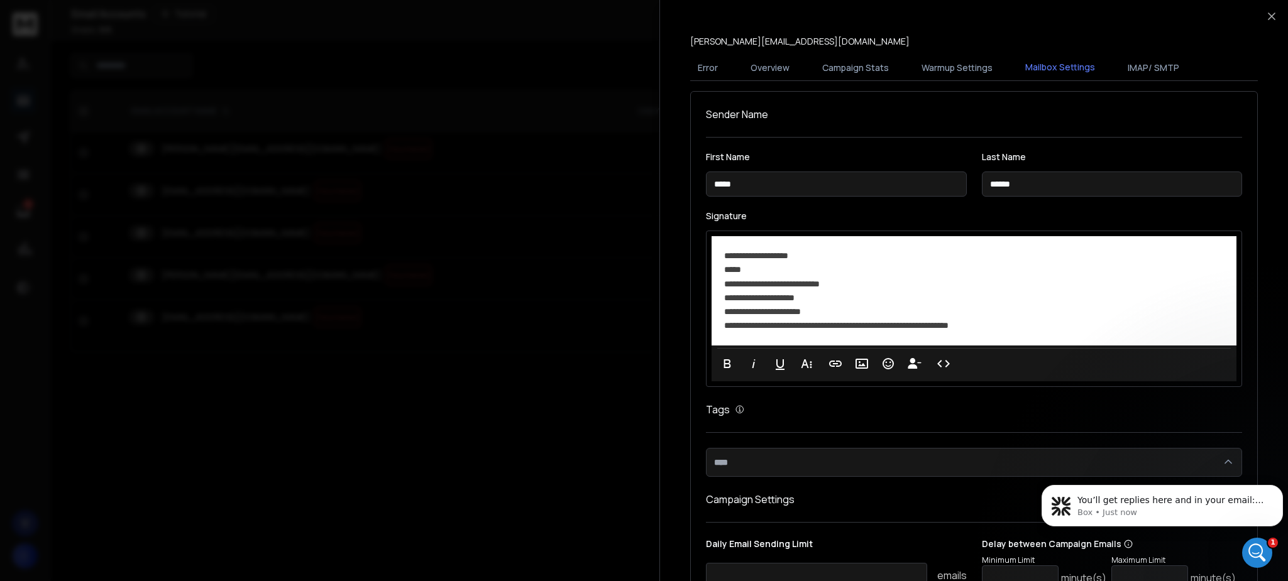
click at [1072, 75] on button "IMAP/ SMTP" at bounding box center [1153, 68] width 67 height 28
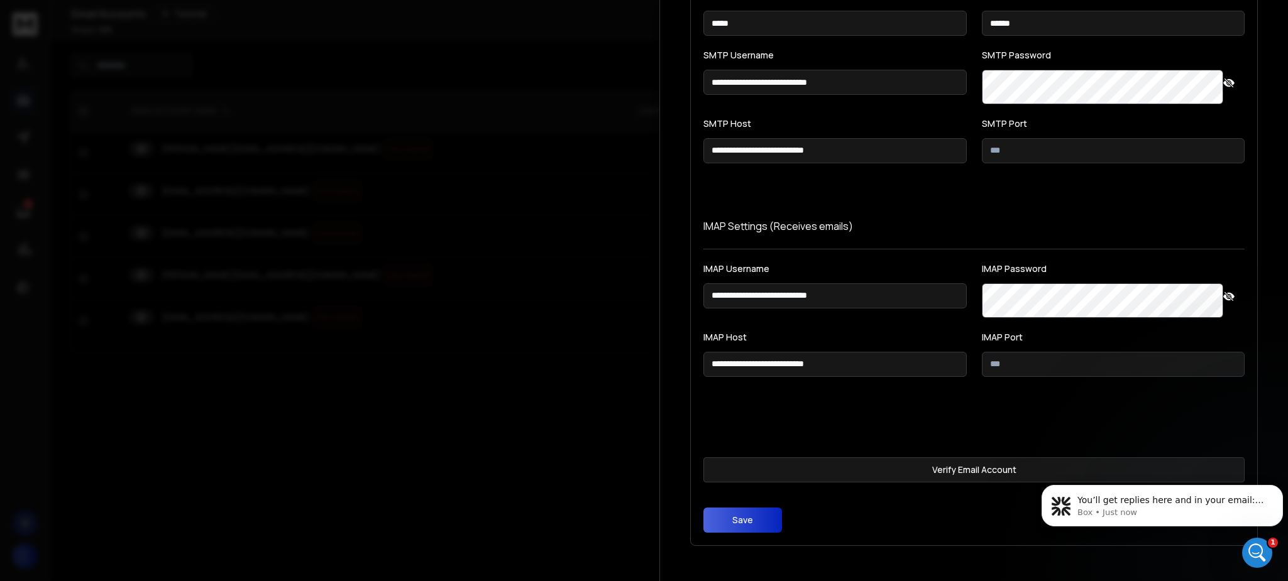
scroll to position [409, 0]
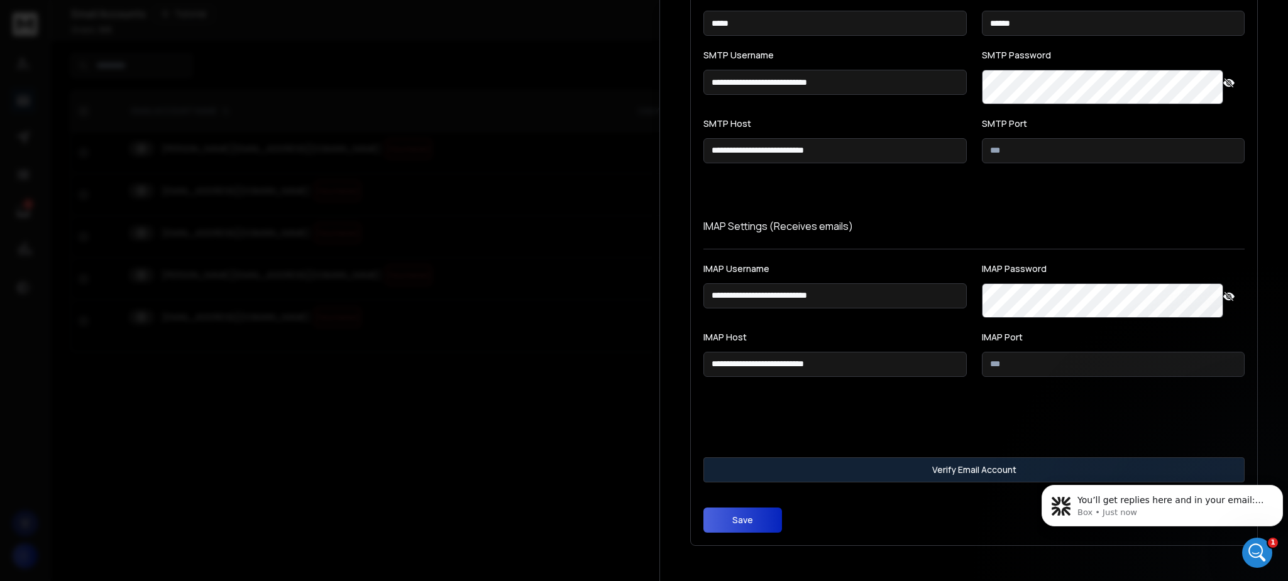
click at [970, 458] on button "Verify Email Account" at bounding box center [973, 470] width 541 height 25
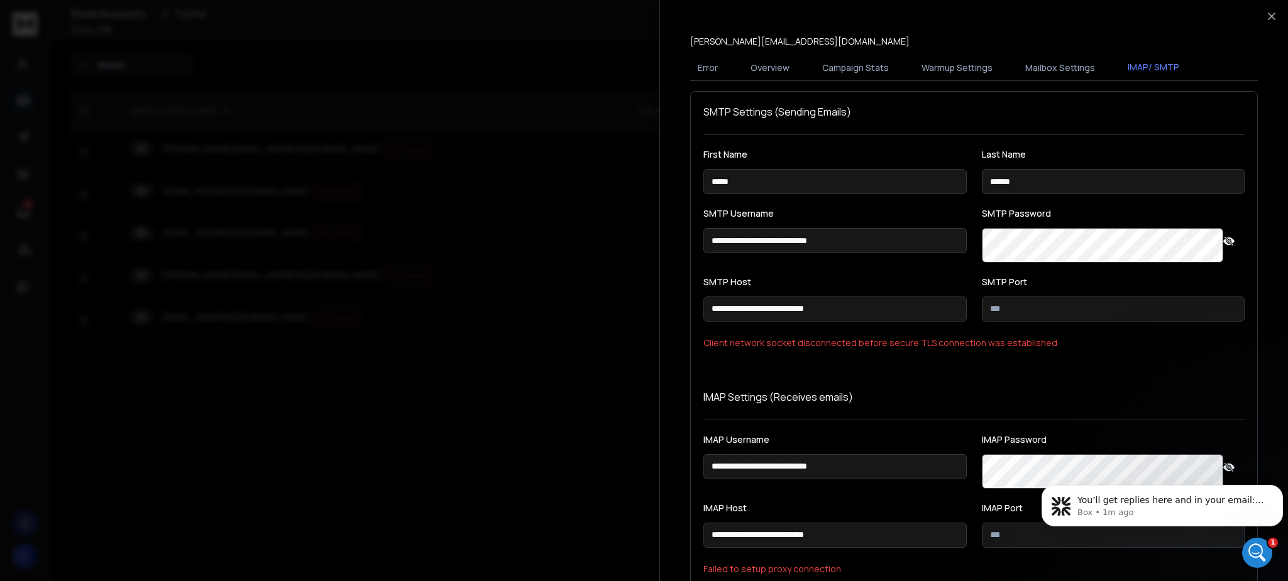
scroll to position [0, 0]
click at [721, 82] on button "Error" at bounding box center [707, 68] width 35 height 28
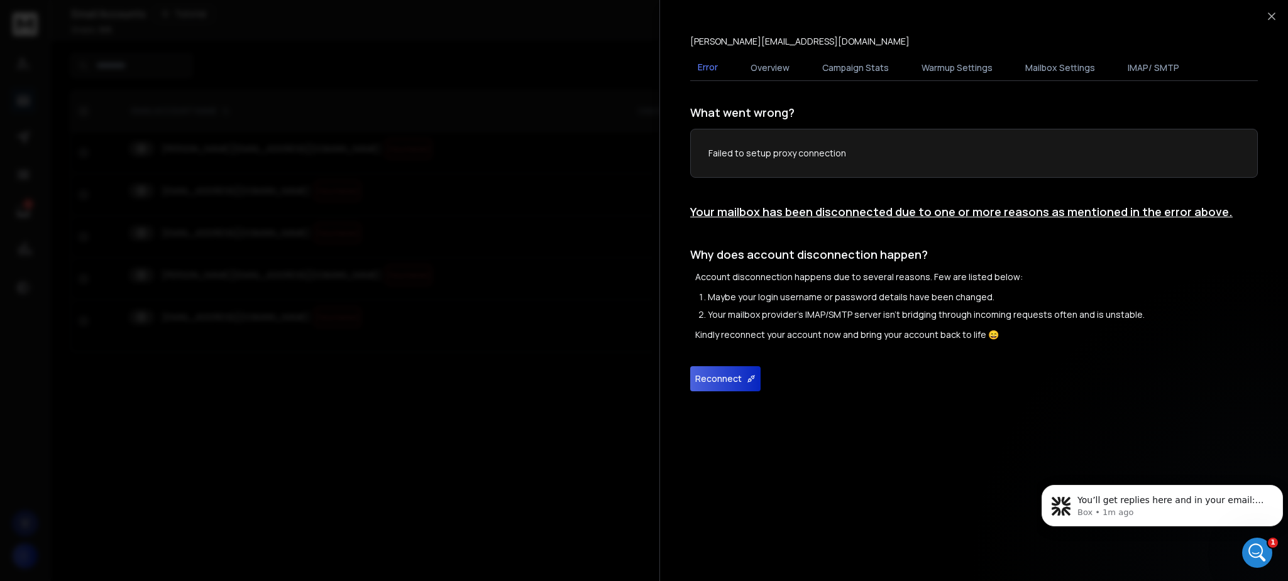
scroll to position [36, 0]
click at [746, 392] on button "Reconnect" at bounding box center [725, 378] width 70 height 25
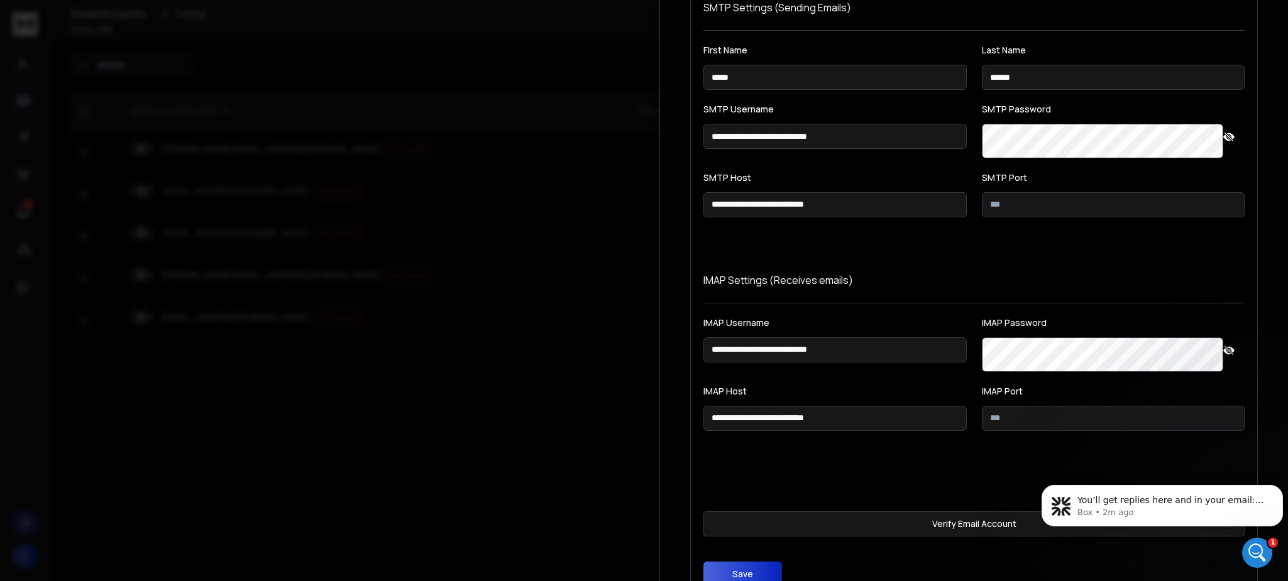
scroll to position [409, 0]
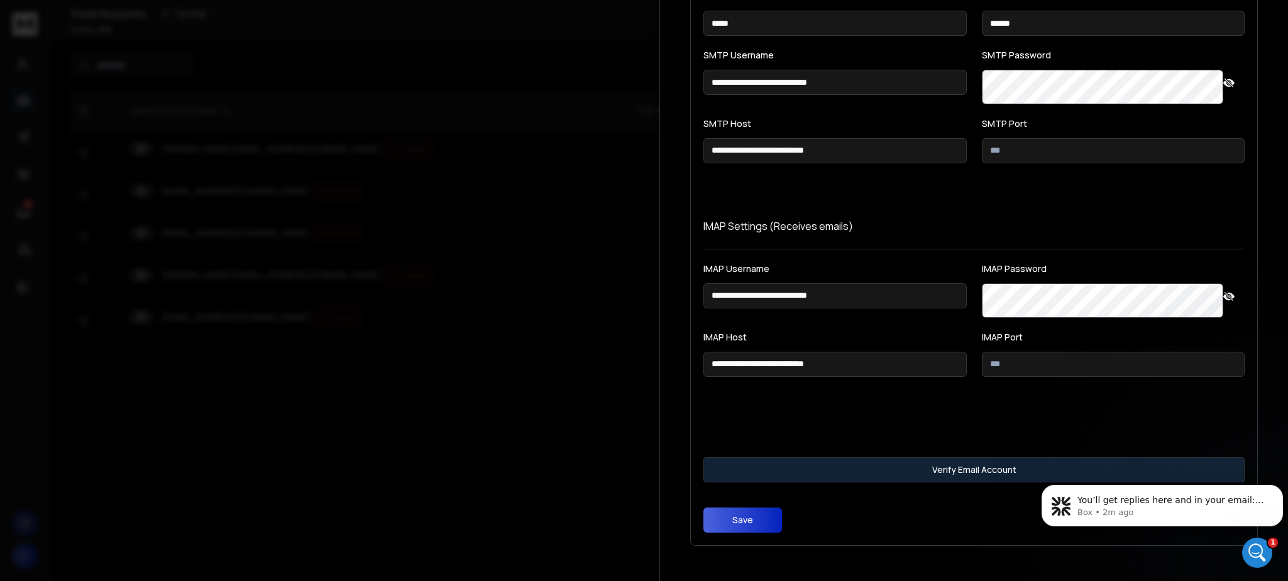
click at [930, 458] on button "Verify Email Account" at bounding box center [973, 470] width 541 height 25
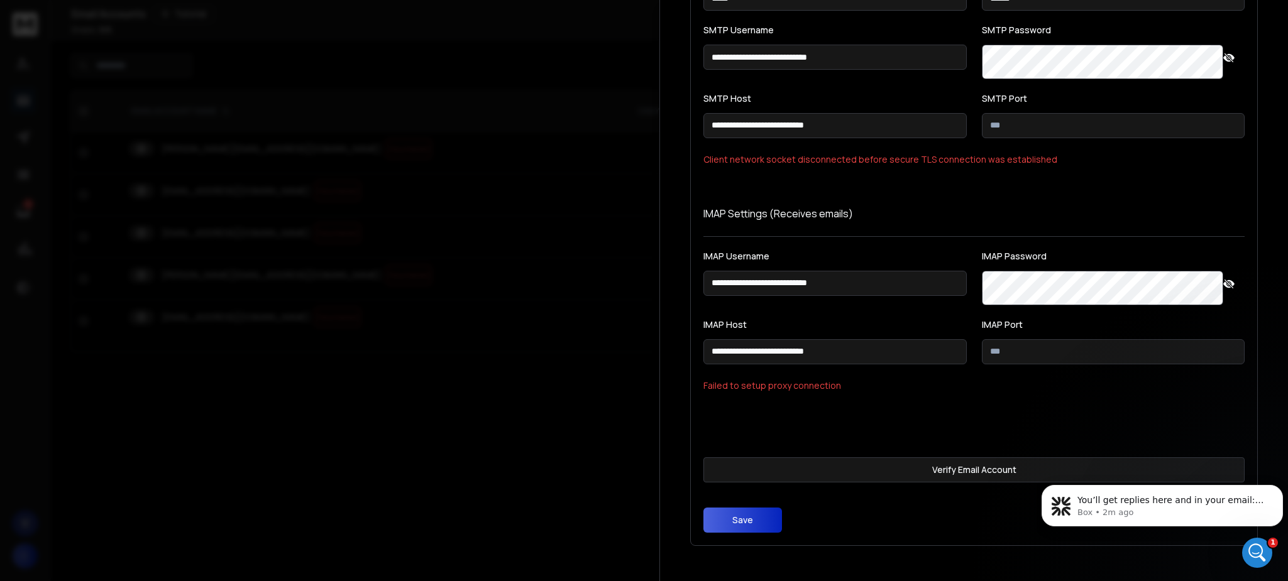
click at [747, 484] on button "Save" at bounding box center [742, 520] width 79 height 25
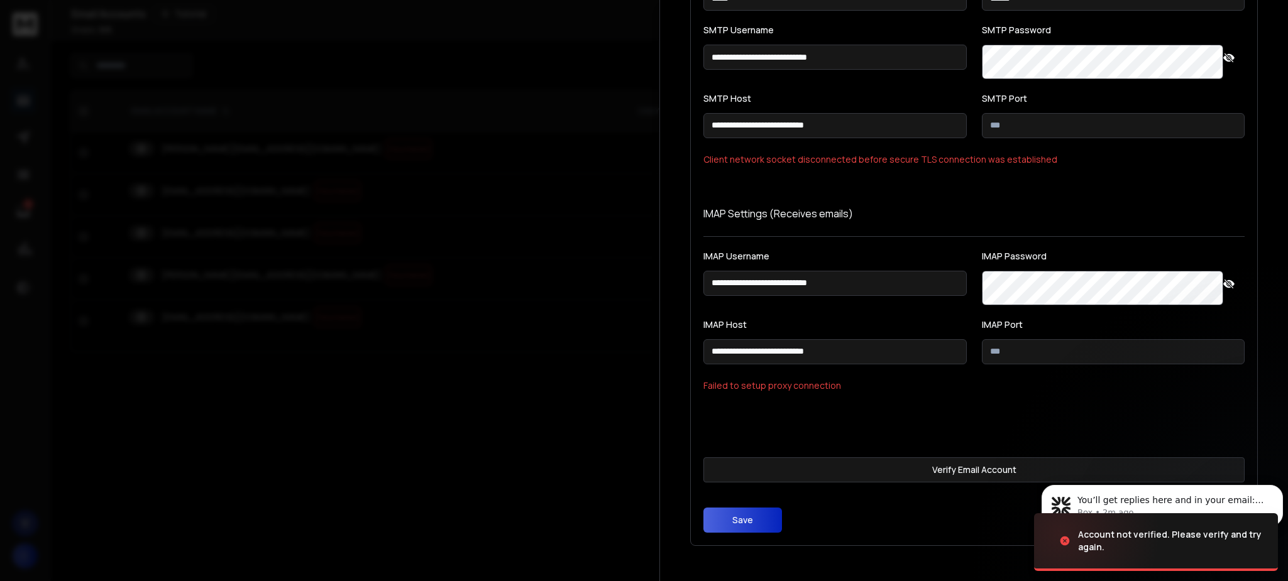
scroll to position [0, 0]
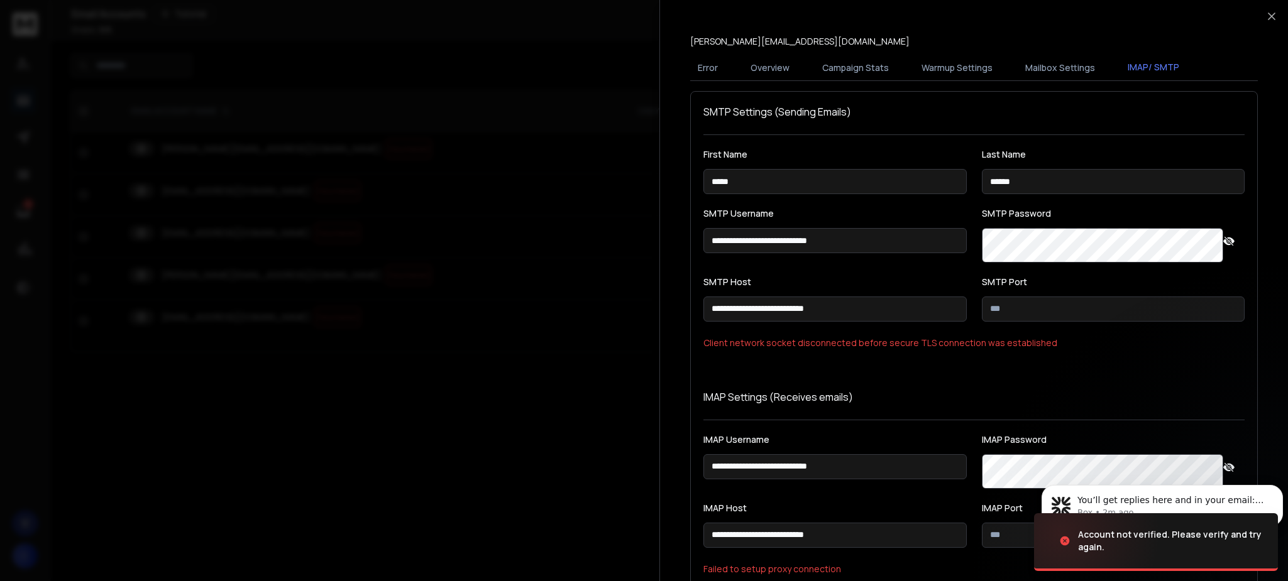
click at [717, 79] on button "Error" at bounding box center [707, 68] width 35 height 28
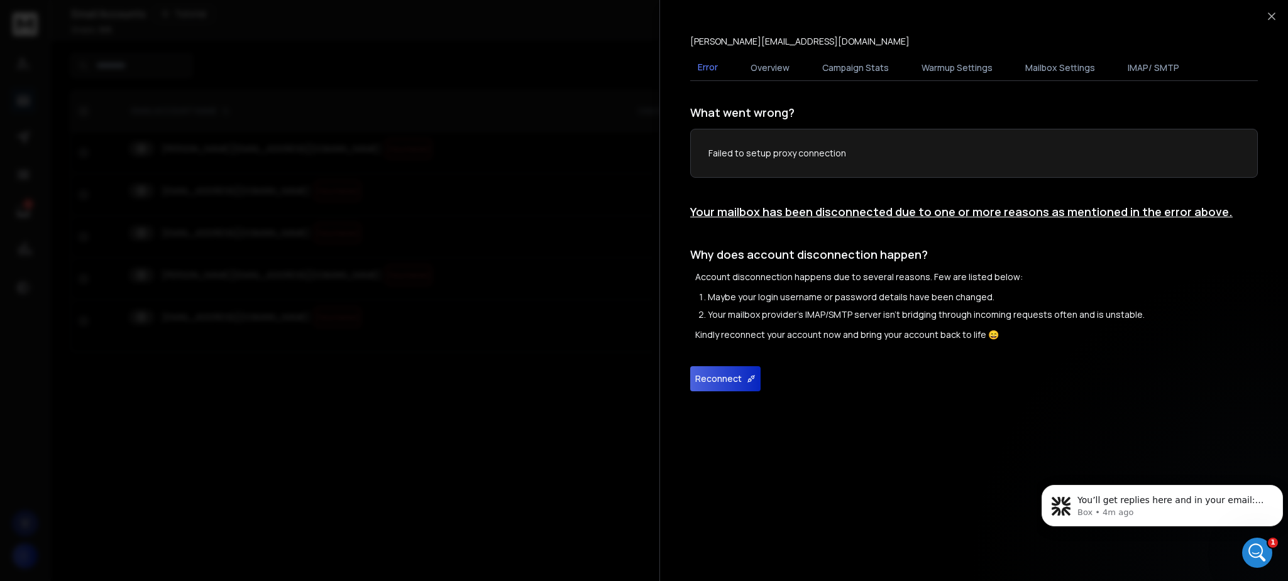
scroll to position [0, 150]
click at [1072, 54] on button "IMAP/ SMTP" at bounding box center [1153, 68] width 67 height 28
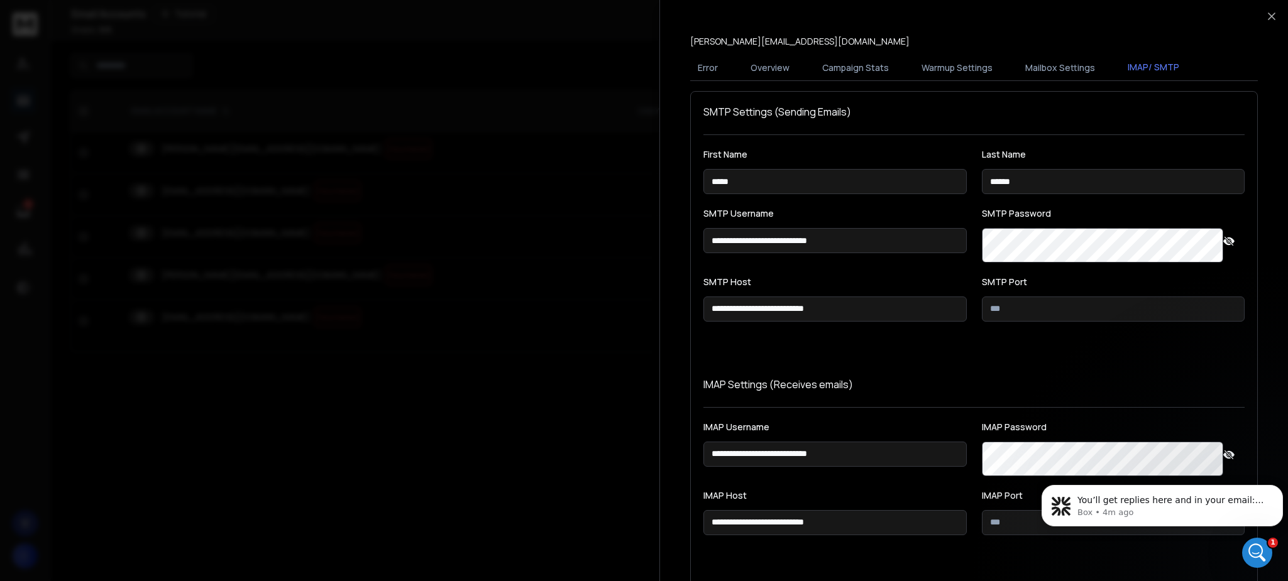
scroll to position [0, 0]
click at [725, 82] on button "Error" at bounding box center [707, 68] width 35 height 28
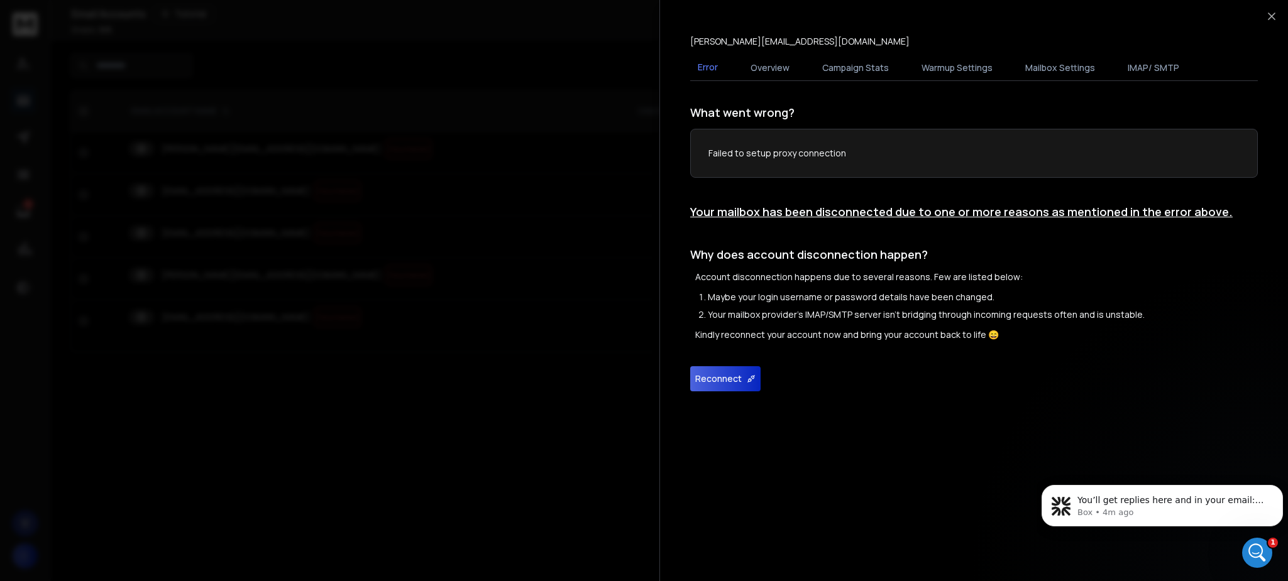
scroll to position [36, 0]
